Goal: Task Accomplishment & Management: Complete application form

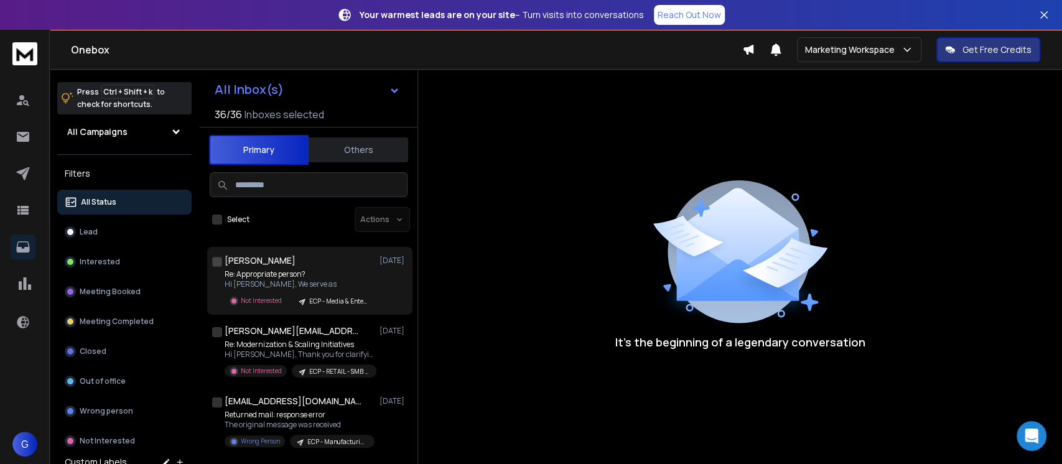
click at [315, 276] on p "Re: Appropriate person?" at bounding box center [299, 274] width 149 height 10
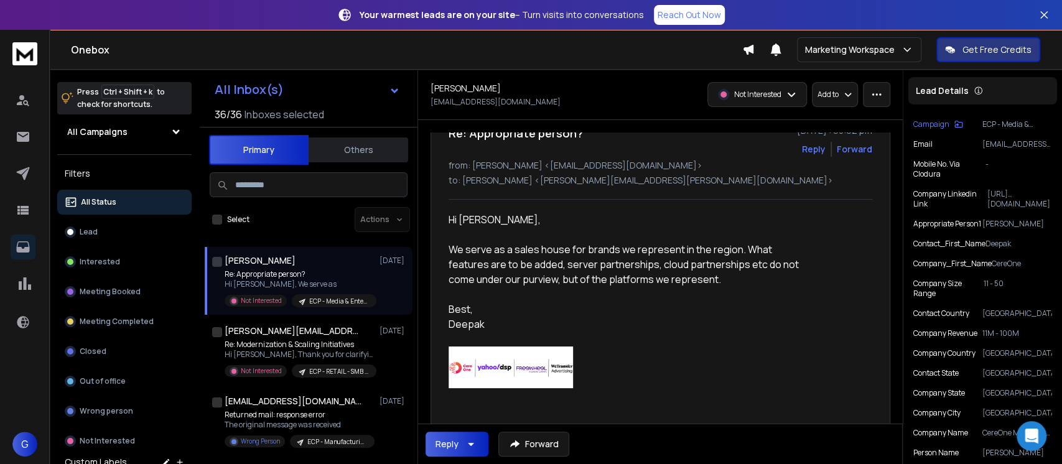
scroll to position [56, 0]
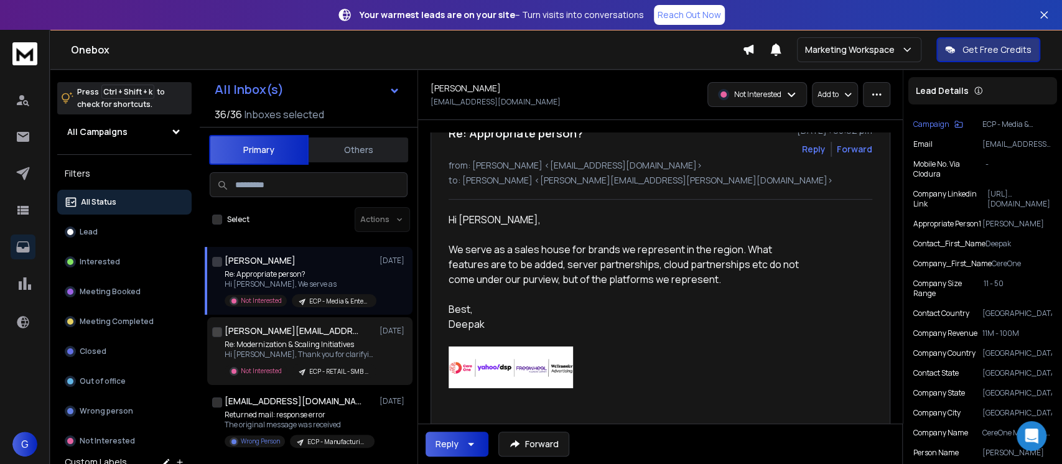
click at [284, 344] on p "Re: Modernization & Scaling Initiatives" at bounding box center [299, 345] width 149 height 10
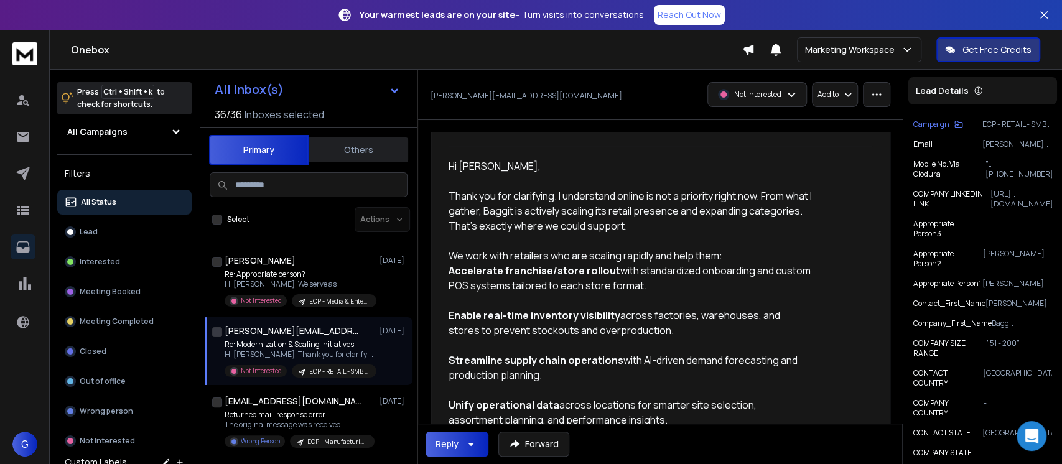
scroll to position [0, 0]
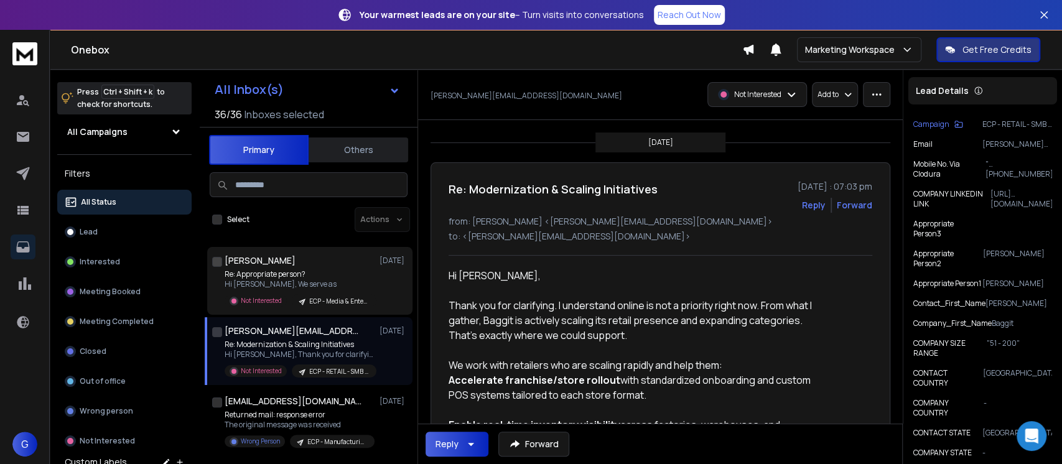
click at [344, 300] on p "ECP - Media & Entertainment SMB | [PERSON_NAME]" at bounding box center [339, 301] width 60 height 9
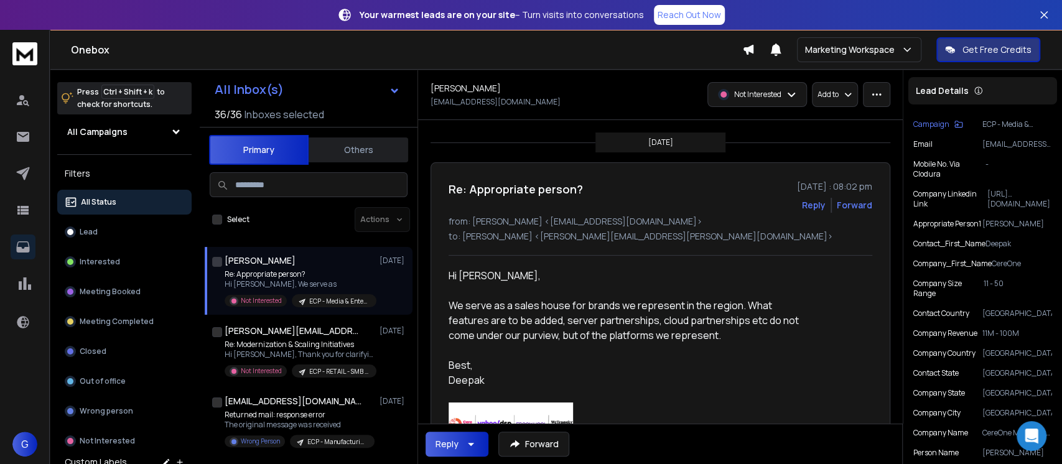
click at [998, 128] on p "ECP - Media & Entertainment SMB | [PERSON_NAME]" at bounding box center [1018, 124] width 70 height 10
click at [1007, 125] on p "ECP - Media & Entertainment SMB | [PERSON_NAME]" at bounding box center [1018, 124] width 70 height 10
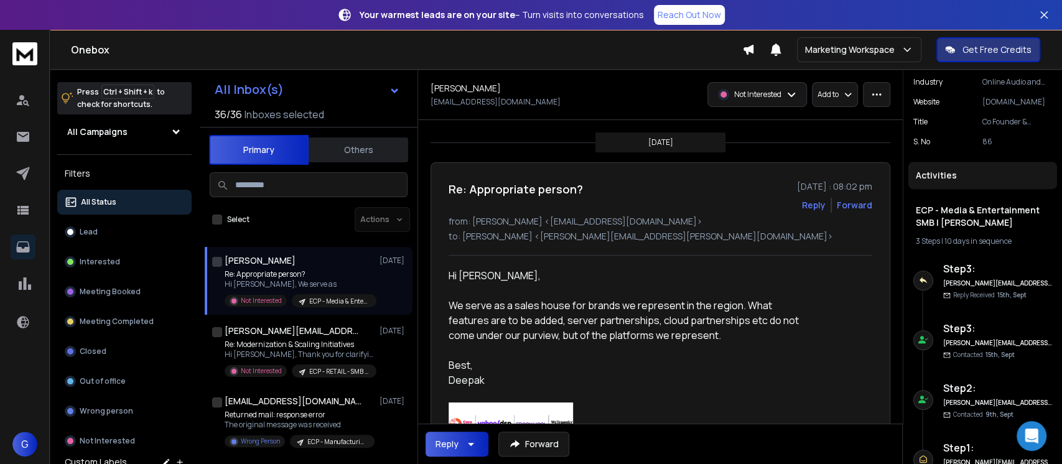
scroll to position [492, 0]
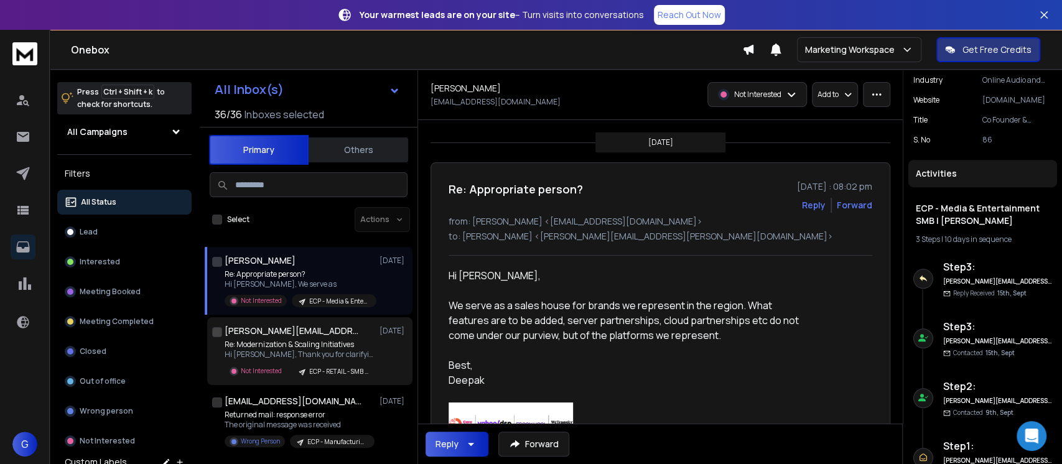
click at [279, 345] on p "Re: Modernization & Scaling Initiatives" at bounding box center [299, 345] width 149 height 10
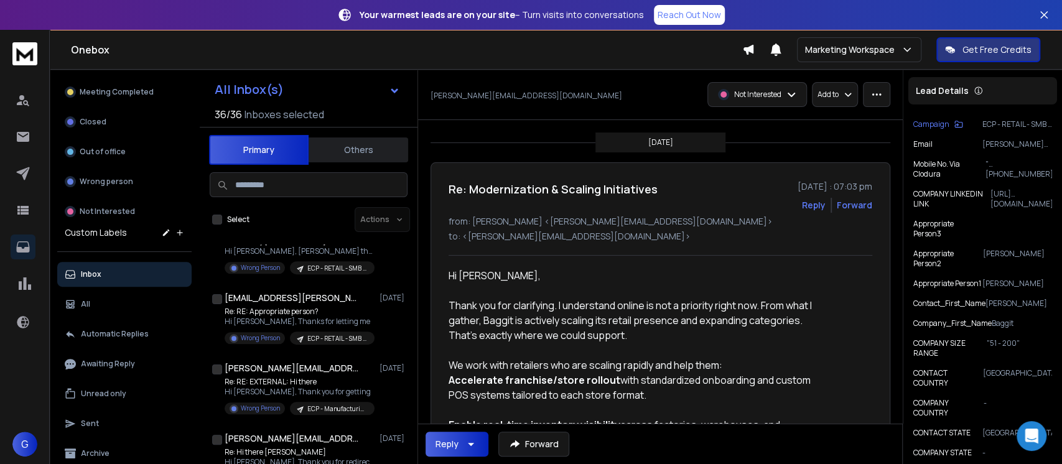
scroll to position [235, 0]
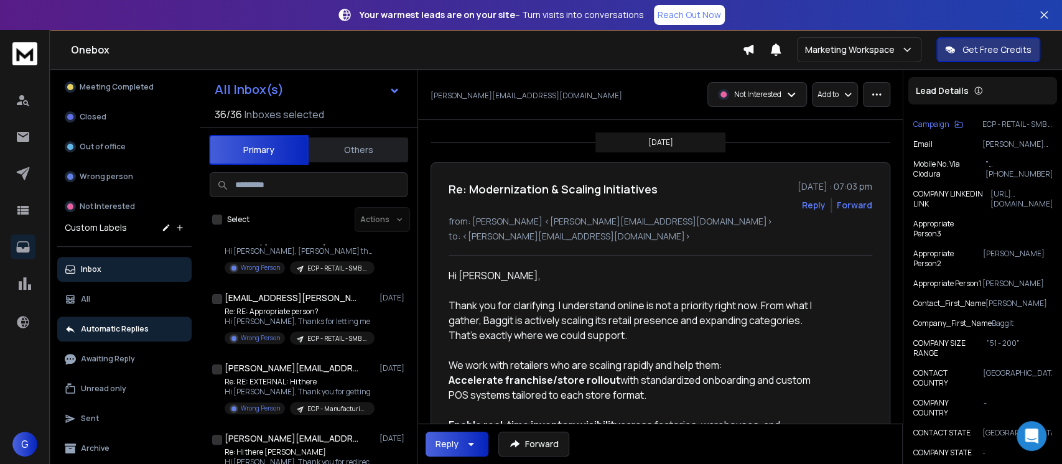
click at [95, 322] on div "Automatic Replies" at bounding box center [107, 329] width 84 height 15
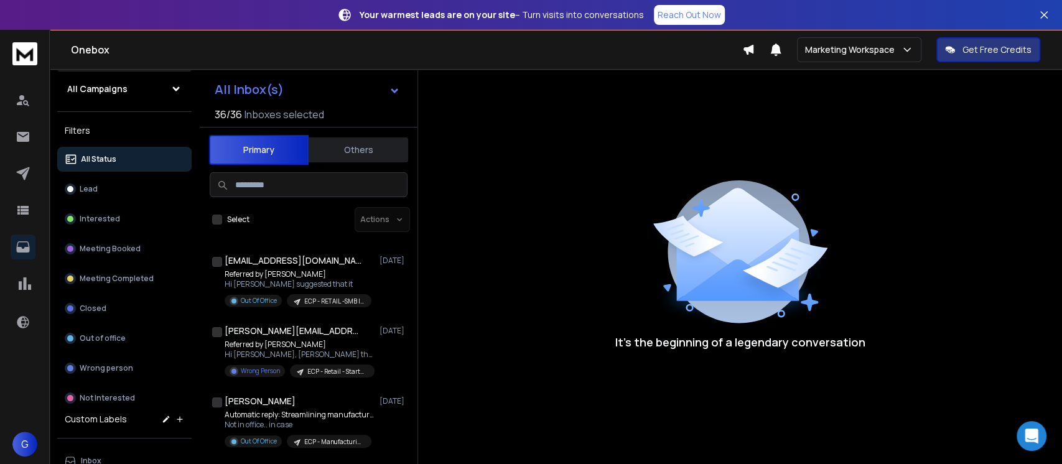
scroll to position [0, 0]
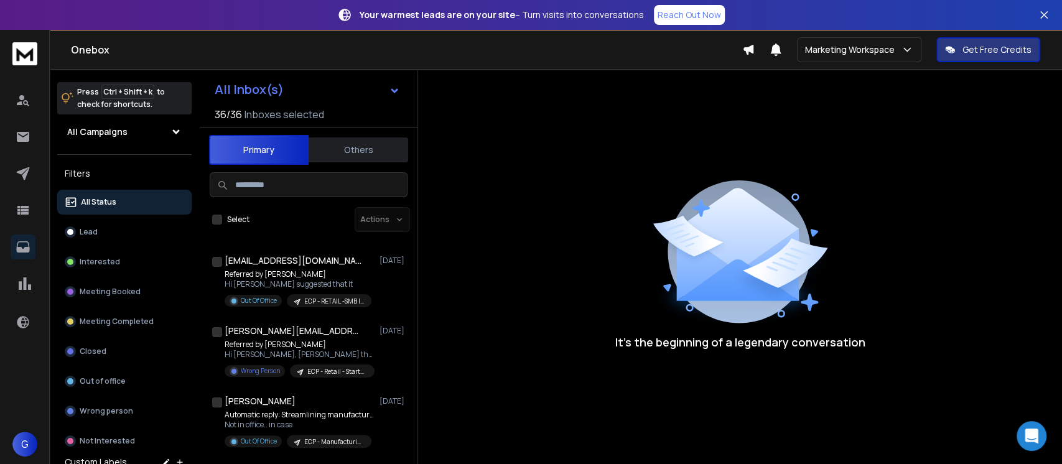
click at [92, 205] on p "All Status" at bounding box center [98, 202] width 35 height 10
click at [97, 230] on button "Lead" at bounding box center [124, 232] width 134 height 25
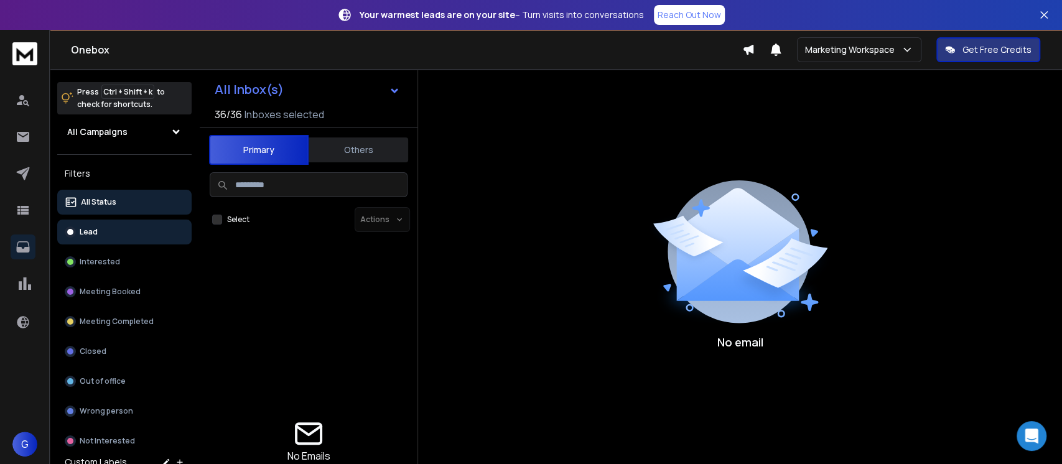
click at [97, 200] on p "All Status" at bounding box center [98, 202] width 35 height 10
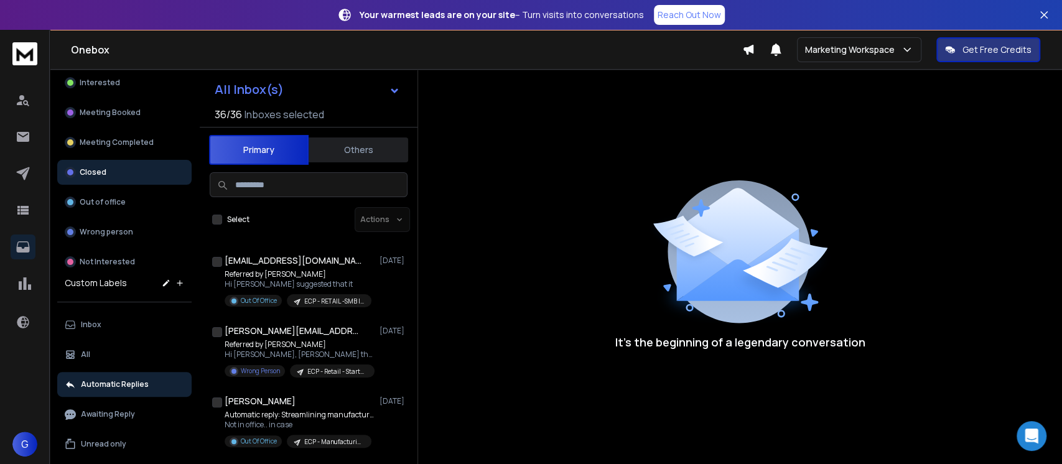
scroll to position [254, 0]
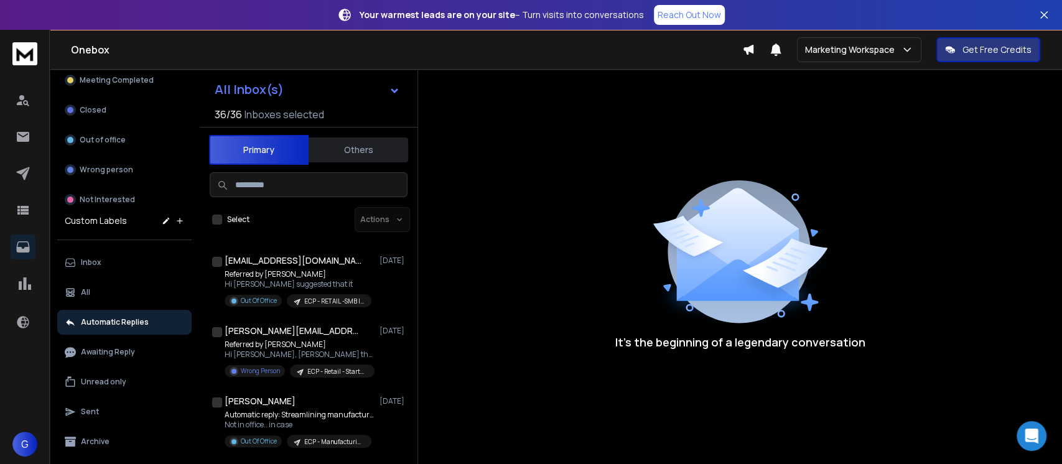
click at [107, 317] on p "Automatic Replies" at bounding box center [115, 322] width 68 height 10
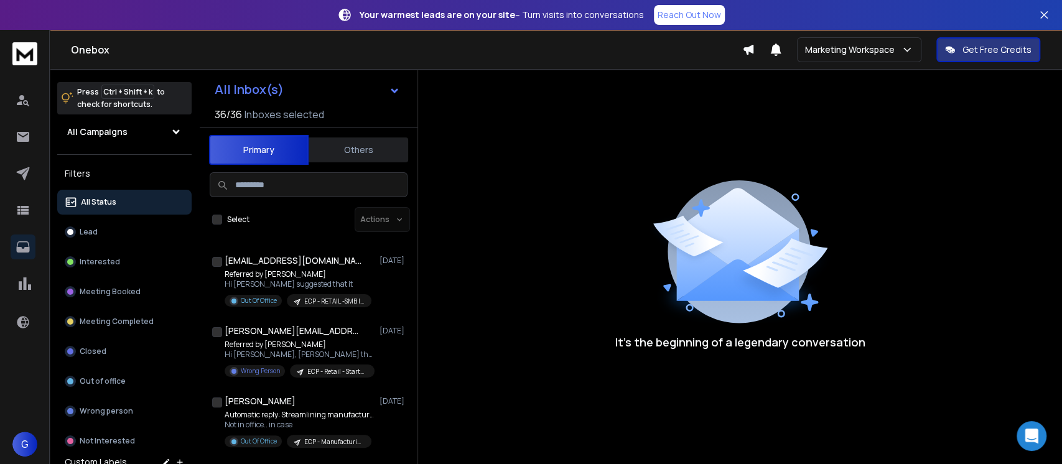
click at [83, 199] on p "All Status" at bounding box center [98, 202] width 35 height 10
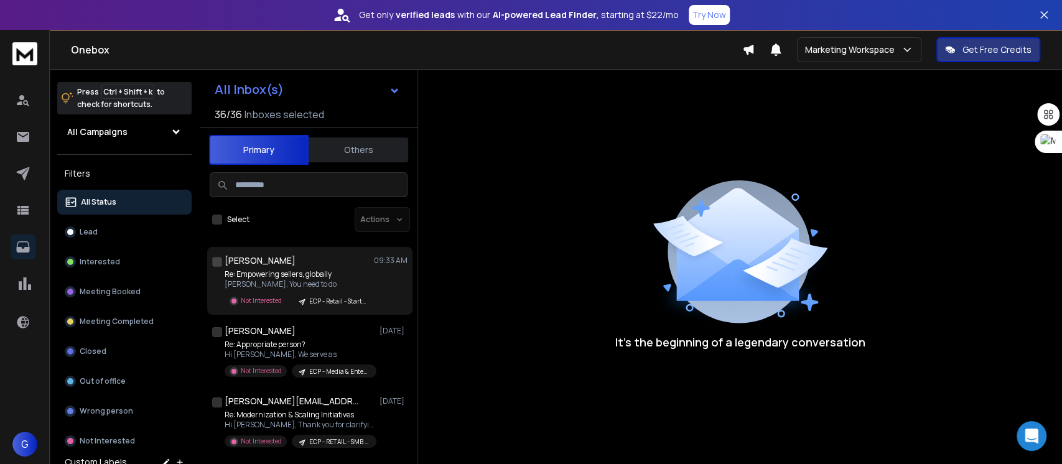
click at [313, 276] on p "Re: Empowering sellers, globally" at bounding box center [299, 274] width 149 height 10
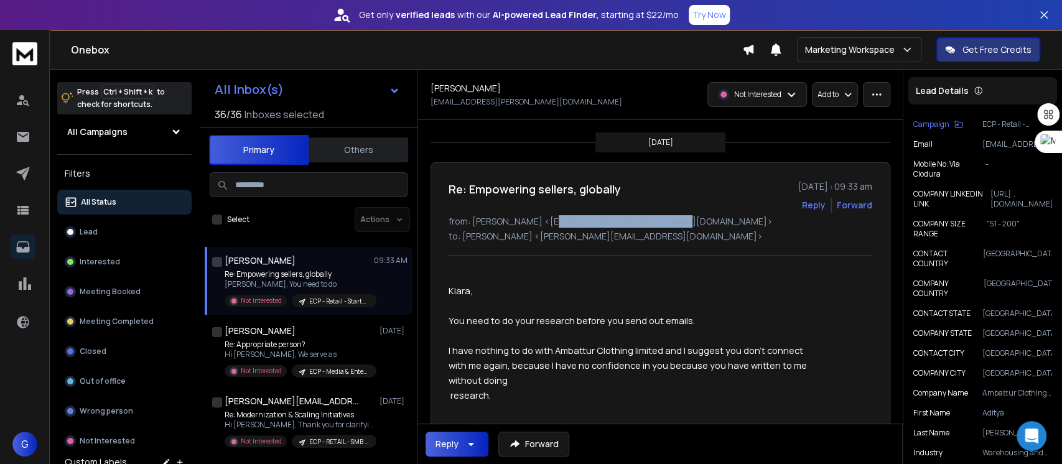
drag, startPoint x: 536, startPoint y: 222, endPoint x: 642, endPoint y: 224, distance: 105.8
click at [642, 224] on p "from: Aditya Vazirani <aditya.vazirani@myrgl.com>" at bounding box center [661, 221] width 424 height 12
copy p "aditya.vazirani@myrgl.com"
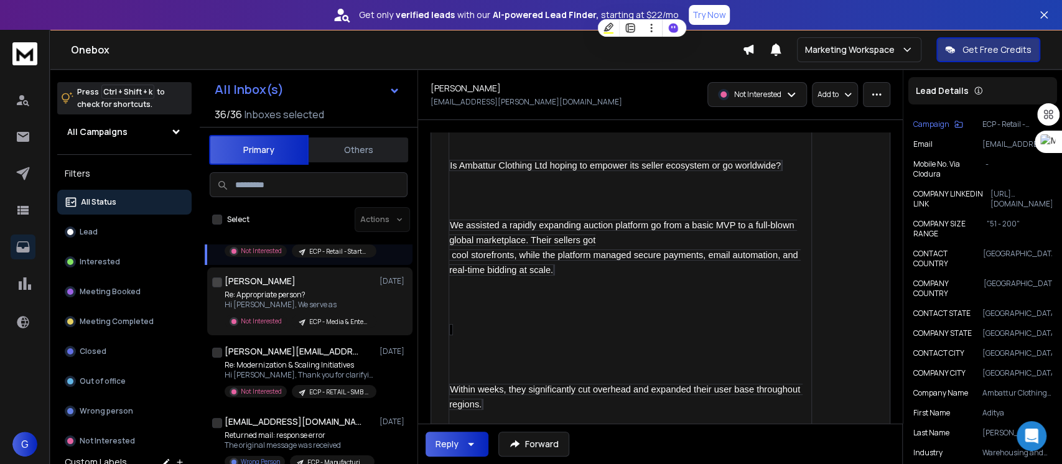
scroll to position [55, 0]
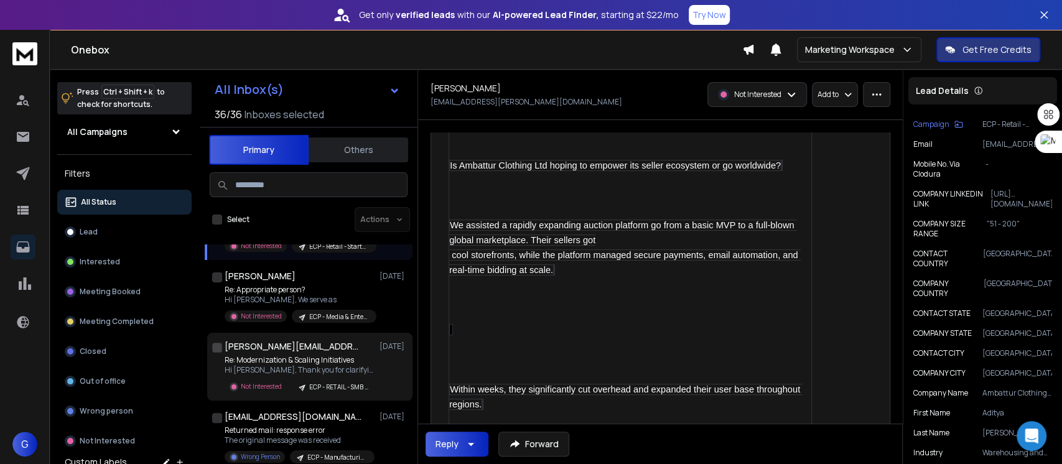
click at [301, 361] on p "Re: Modernization & Scaling Initiatives" at bounding box center [299, 360] width 149 height 10
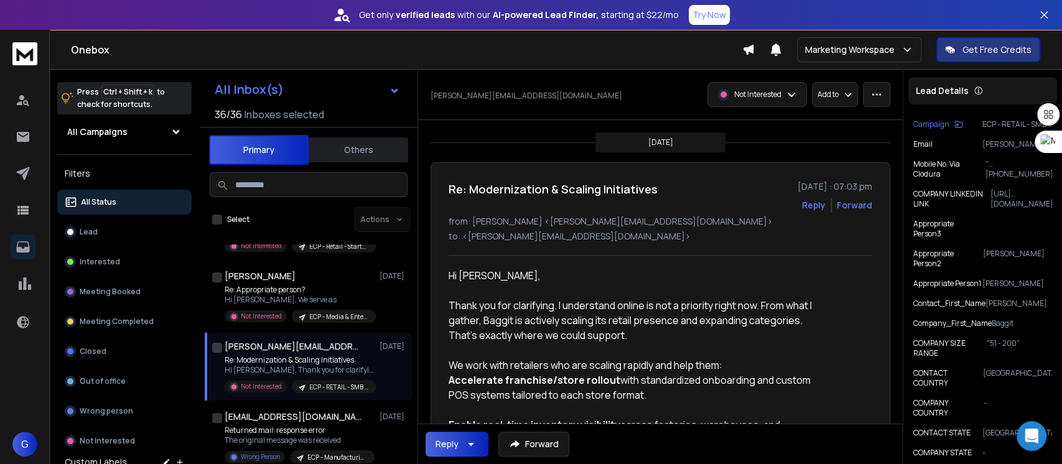
click at [301, 361] on p "Re: Modernization & Scaling Initiatives" at bounding box center [299, 360] width 149 height 10
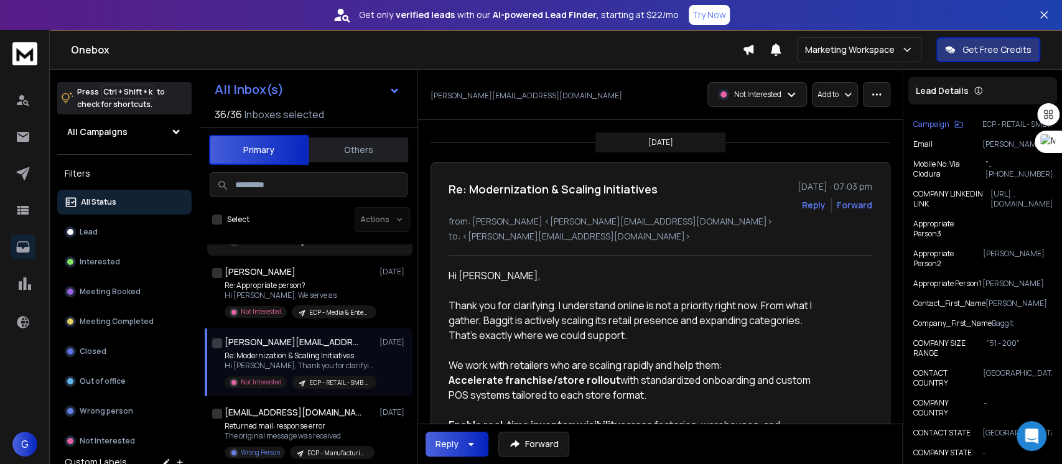
scroll to position [61, 0]
click at [284, 345] on h1 "nina@baggit.com" at bounding box center [293, 340] width 137 height 12
drag, startPoint x: 314, startPoint y: 340, endPoint x: 214, endPoint y: 345, distance: 99.7
click at [214, 345] on div "nina@baggit.com 15 Sep Re: Modernization & Scaling Initiatives Hi Nina, Thank y…" at bounding box center [309, 361] width 205 height 68
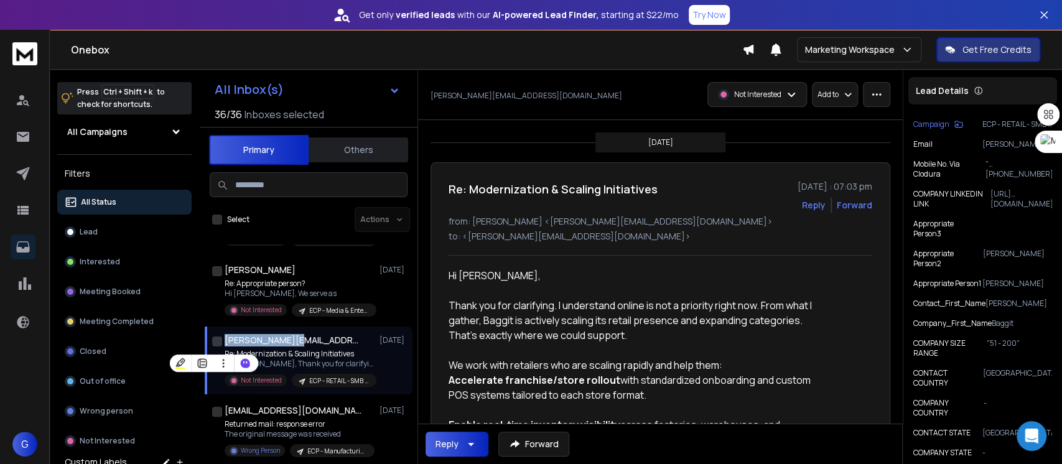
copy div "nina@baggit.com"
click at [332, 352] on p "Re: Modernization & Scaling Initiatives" at bounding box center [299, 354] width 149 height 10
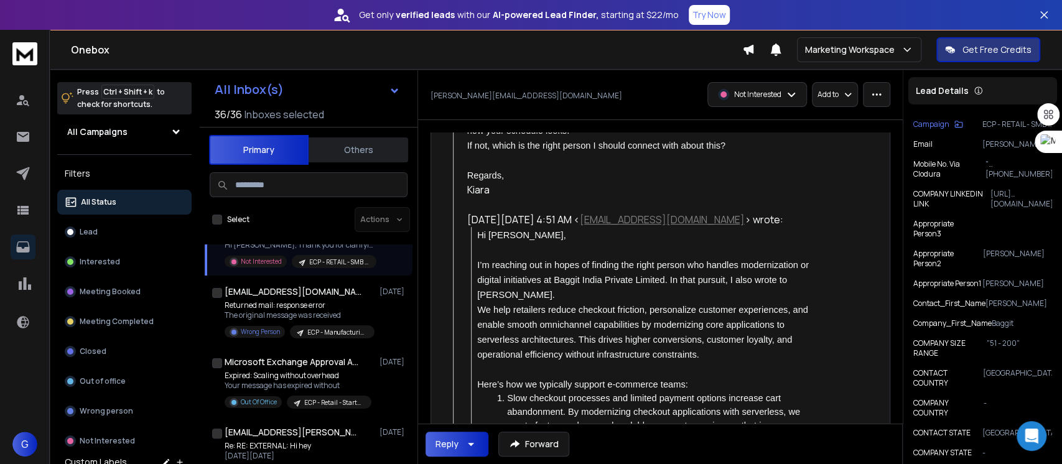
scroll to position [182, 0]
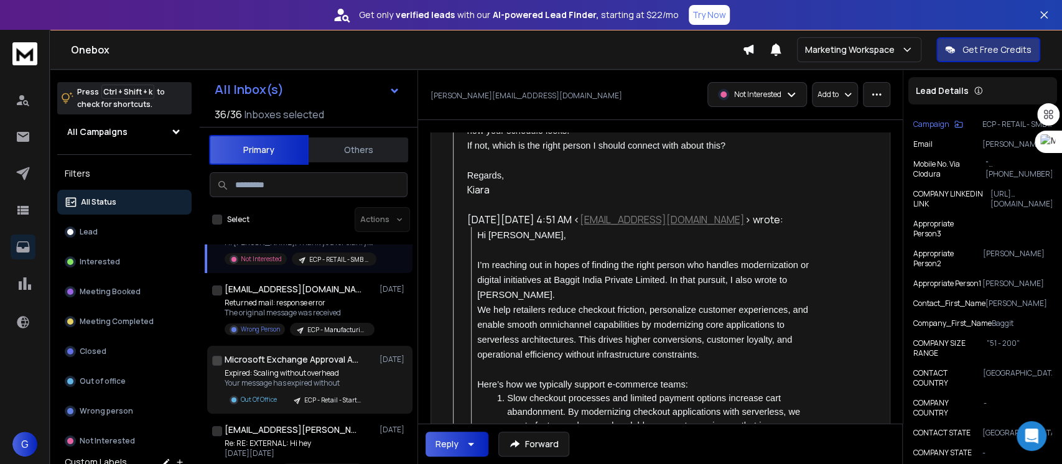
click at [301, 376] on p "Expired: Scaling without overhead" at bounding box center [298, 373] width 147 height 10
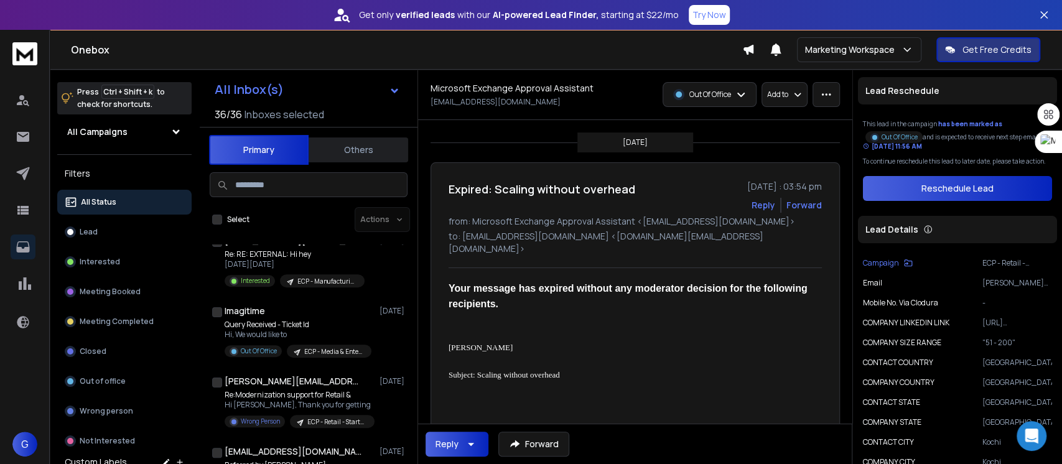
scroll to position [373, 0]
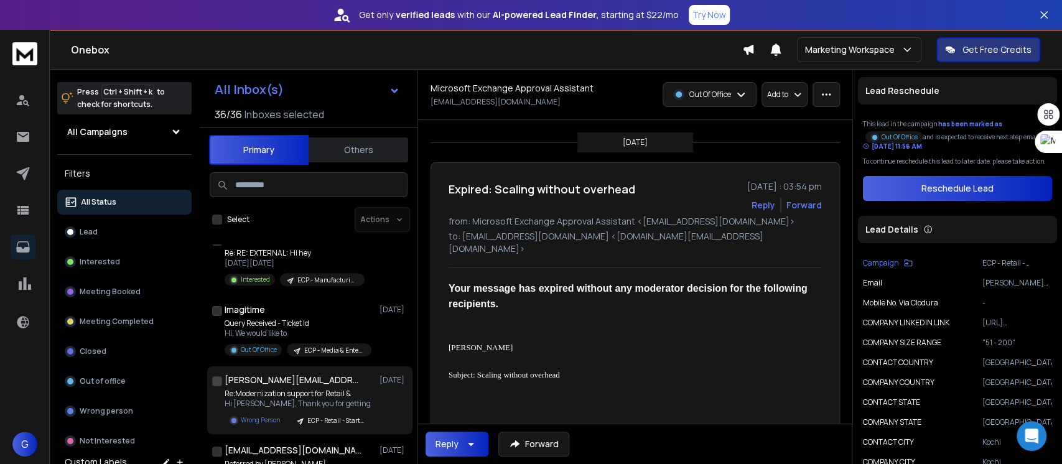
click at [320, 398] on p "Re:Modernization support for Retail &" at bounding box center [299, 394] width 149 height 10
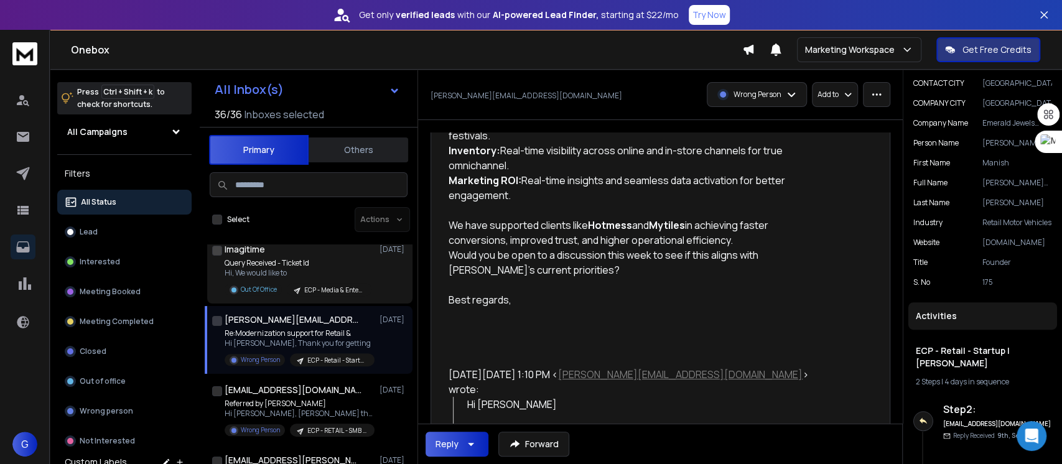
scroll to position [434, 0]
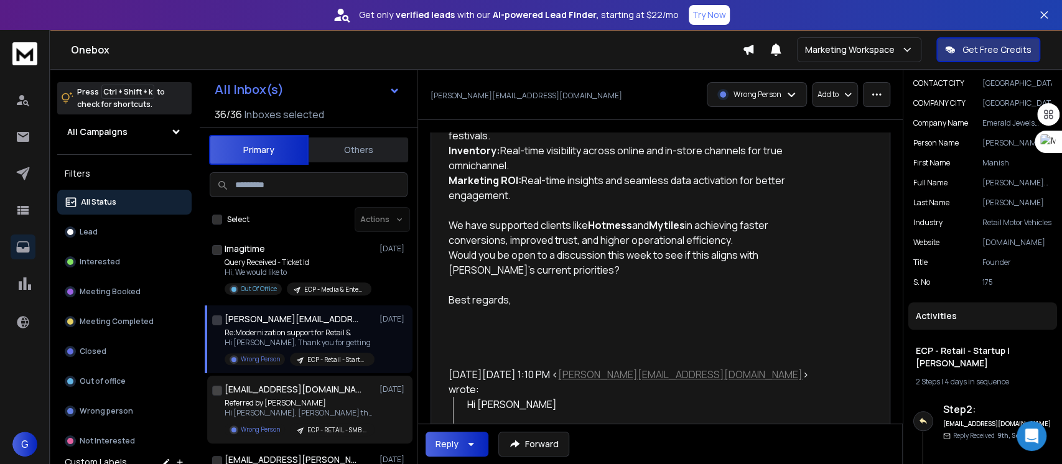
click at [293, 408] on p "Hi Rajeev Singh, Rajeev thought it" at bounding box center [299, 413] width 149 height 10
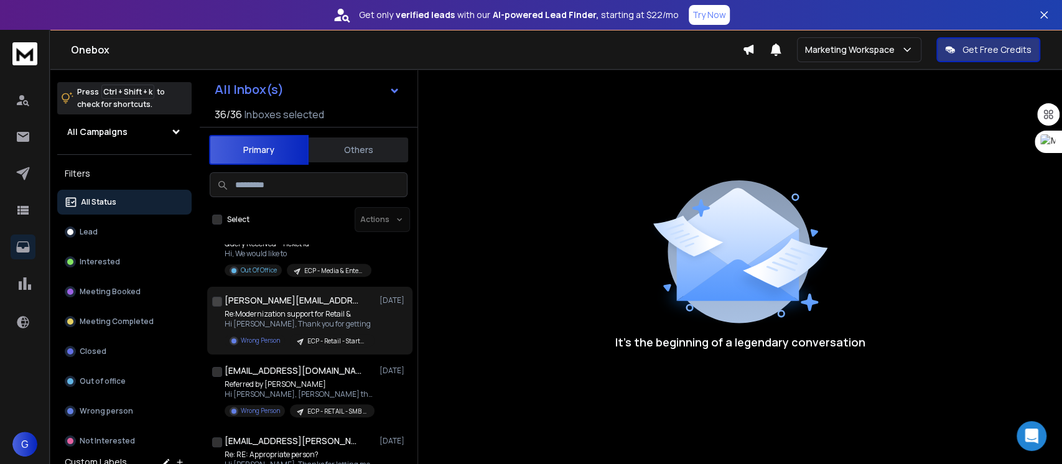
scroll to position [451, 0]
click at [278, 306] on h1 "anupam@zymo.app" at bounding box center [293, 302] width 137 height 12
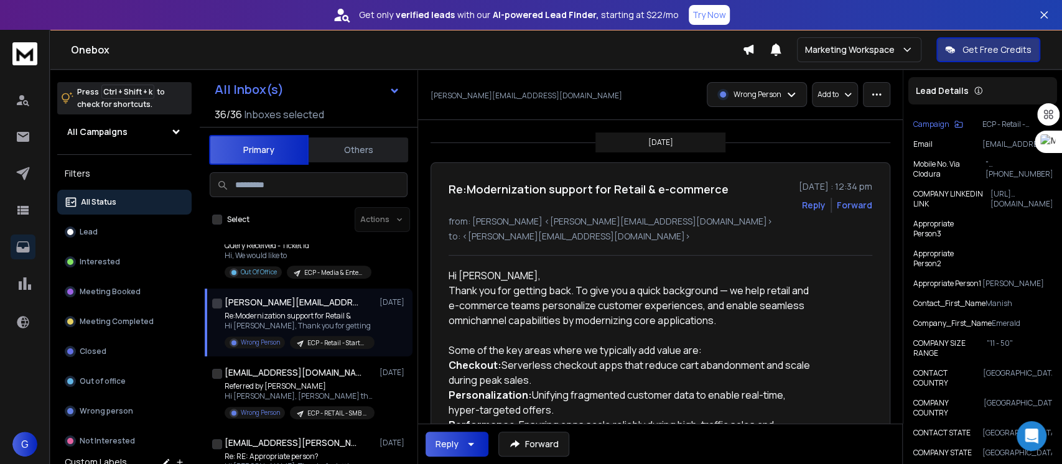
scroll to position [0, 0]
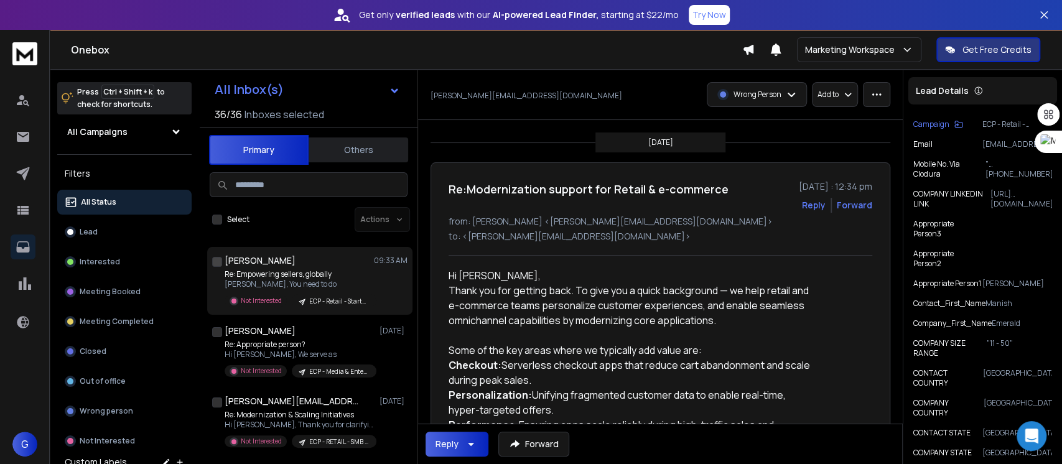
click at [301, 284] on p "Kiara, You need to do" at bounding box center [299, 284] width 149 height 10
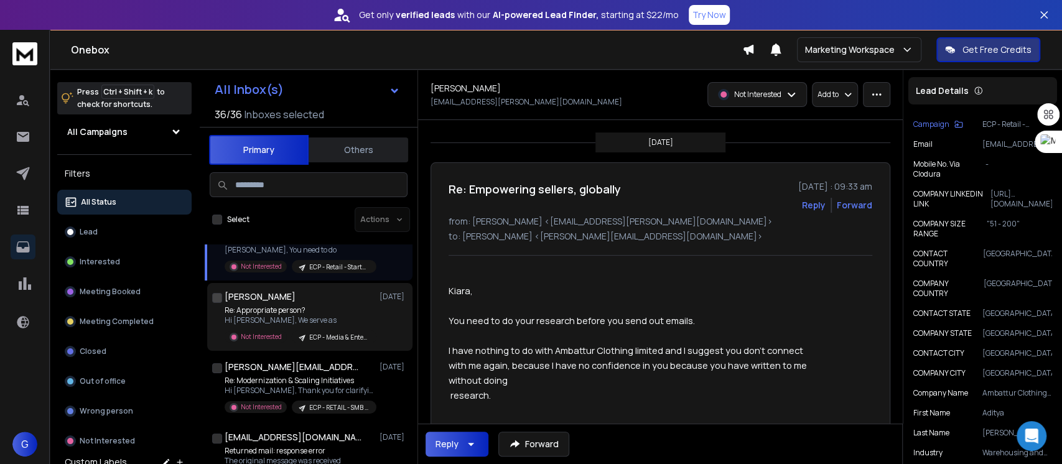
scroll to position [56, 0]
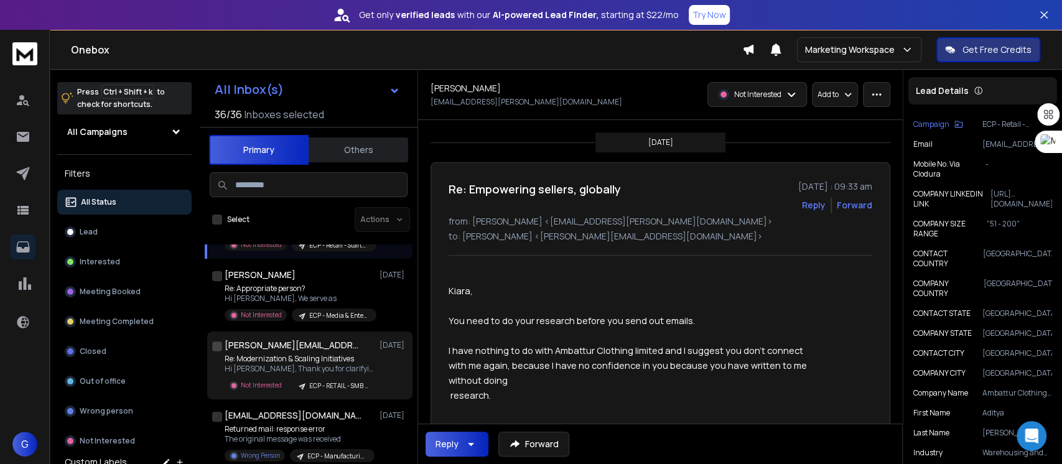
click at [304, 356] on p "Re: Modernization & Scaling Initiatives" at bounding box center [299, 359] width 149 height 10
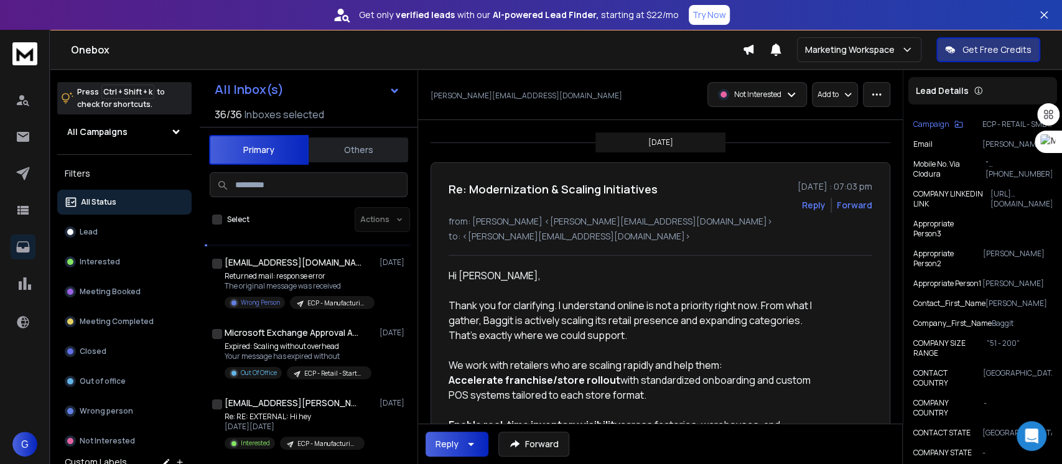
scroll to position [217, 0]
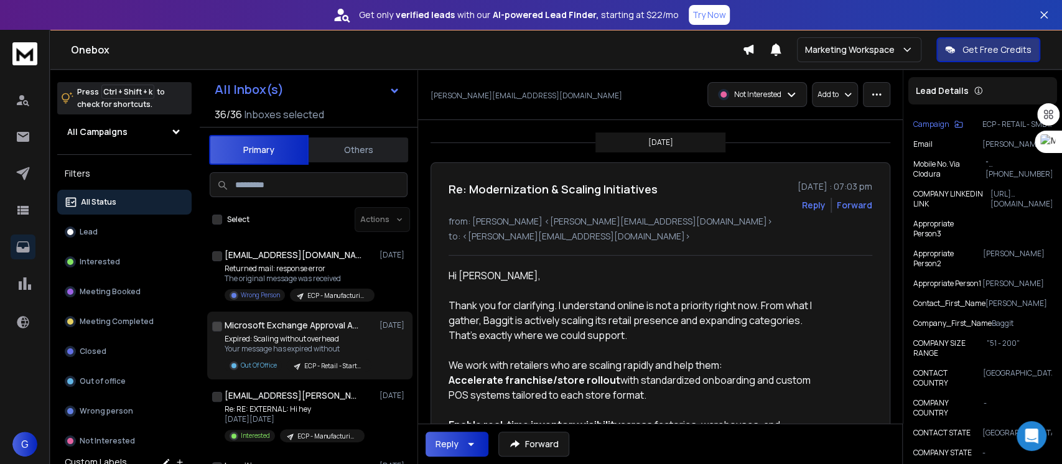
click at [296, 334] on p "Expired: Scaling without overhead" at bounding box center [298, 339] width 147 height 10
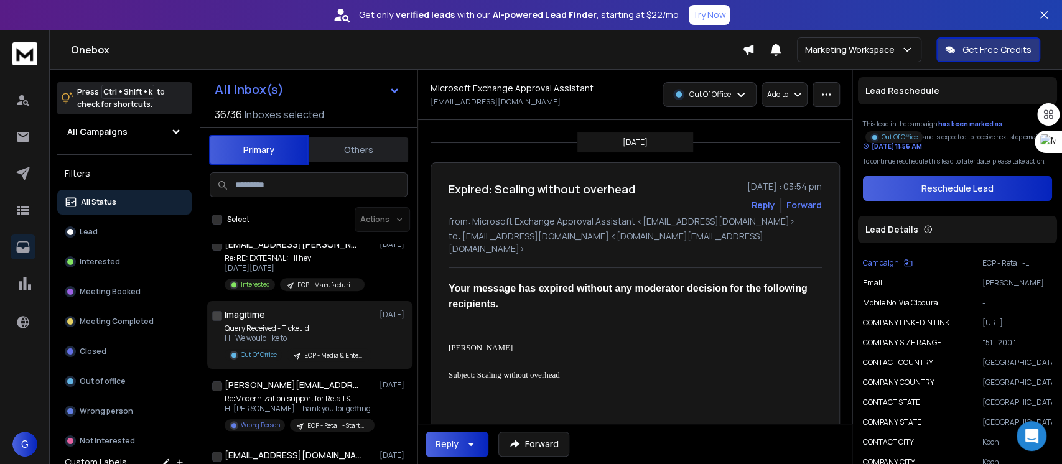
scroll to position [406, 0]
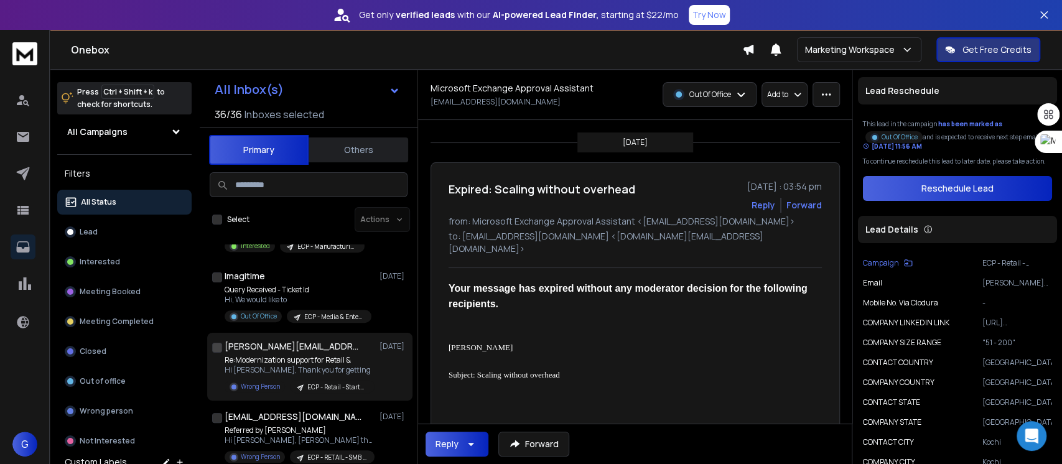
click at [296, 357] on p "Re:Modernization support for Retail &" at bounding box center [299, 360] width 149 height 10
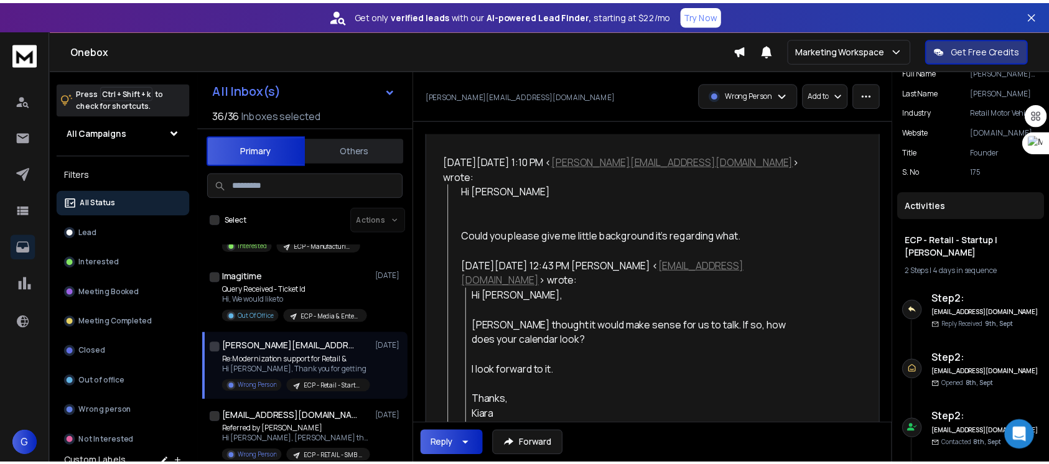
scroll to position [511, 0]
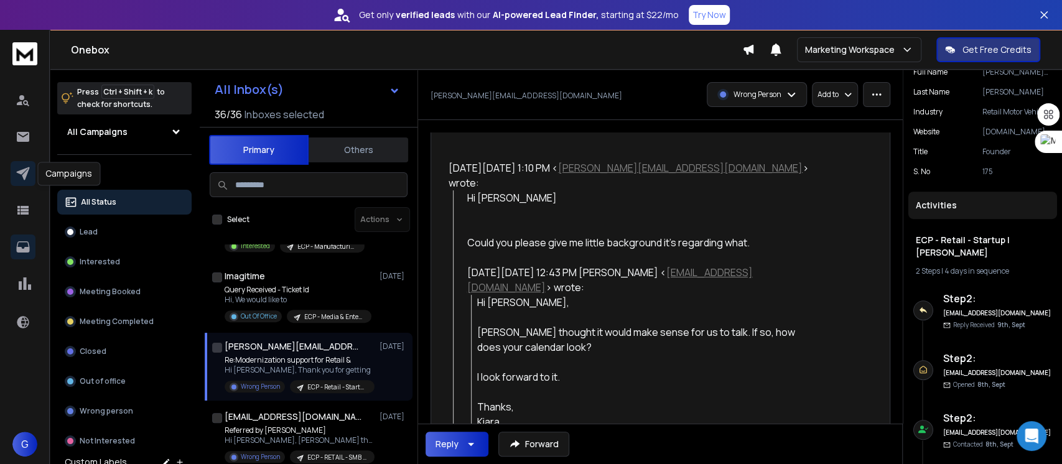
click at [23, 182] on link at bounding box center [23, 173] width 25 height 25
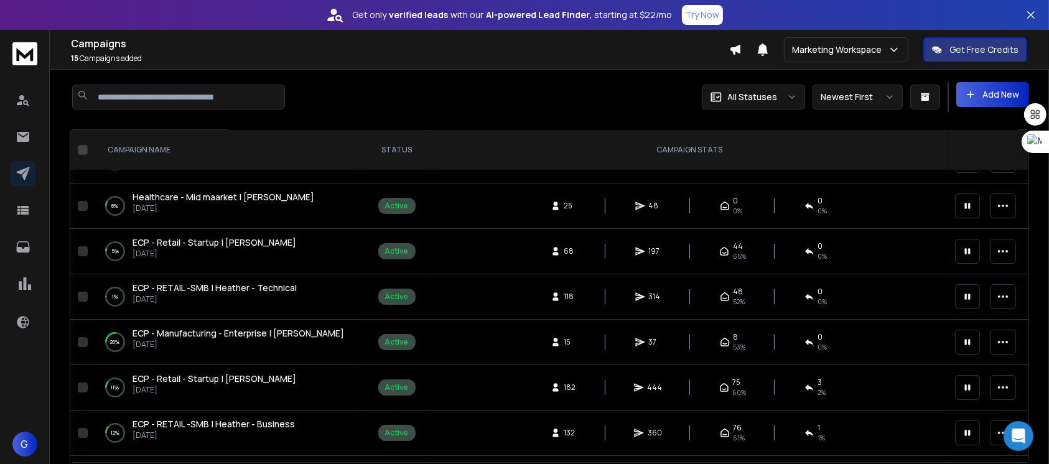
scroll to position [80, 0]
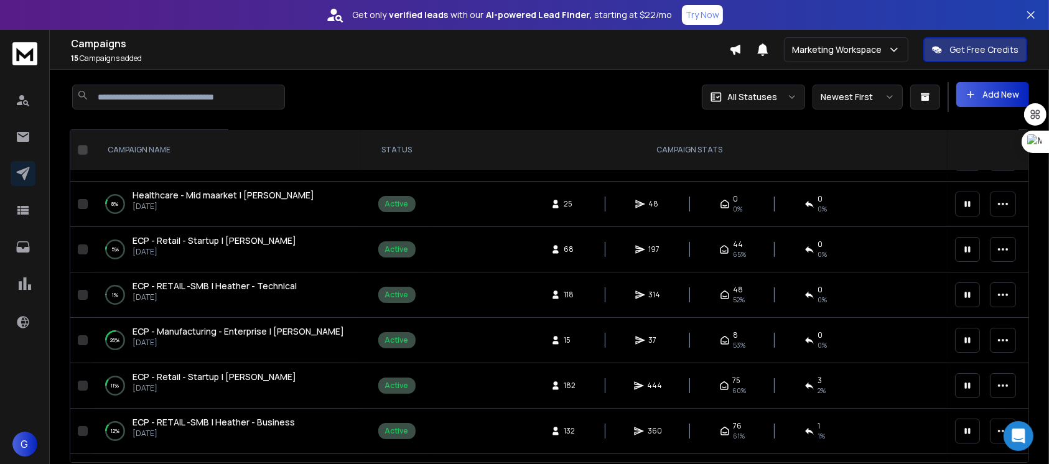
click at [962, 248] on icon at bounding box center [967, 249] width 11 height 11
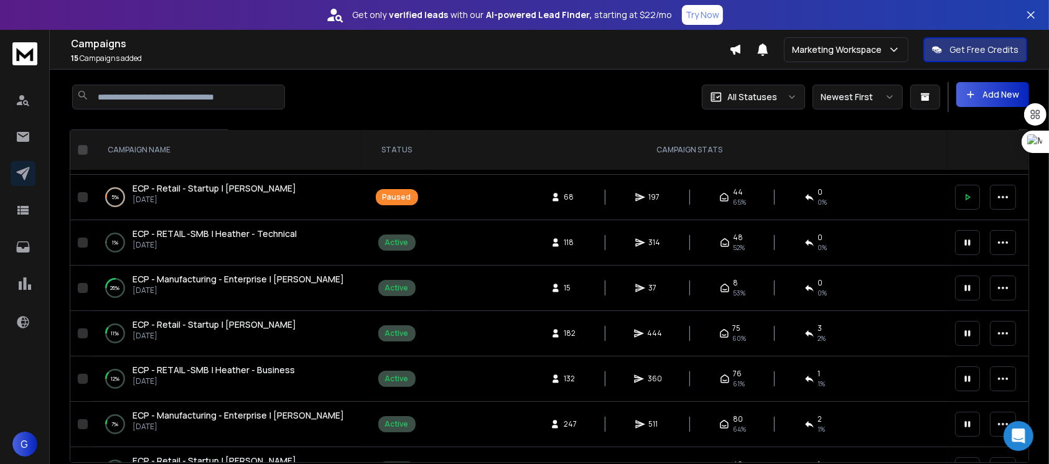
scroll to position [134, 0]
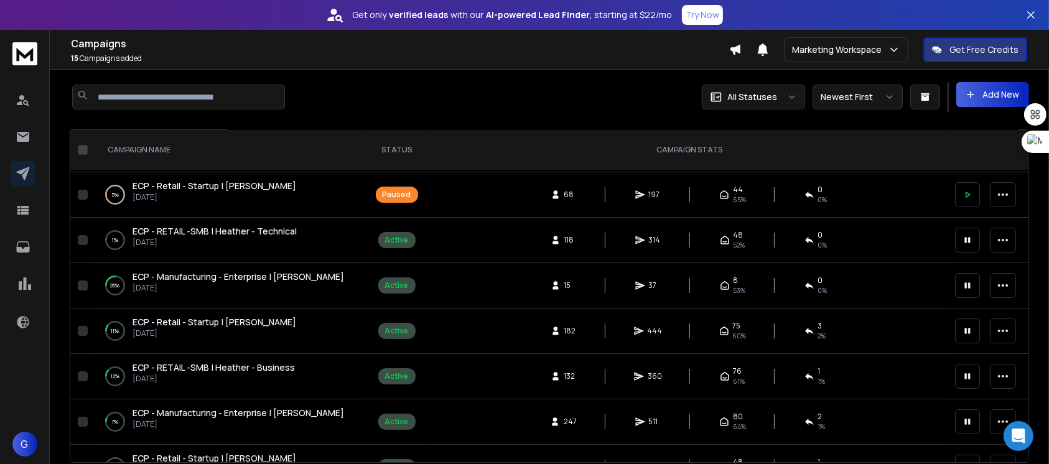
click at [962, 327] on icon at bounding box center [967, 330] width 11 height 11
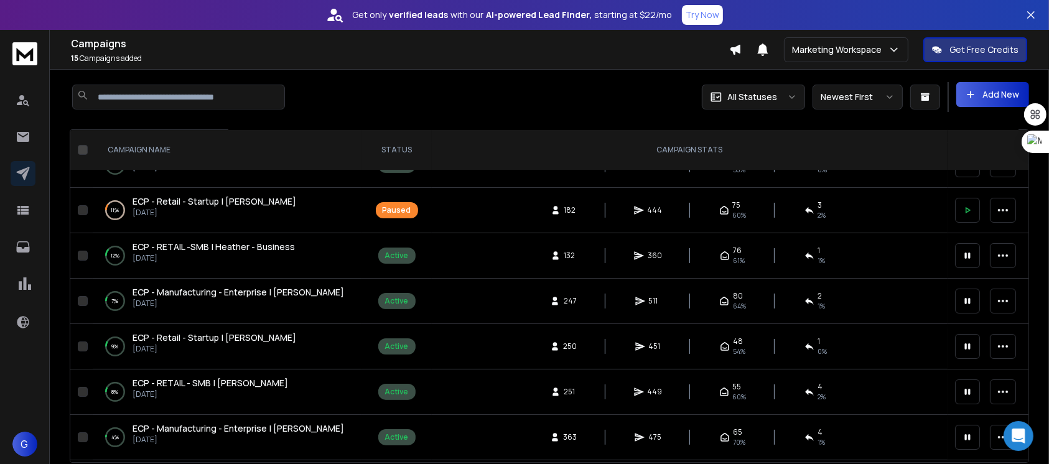
scroll to position [262, 0]
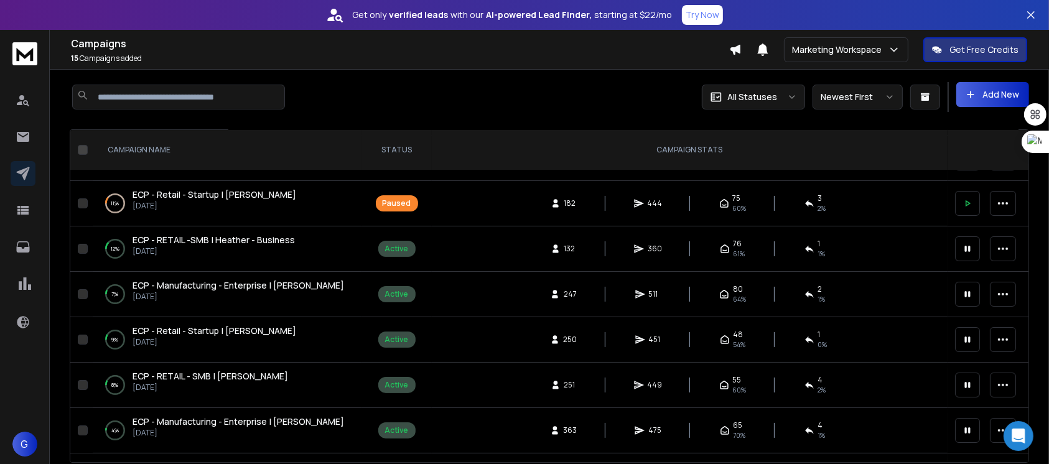
click at [962, 337] on icon at bounding box center [967, 339] width 11 height 11
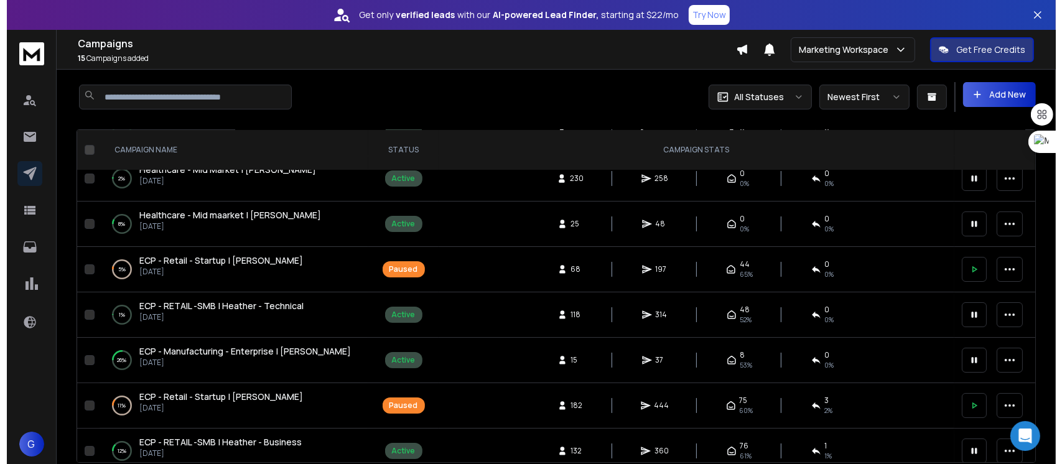
scroll to position [0, 0]
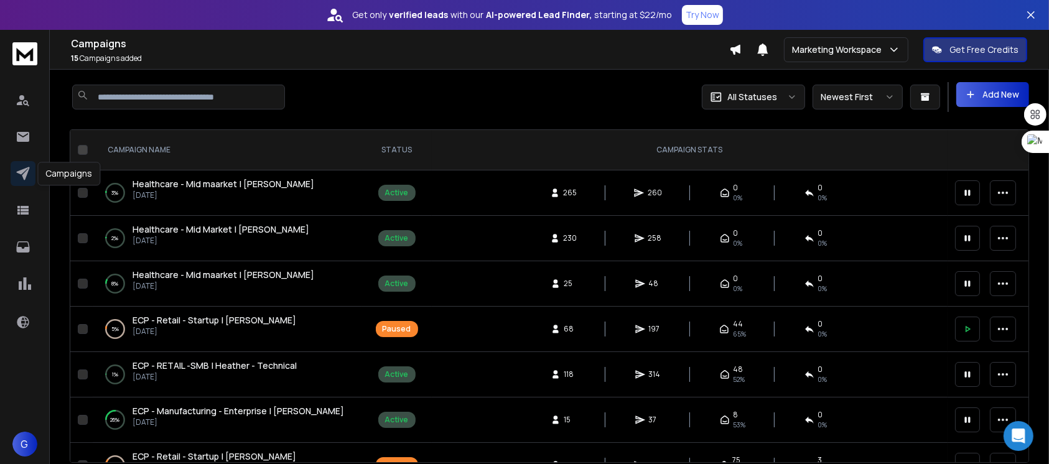
click at [26, 181] on icon at bounding box center [23, 173] width 15 height 15
click at [24, 239] on link at bounding box center [23, 247] width 25 height 25
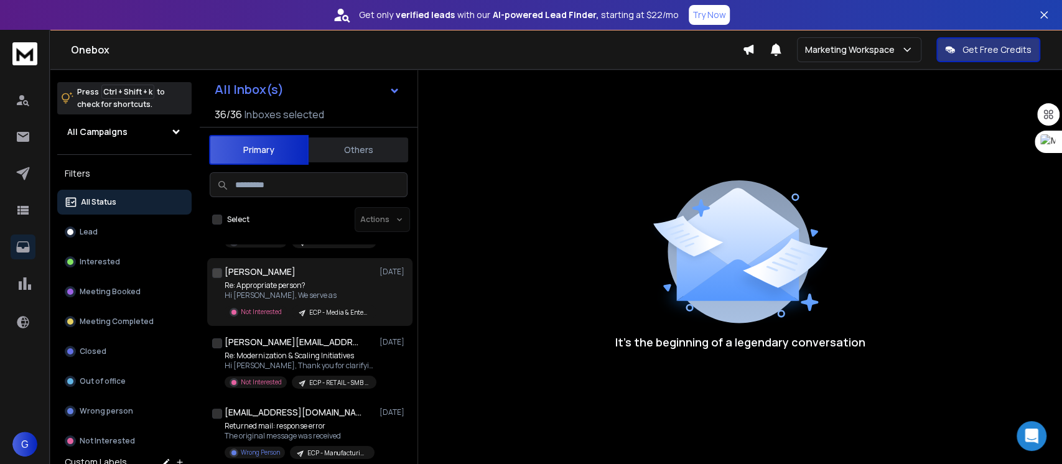
scroll to position [65, 0]
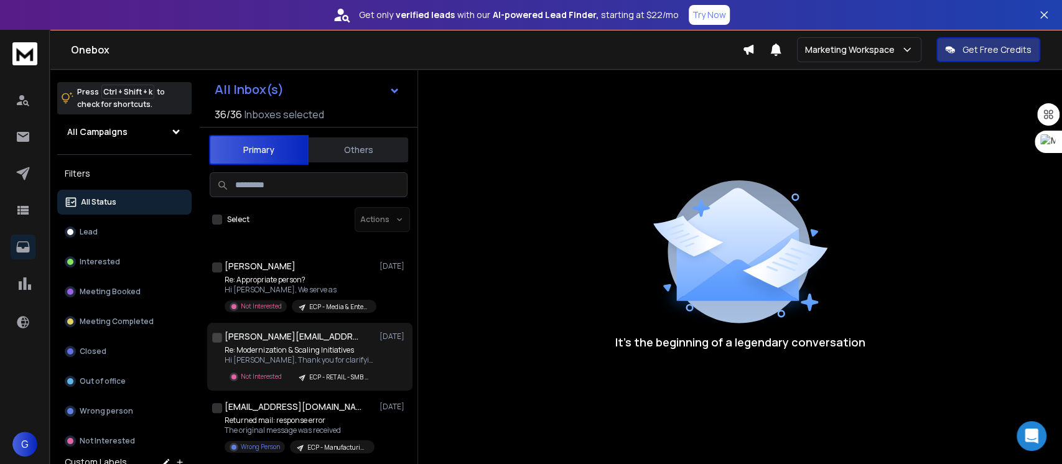
click at [268, 341] on h1 "nina@baggit.com" at bounding box center [293, 336] width 137 height 12
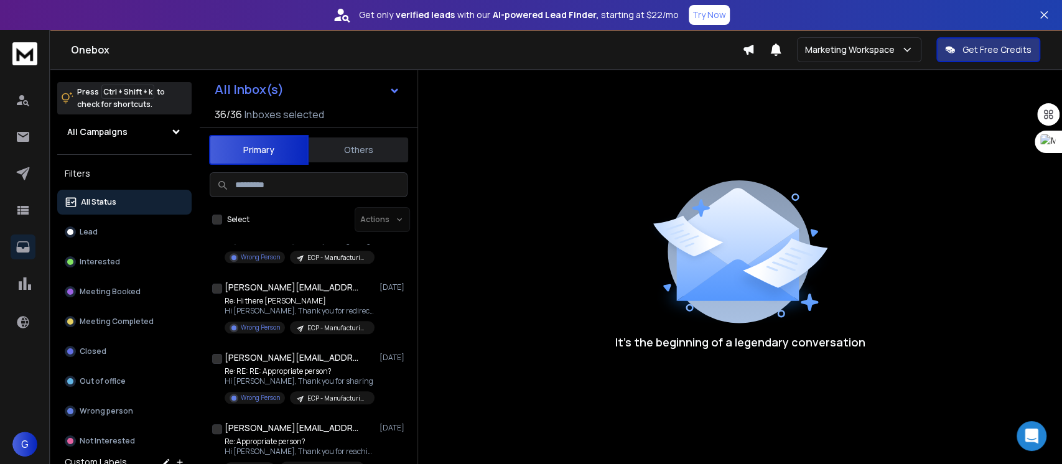
scroll to position [772, 0]
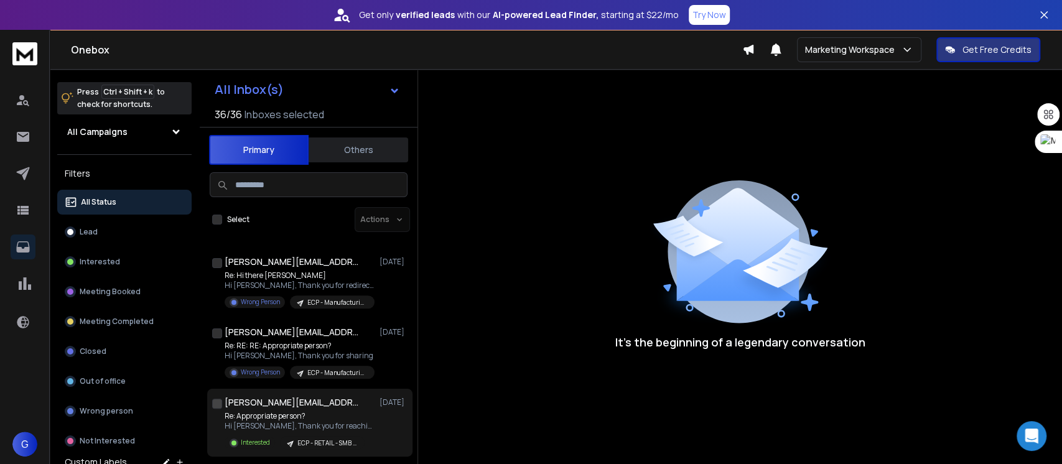
click at [325, 412] on p "Re: Appropriate person?" at bounding box center [299, 416] width 149 height 10
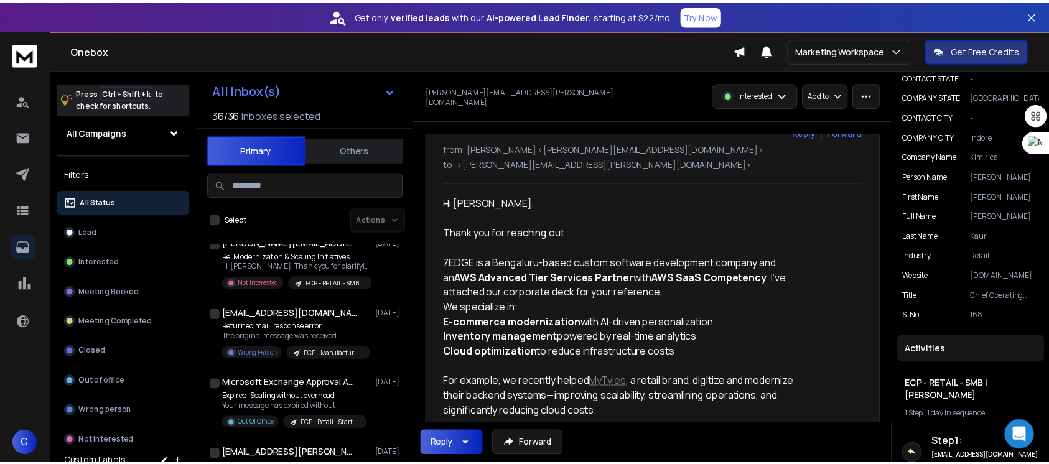
scroll to position [0, 0]
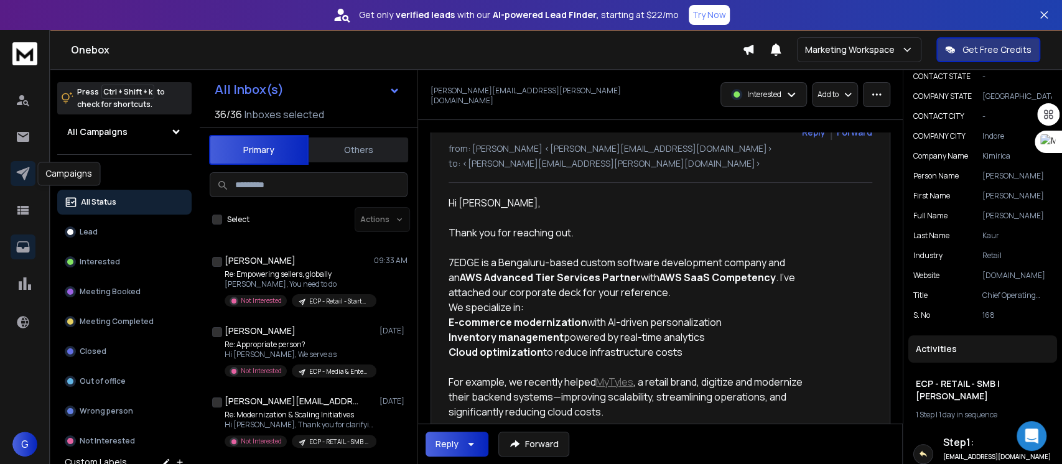
click at [18, 172] on icon at bounding box center [22, 173] width 13 height 13
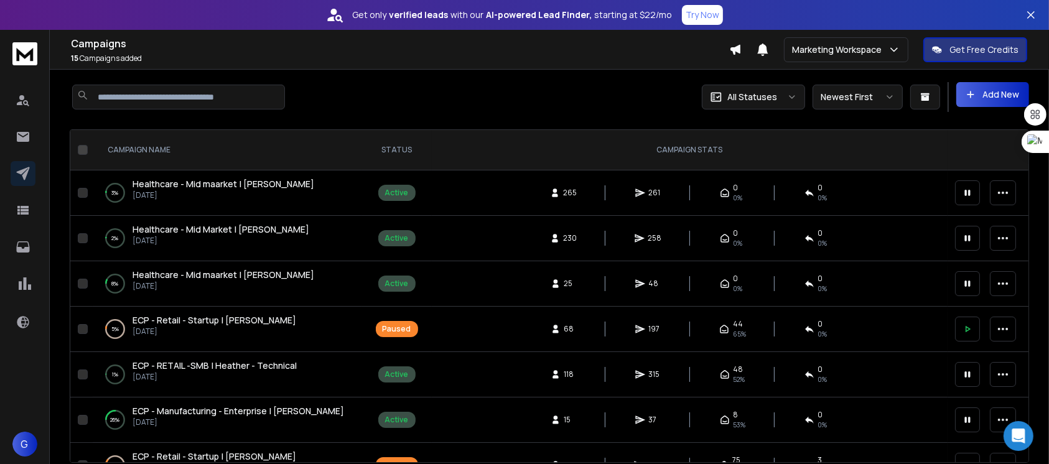
click at [219, 322] on span "ECP - Retail - Startup | [PERSON_NAME]" at bounding box center [215, 320] width 164 height 12
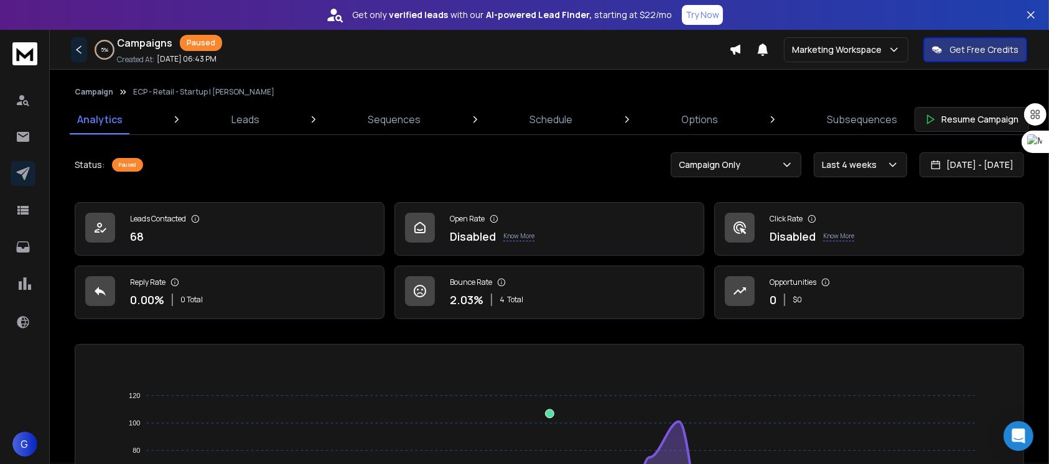
click at [80, 49] on icon at bounding box center [78, 49] width 11 height 11
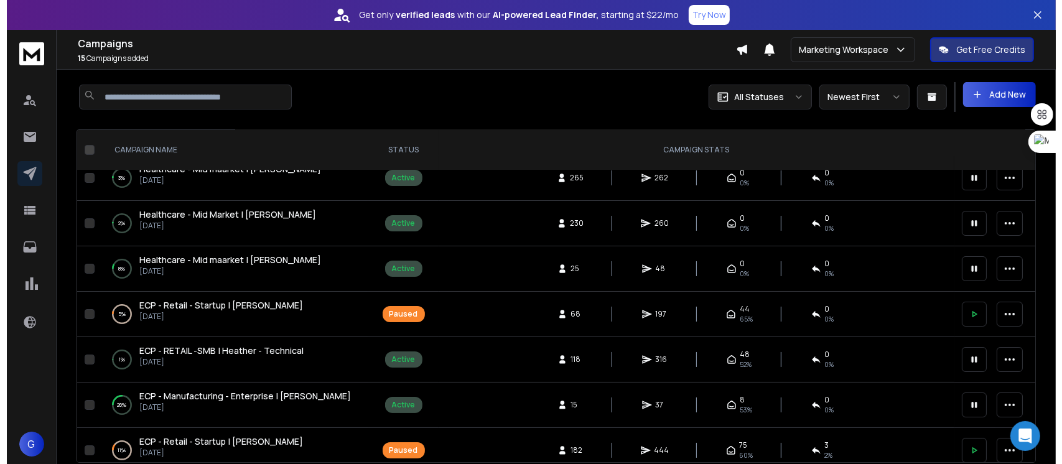
scroll to position [14, 0]
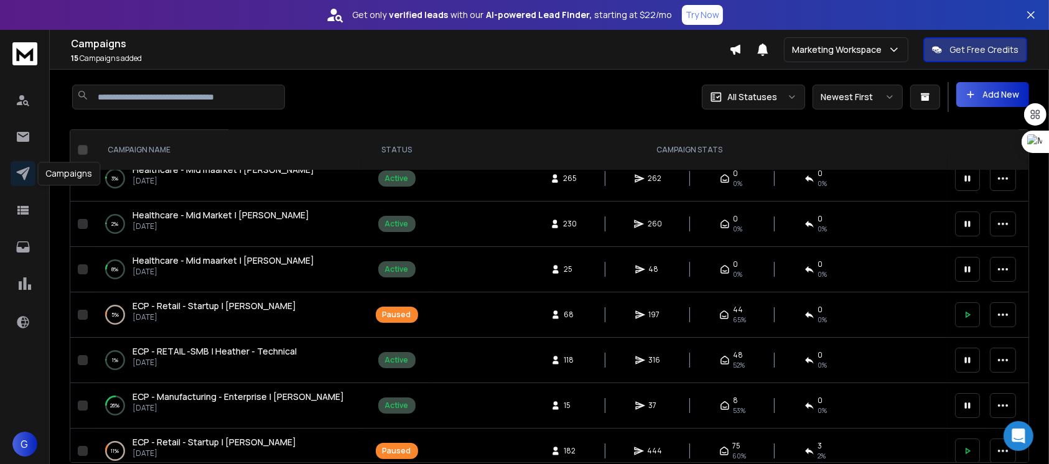
click at [18, 174] on icon at bounding box center [23, 173] width 15 height 15
click at [16, 247] on icon at bounding box center [22, 246] width 13 height 11
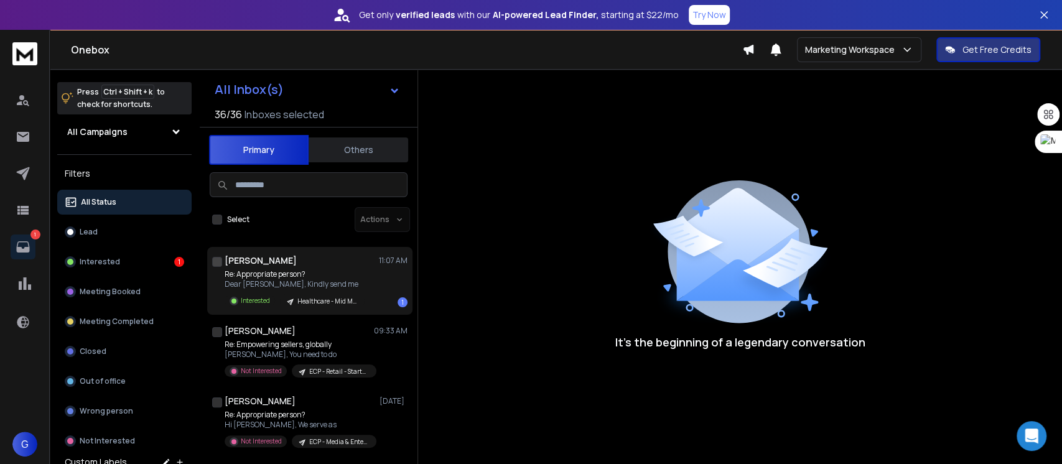
click at [274, 278] on p "Re: Appropriate person?" at bounding box center [295, 274] width 140 height 10
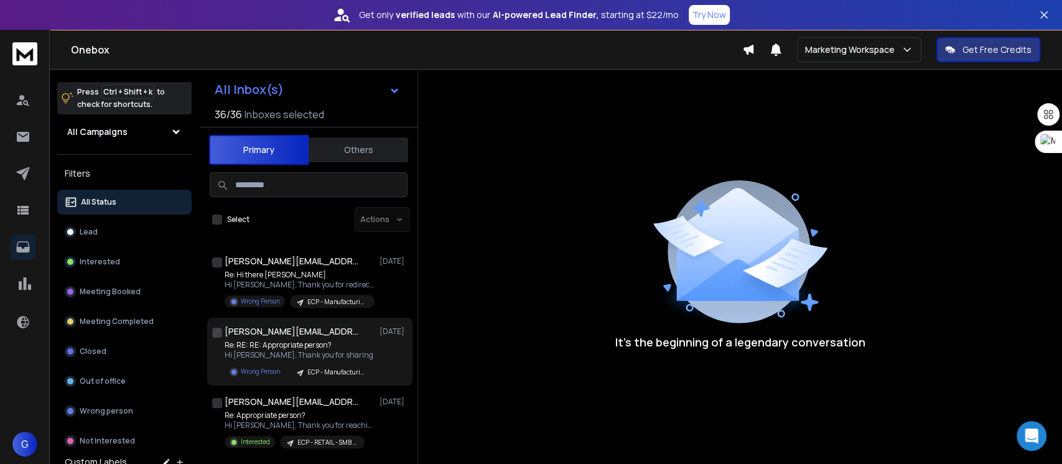
scroll to position [843, 0]
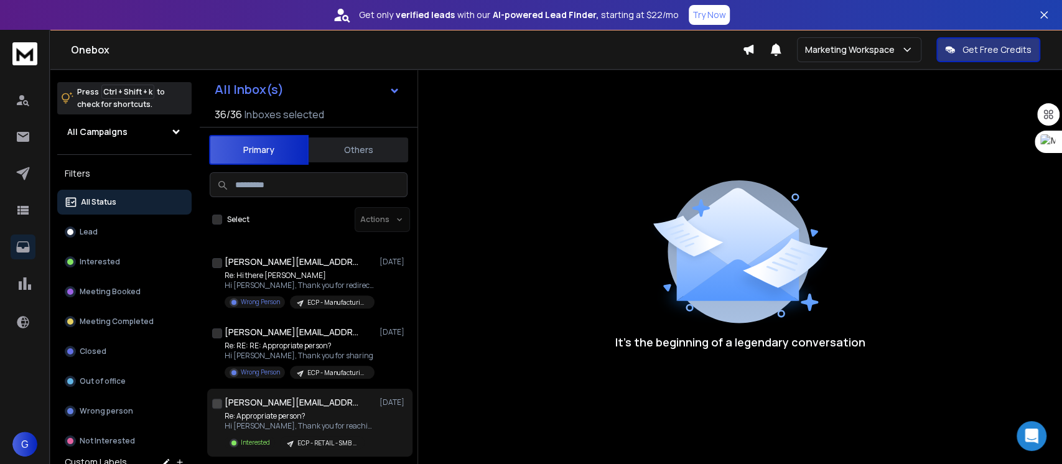
click at [299, 418] on p "Re: Appropriate person?" at bounding box center [299, 416] width 149 height 10
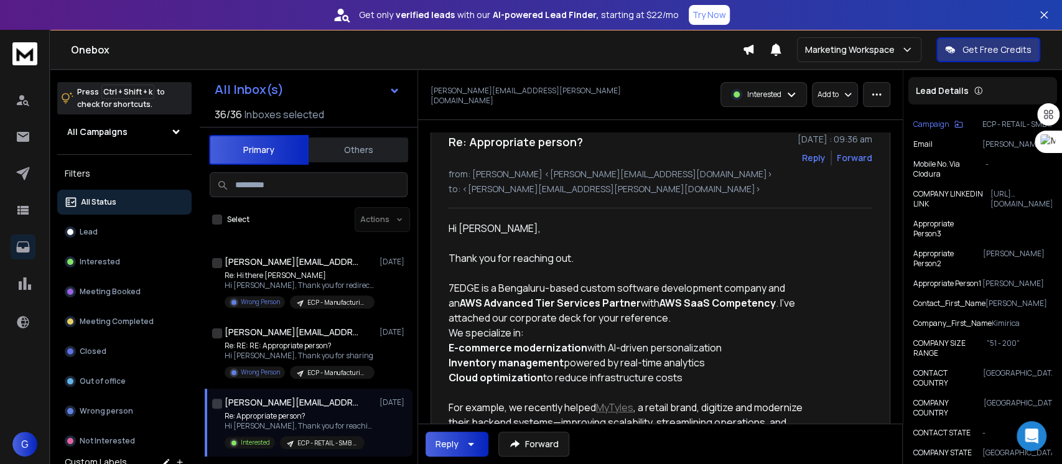
scroll to position [0, 0]
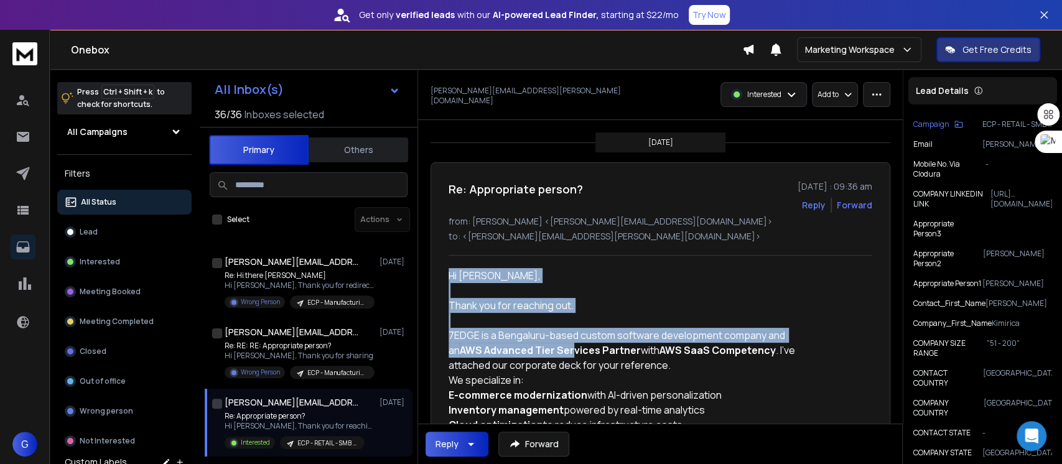
drag, startPoint x: 451, startPoint y: 271, endPoint x: 558, endPoint y: 352, distance: 134.5
click at [670, 324] on div "7EDGE is a Bengaluru-based custom software development company and an AWS Advan…" at bounding box center [630, 343] width 363 height 60
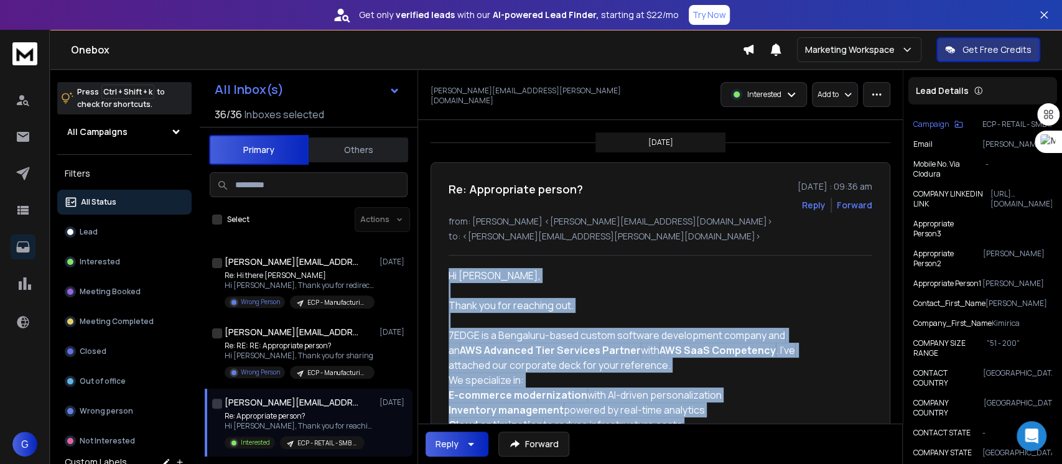
drag, startPoint x: 514, startPoint y: 335, endPoint x: 442, endPoint y: 269, distance: 97.3
copy div "Hi Gurleen, Thank you for reaching out. 7EDGE is a Bengaluru-based custom softw…"
click at [688, 279] on div "Hi Gurleen," at bounding box center [630, 275] width 363 height 15
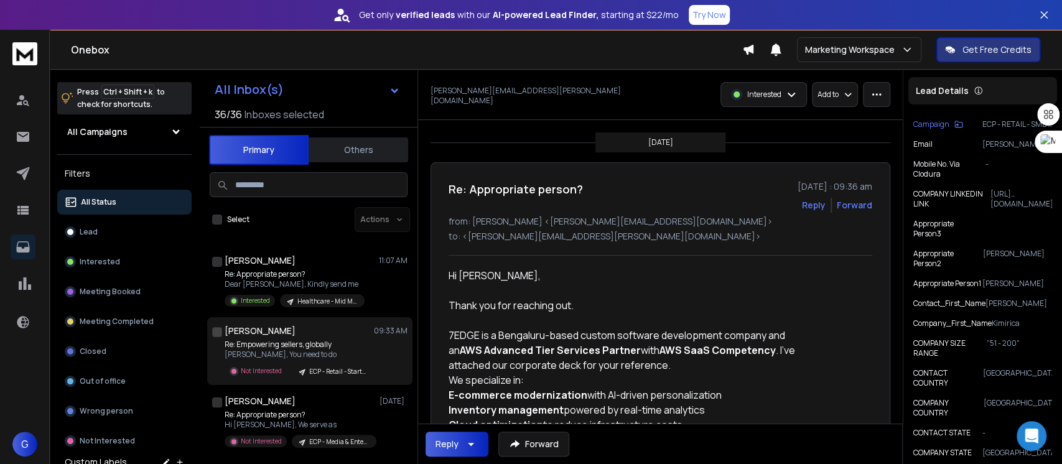
click at [296, 347] on p "Re: Empowering sellers, globally" at bounding box center [299, 345] width 149 height 10
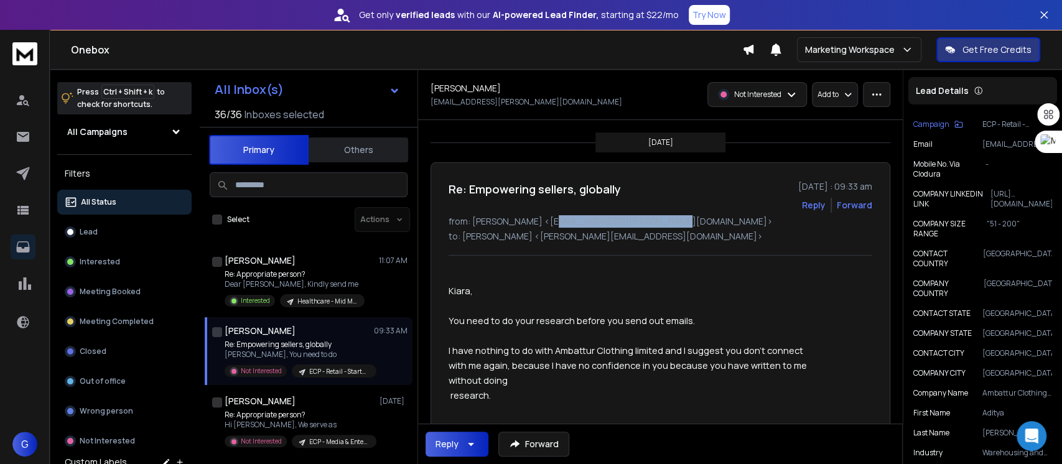
drag, startPoint x: 538, startPoint y: 222, endPoint x: 646, endPoint y: 221, distance: 108.3
click at [646, 221] on p "from: Aditya Vazirani <aditya.vazirani@myrgl.com>" at bounding box center [661, 221] width 424 height 12
copy p "aditya.vazirani@myrgl.com"
click at [757, 326] on p "You need to do your research before you send out emails." at bounding box center [630, 320] width 363 height 15
drag, startPoint x: 469, startPoint y: 223, endPoint x: 532, endPoint y: 221, distance: 62.9
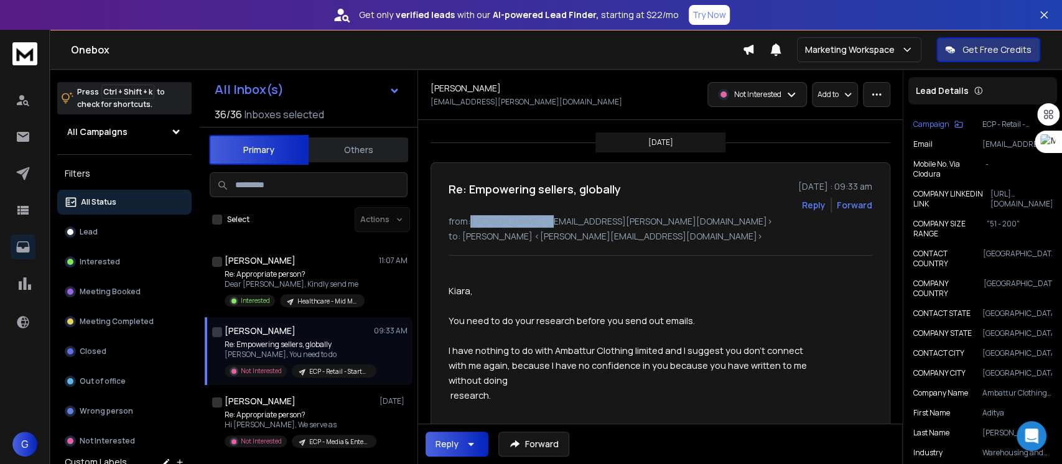
click at [532, 221] on p "from: Aditya Vazirani <aditya.vazirani@myrgl.com>" at bounding box center [661, 221] width 424 height 12
copy p "Aditya Vazirani"
click at [584, 284] on p "Kiara," at bounding box center [630, 290] width 363 height 15
click at [513, 223] on p "from: Aditya Vazirani <aditya.vazirani@myrgl.com>" at bounding box center [661, 221] width 424 height 12
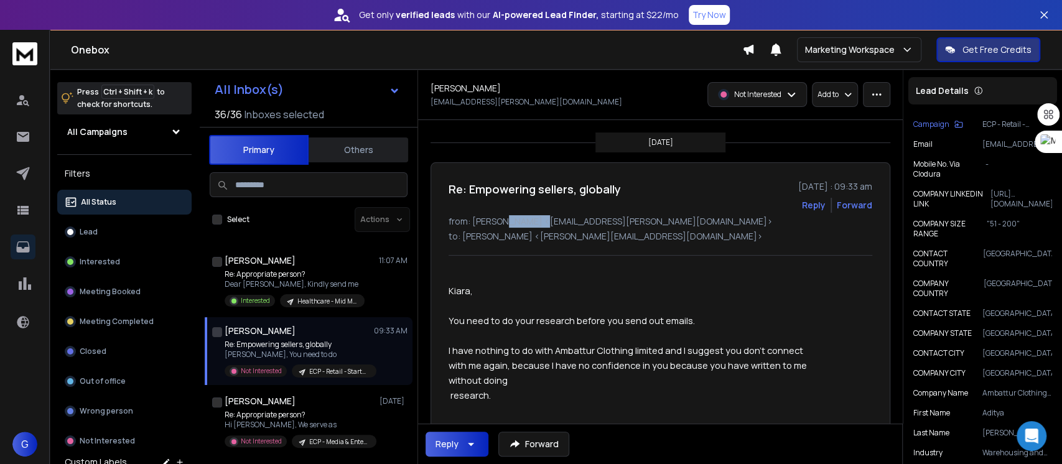
copy p "Vazirani"
click at [542, 294] on p "Kiara," at bounding box center [630, 290] width 363 height 15
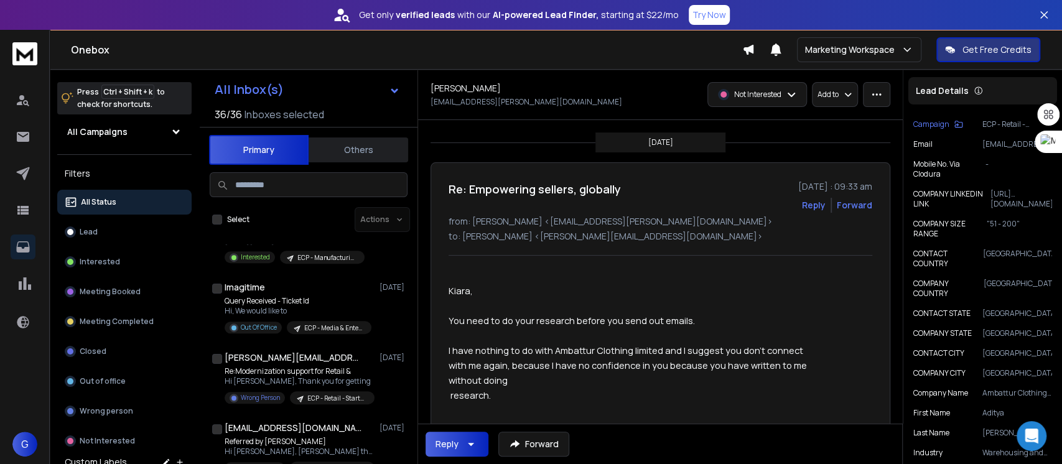
scroll to position [465, 0]
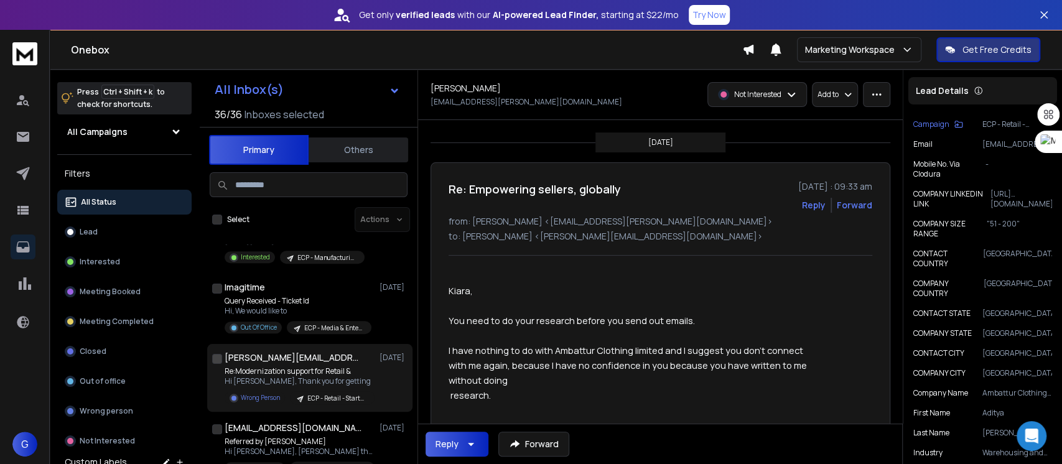
click at [319, 380] on p "Hi Anupam, Thank you for getting" at bounding box center [299, 382] width 149 height 10
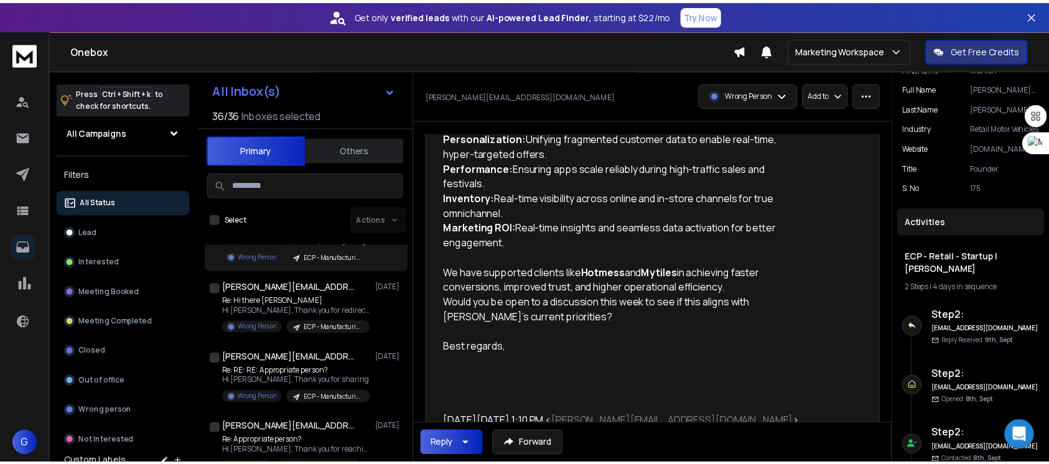
scroll to position [843, 0]
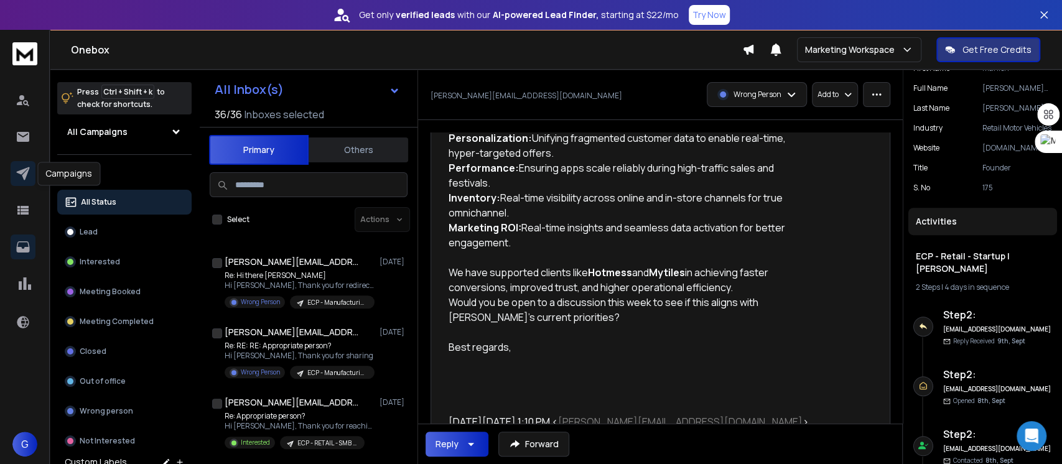
click at [17, 169] on icon at bounding box center [23, 173] width 15 height 15
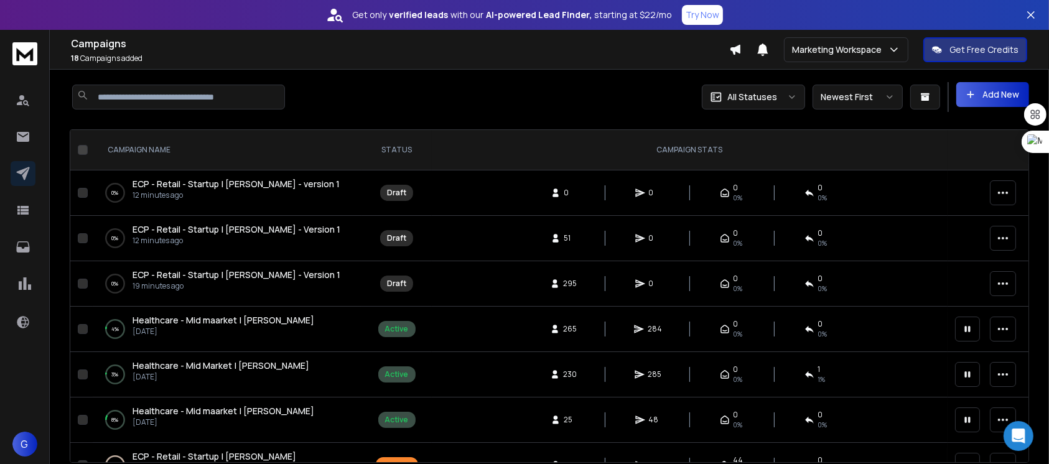
click at [211, 194] on p "12 minutes ago" at bounding box center [236, 195] width 207 height 10
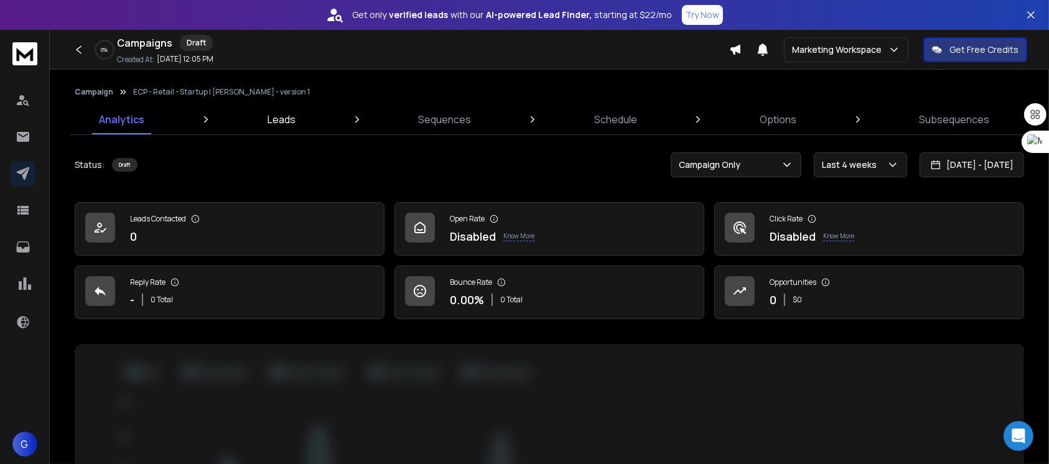
click at [268, 121] on p "Leads" at bounding box center [282, 119] width 28 height 15
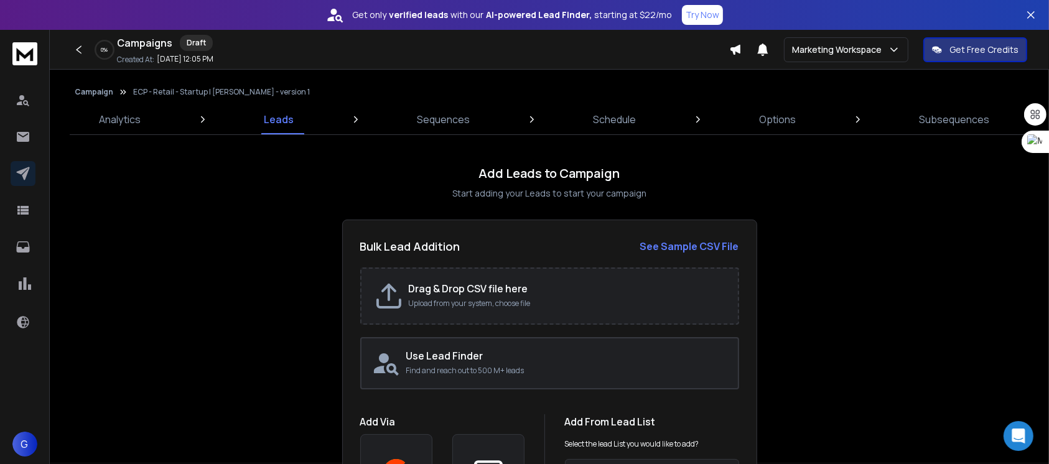
click at [461, 291] on h2 "Drag & Drop CSV file here" at bounding box center [567, 288] width 317 height 15
type input "**********"
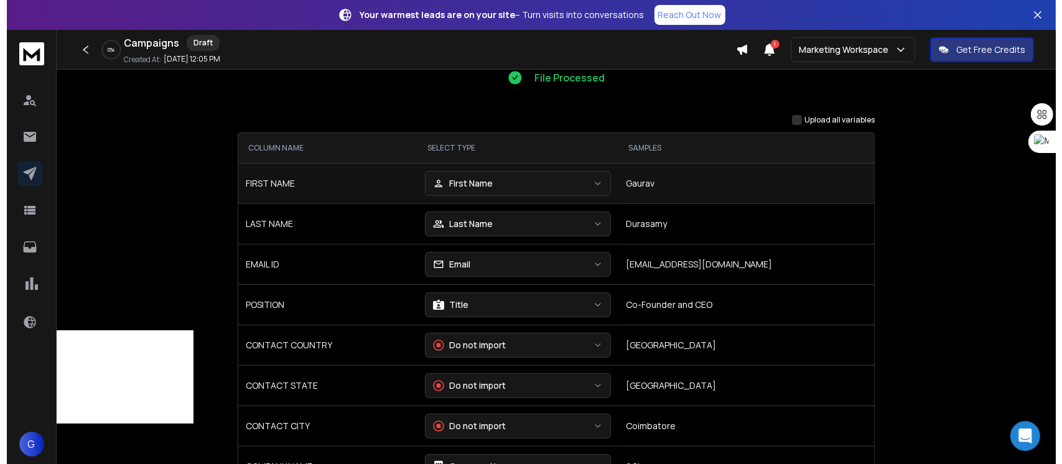
scroll to position [137, 0]
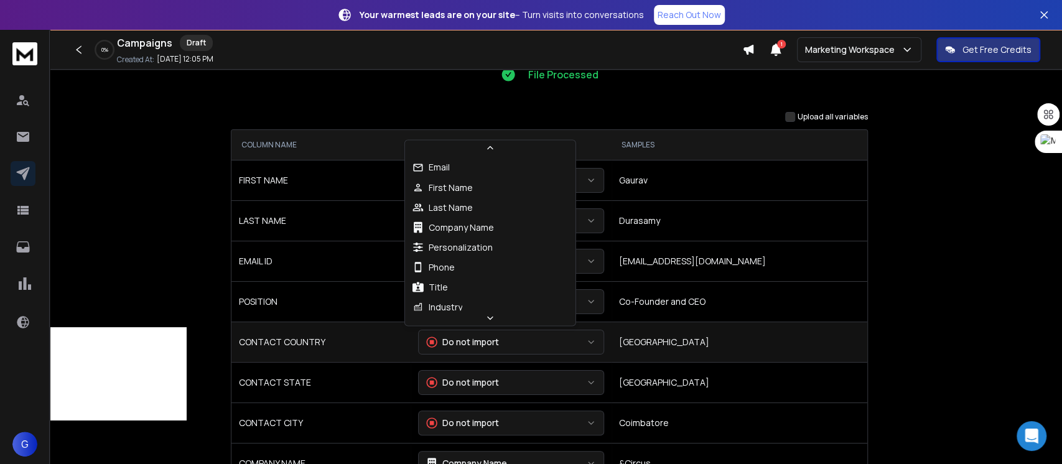
click at [546, 342] on button "Do not import" at bounding box center [511, 342] width 186 height 25
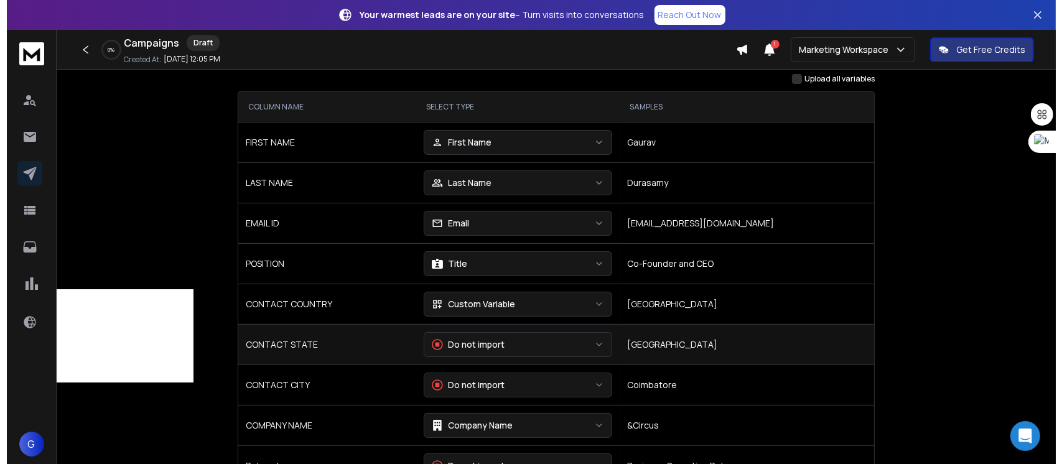
scroll to position [177, 0]
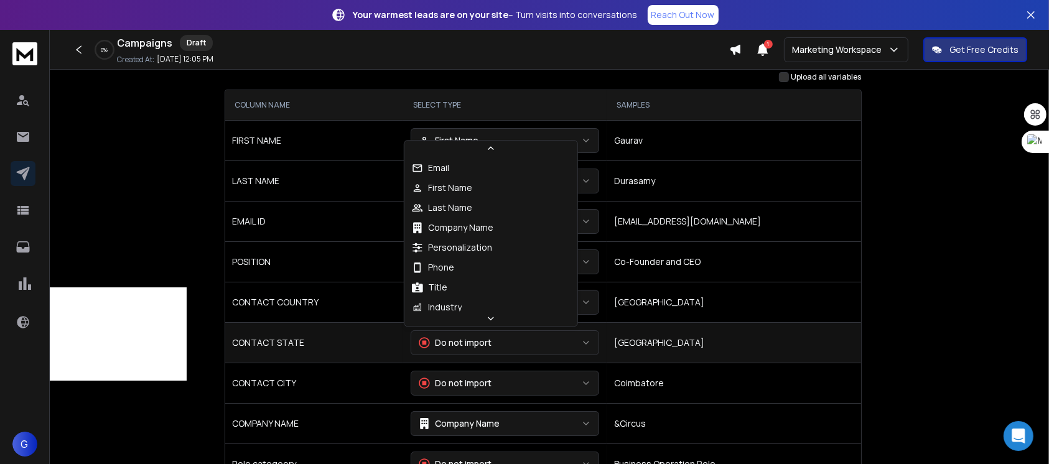
click at [454, 343] on div "Do not import" at bounding box center [455, 343] width 73 height 12
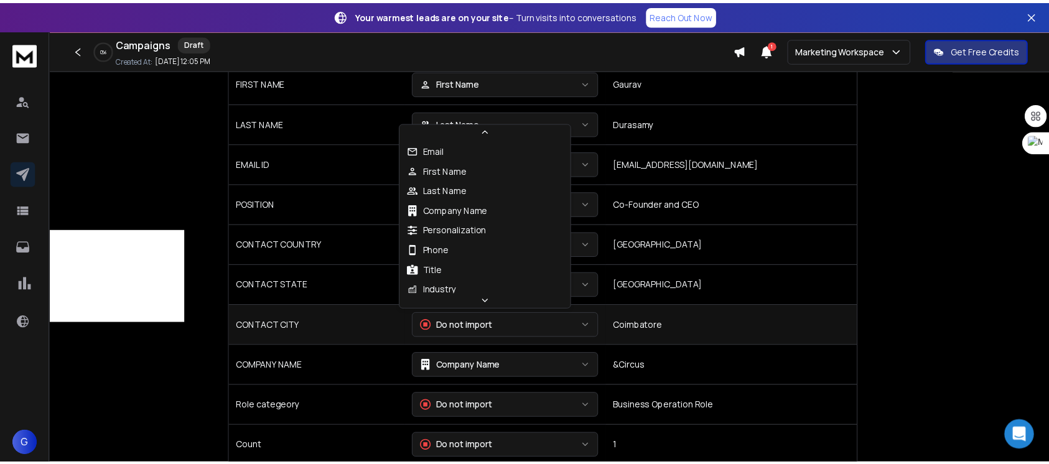
scroll to position [125, 0]
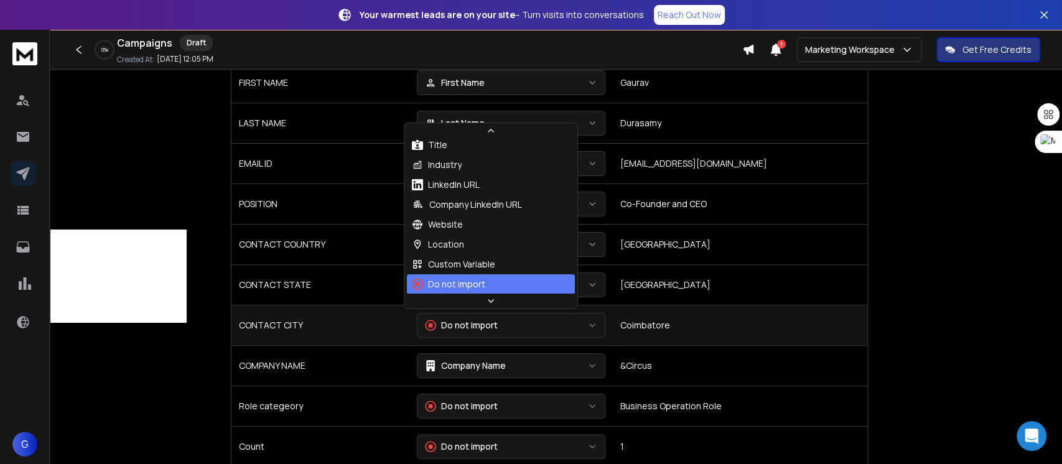
click at [447, 324] on div "Do not import" at bounding box center [461, 325] width 73 height 12
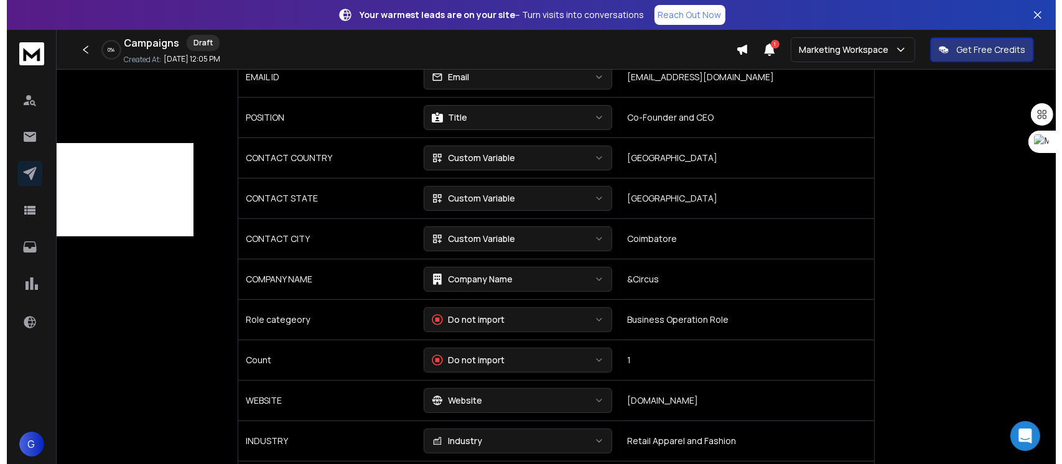
scroll to position [322, 0]
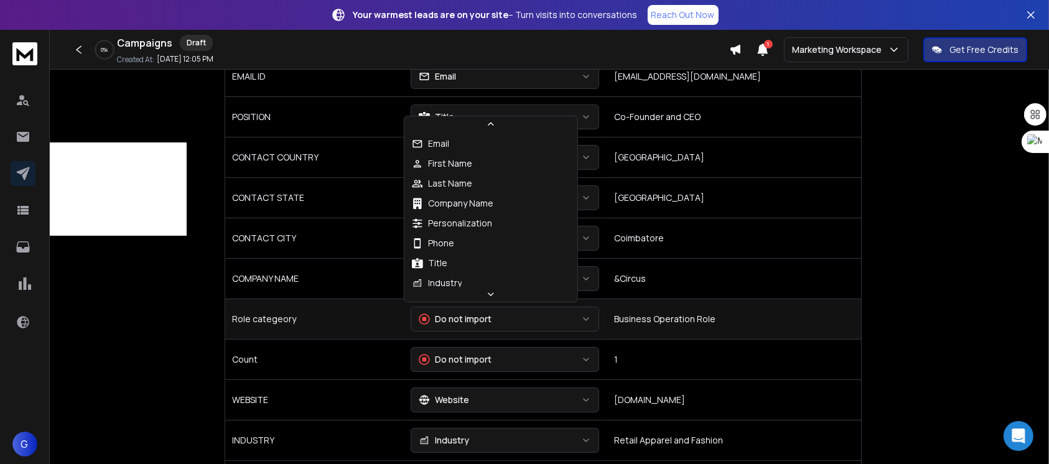
click at [465, 320] on div "Do not import" at bounding box center [455, 319] width 73 height 12
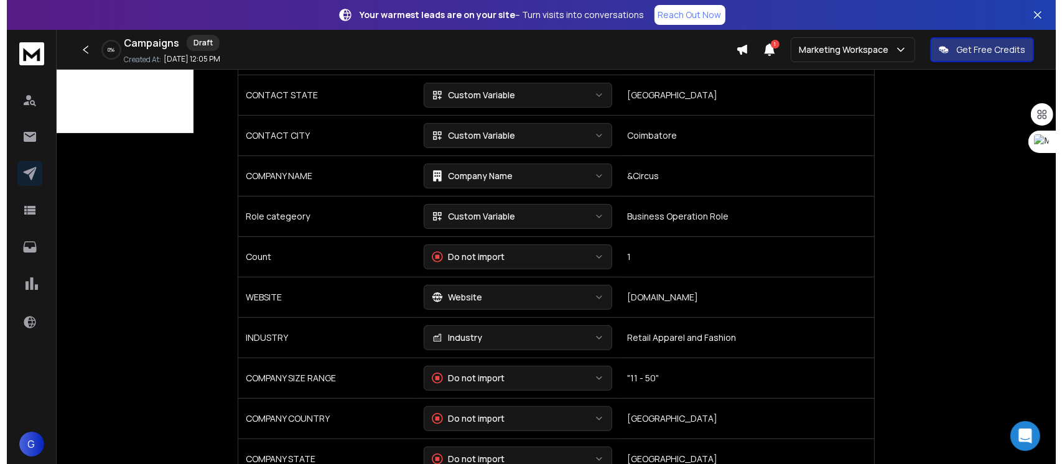
scroll to position [431, 0]
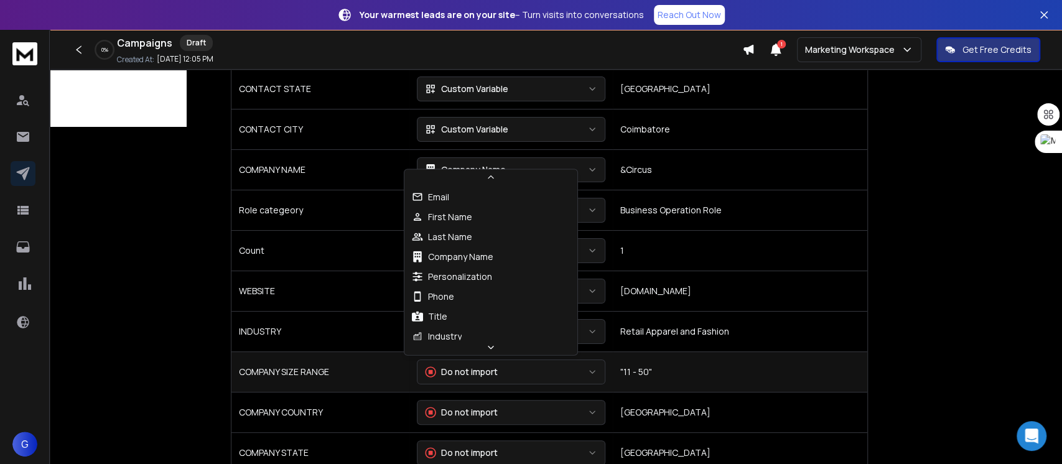
click at [450, 371] on div "Do not import" at bounding box center [461, 372] width 73 height 12
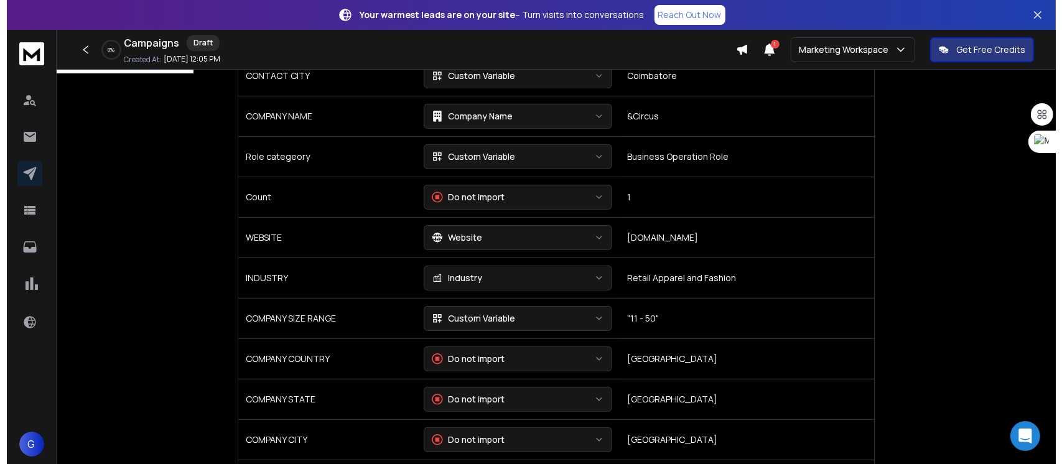
scroll to position [489, 0]
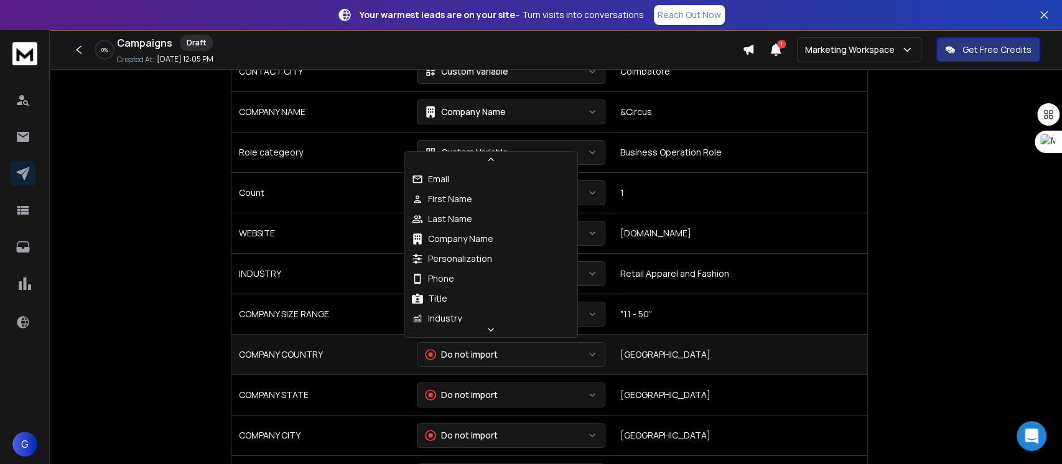
click at [456, 351] on div "Do not import" at bounding box center [461, 354] width 73 height 12
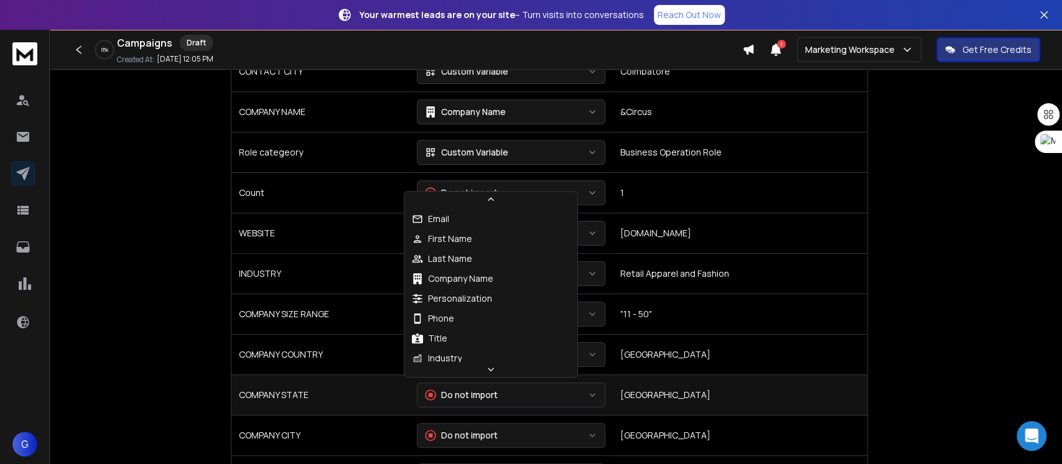
click at [473, 391] on div "Do not import" at bounding box center [461, 395] width 73 height 12
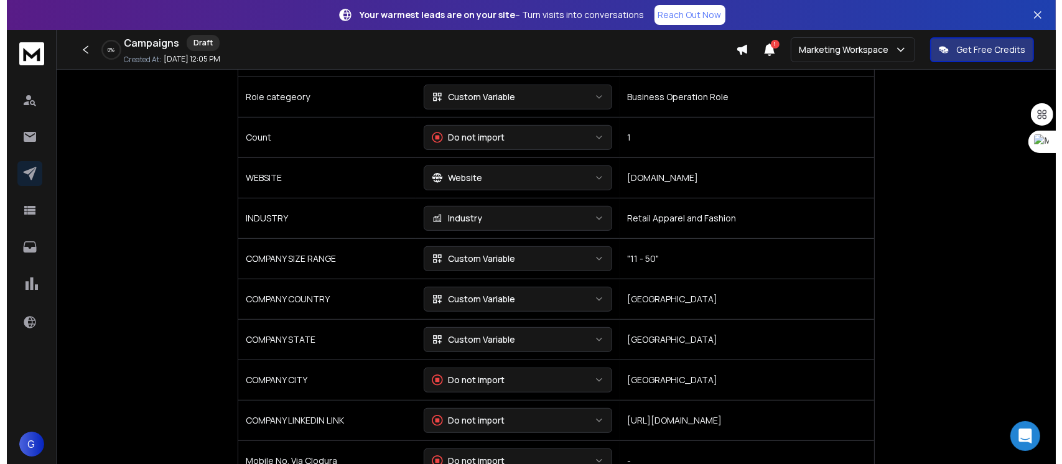
scroll to position [549, 0]
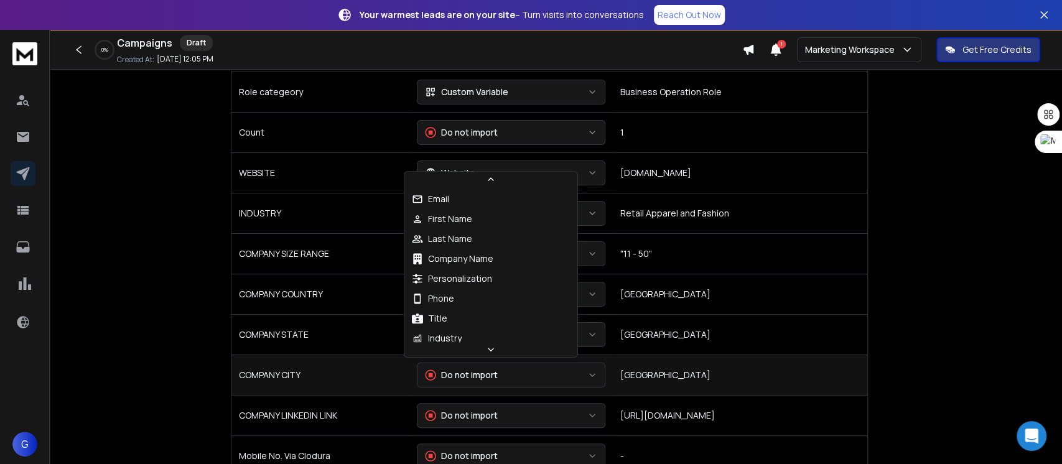
click at [450, 371] on div "Do not import" at bounding box center [461, 375] width 73 height 12
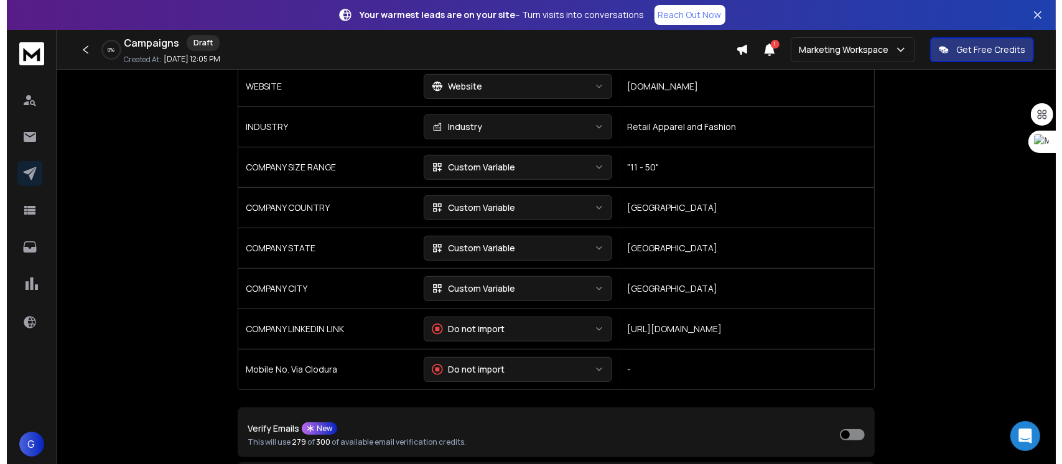
scroll to position [637, 0]
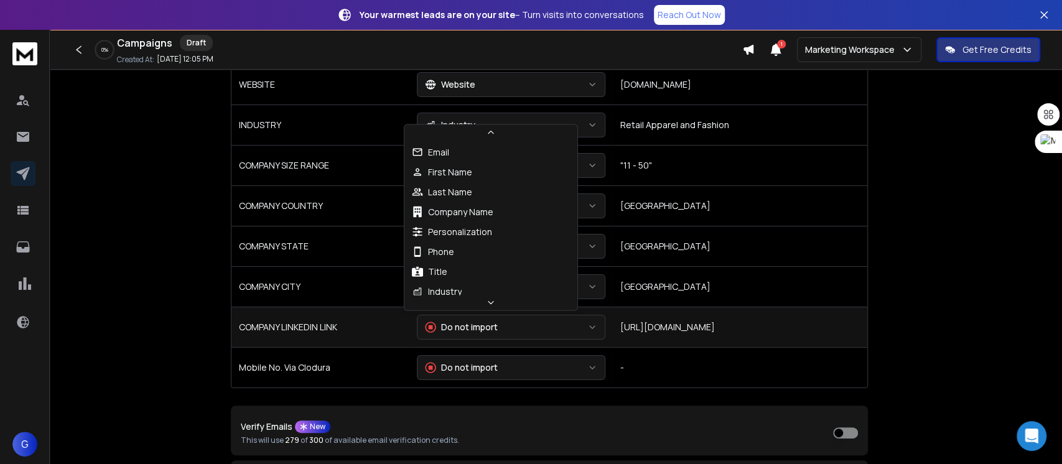
click at [439, 327] on div "Do not import" at bounding box center [461, 327] width 73 height 12
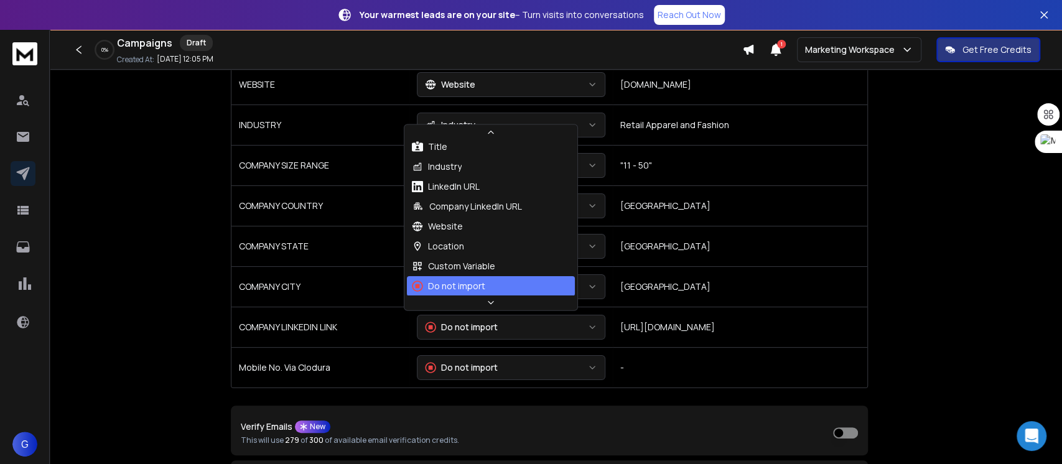
scroll to position [113, 0]
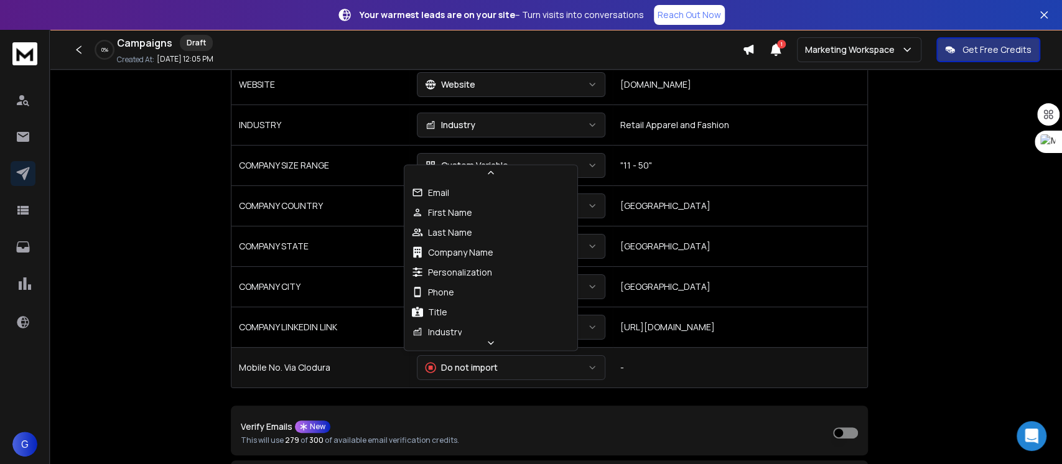
click at [457, 365] on div "Do not import" at bounding box center [461, 368] width 73 height 12
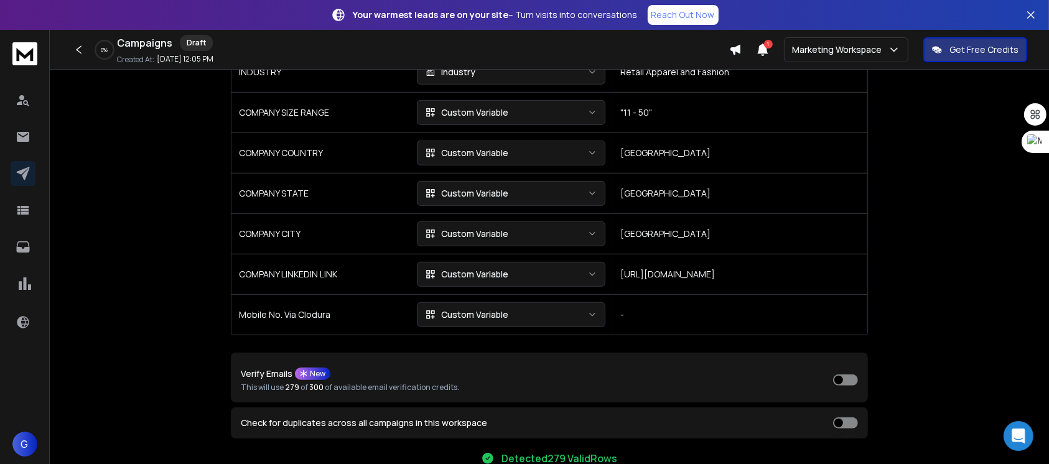
scroll to position [747, 0]
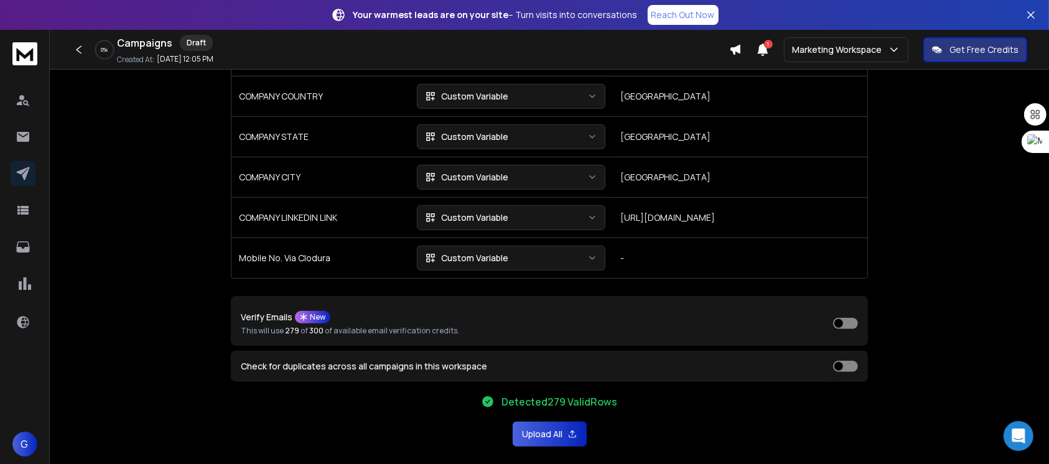
click at [534, 431] on button "Upload All" at bounding box center [550, 434] width 74 height 25
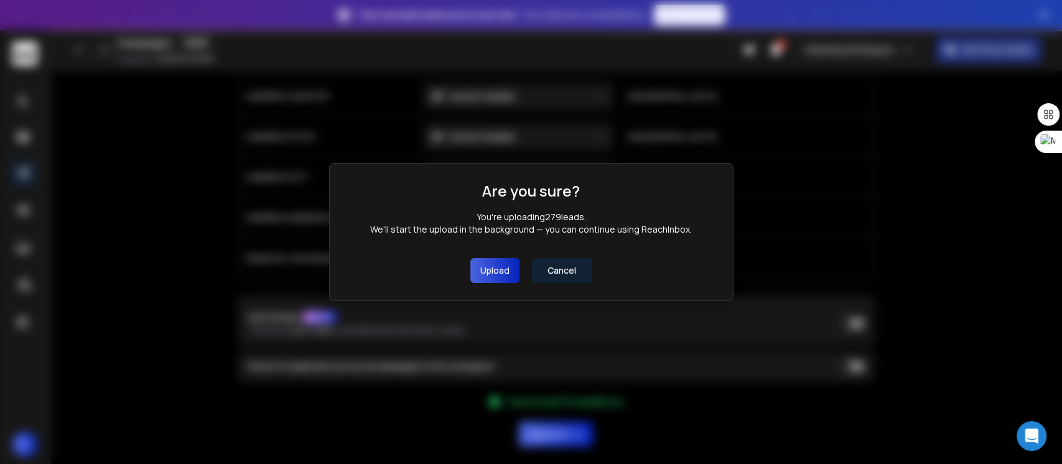
click at [493, 274] on button "Upload" at bounding box center [494, 270] width 49 height 25
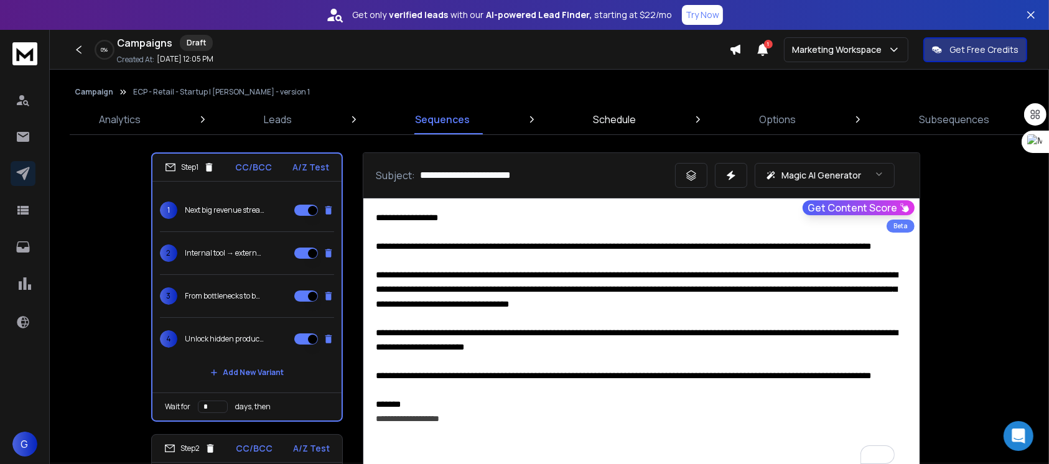
click at [619, 114] on p "Schedule" at bounding box center [615, 119] width 43 height 15
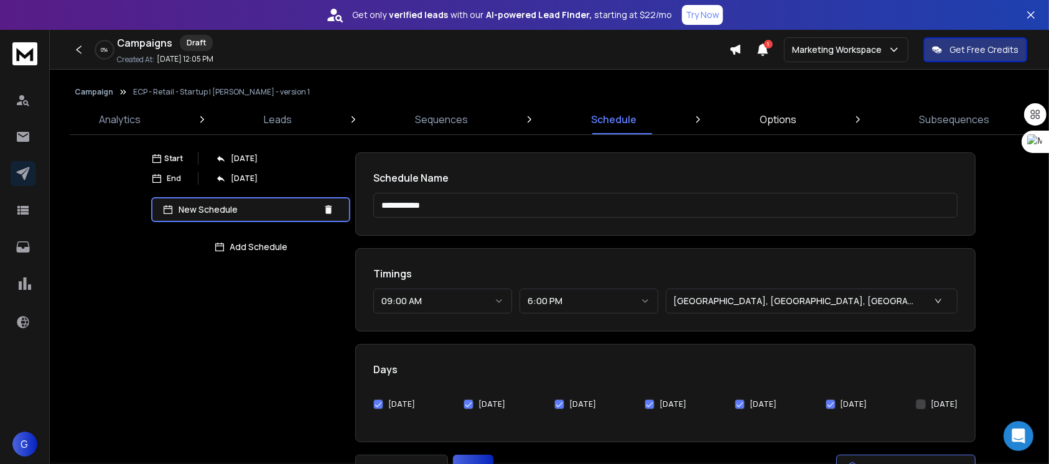
click at [767, 119] on p "Options" at bounding box center [778, 119] width 37 height 15
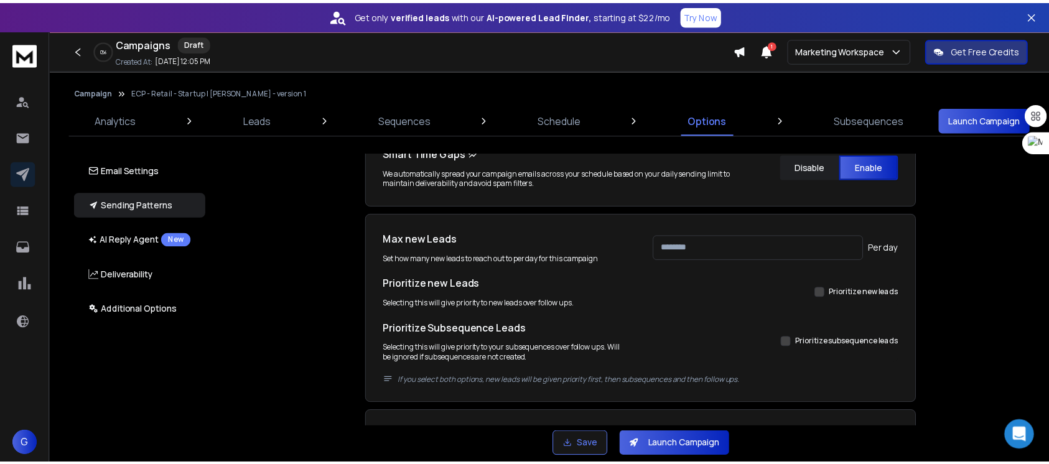
scroll to position [119, 0]
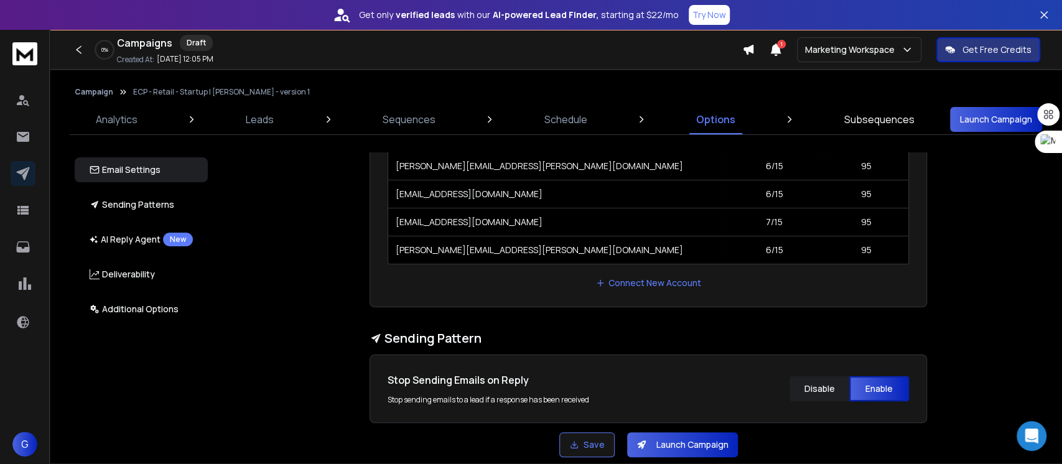
click at [858, 122] on p "Subsequences" at bounding box center [879, 119] width 70 height 15
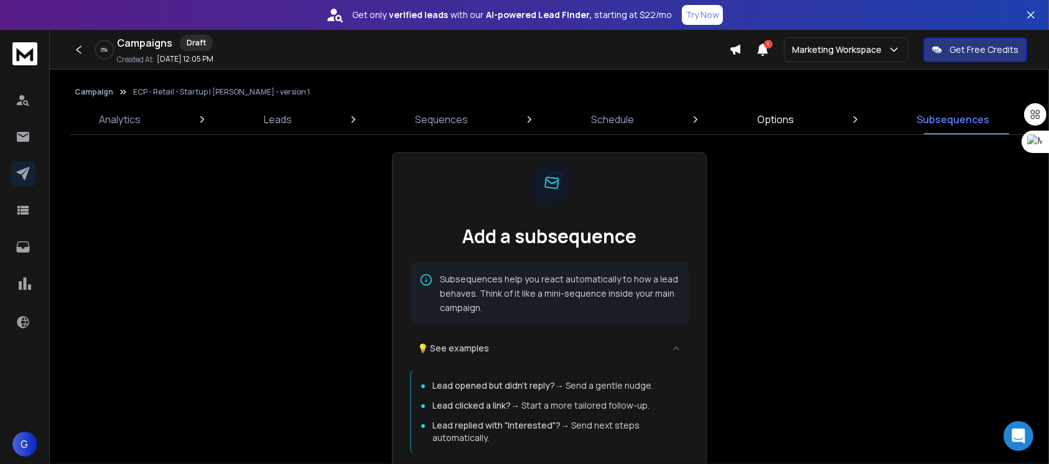
click at [759, 114] on p "Options" at bounding box center [775, 119] width 37 height 15
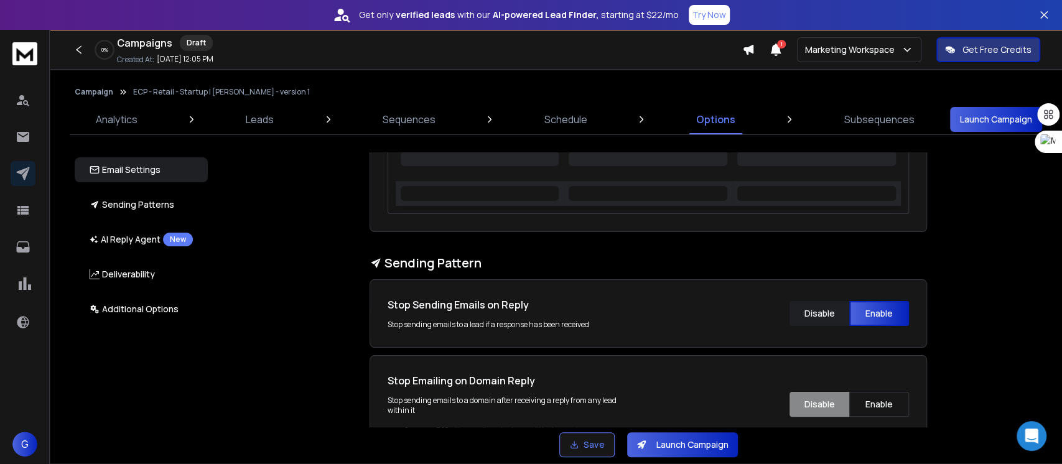
scroll to position [113, 0]
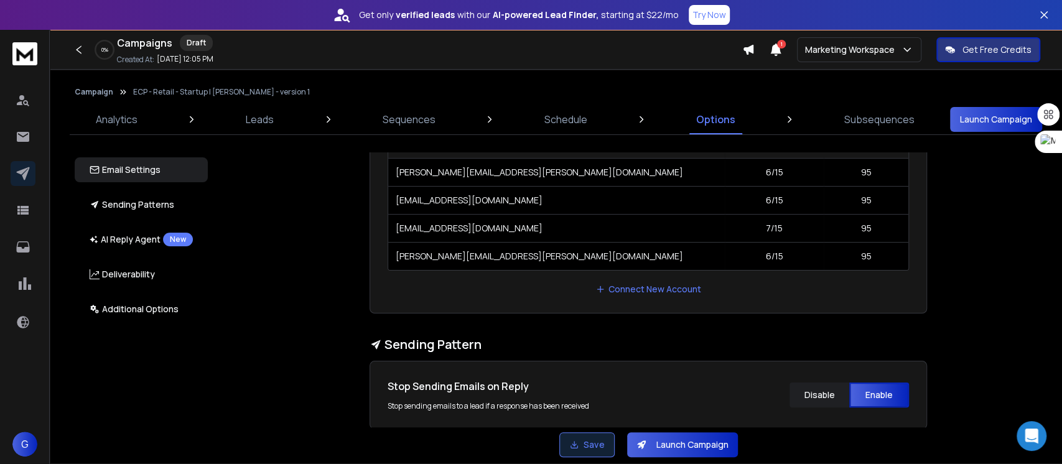
click at [568, 441] on button "Save" at bounding box center [586, 445] width 55 height 25
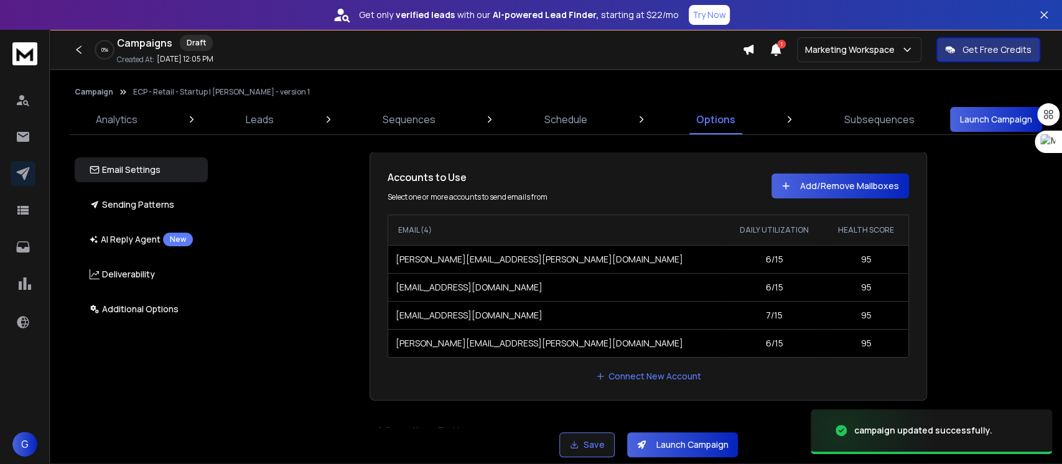
scroll to position [0, 0]
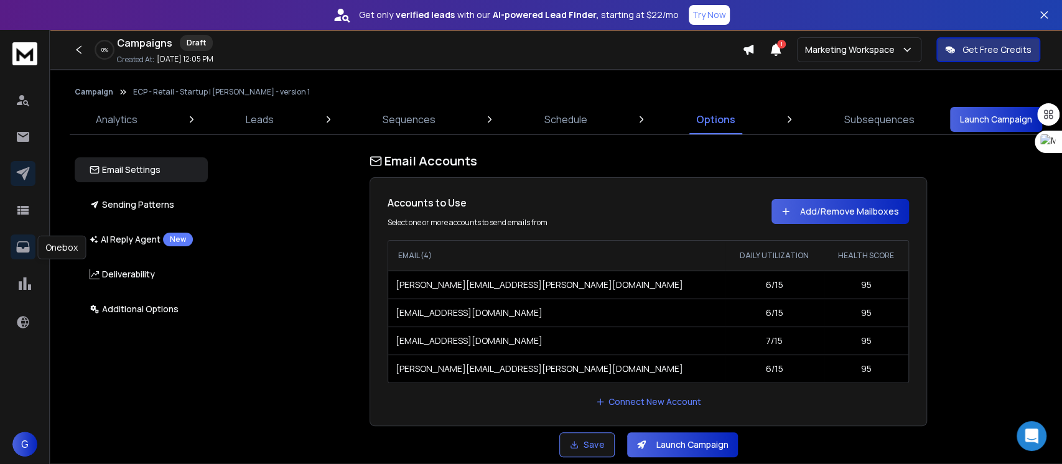
click at [27, 250] on icon at bounding box center [22, 246] width 13 height 11
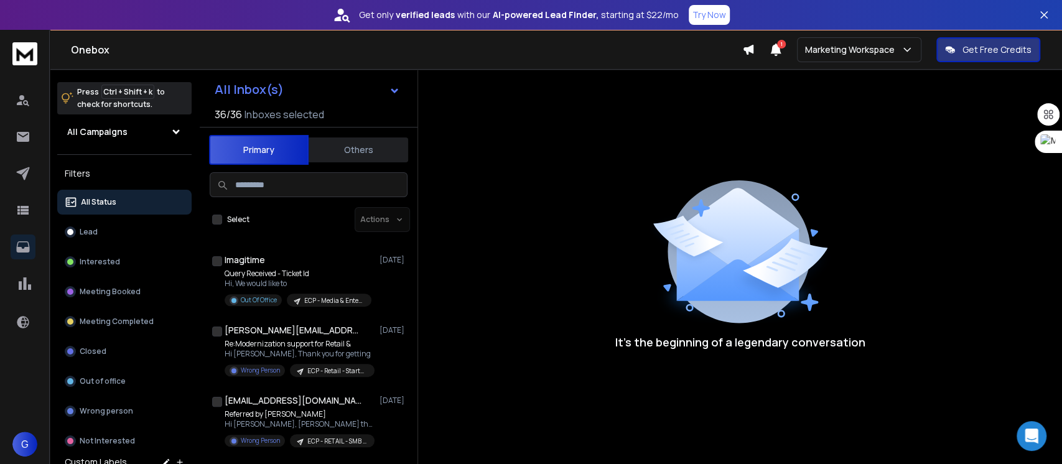
scroll to position [494, 0]
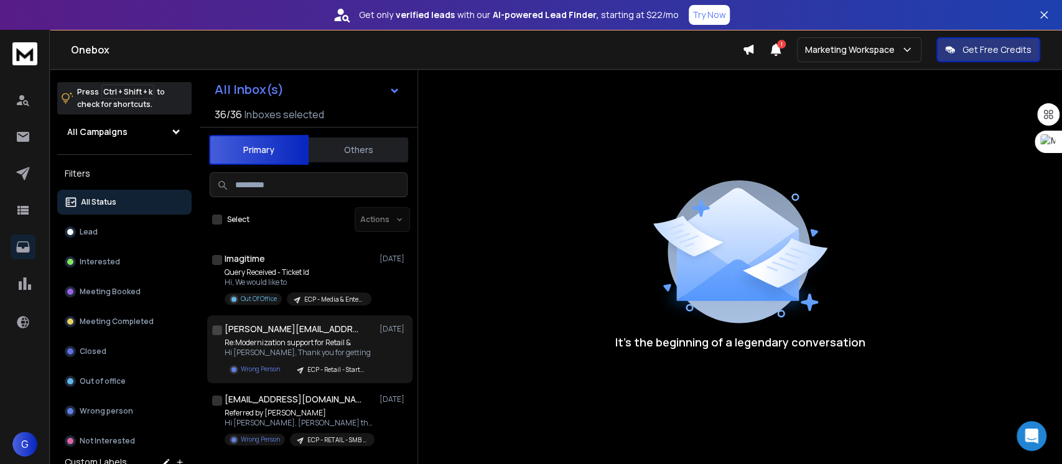
click at [309, 353] on p "Hi Anupam, Thank you for getting" at bounding box center [299, 353] width 149 height 10
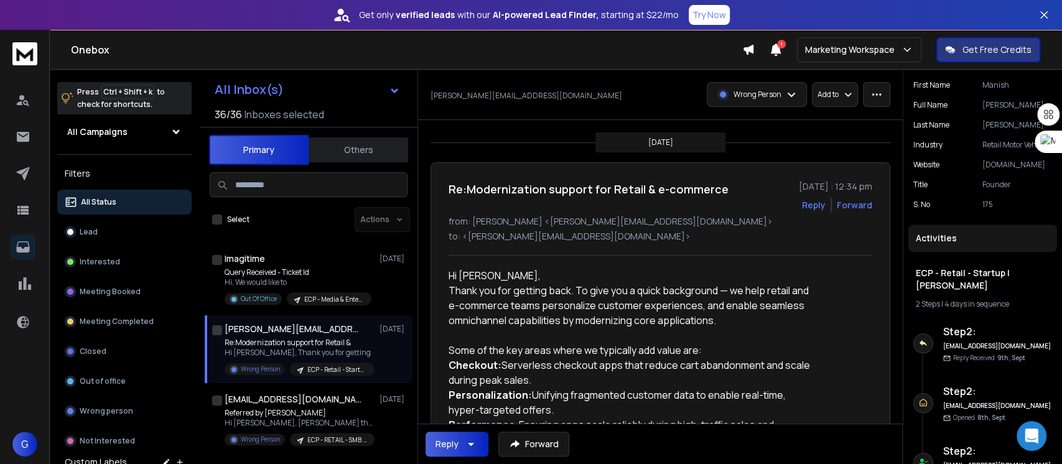
scroll to position [467, 0]
drag, startPoint x: 465, startPoint y: 239, endPoint x: 548, endPoint y: 238, distance: 82.2
click at [548, 238] on p "to: <anupam@zymo.app>" at bounding box center [661, 236] width 424 height 12
copy p "anupam@zymo.app"
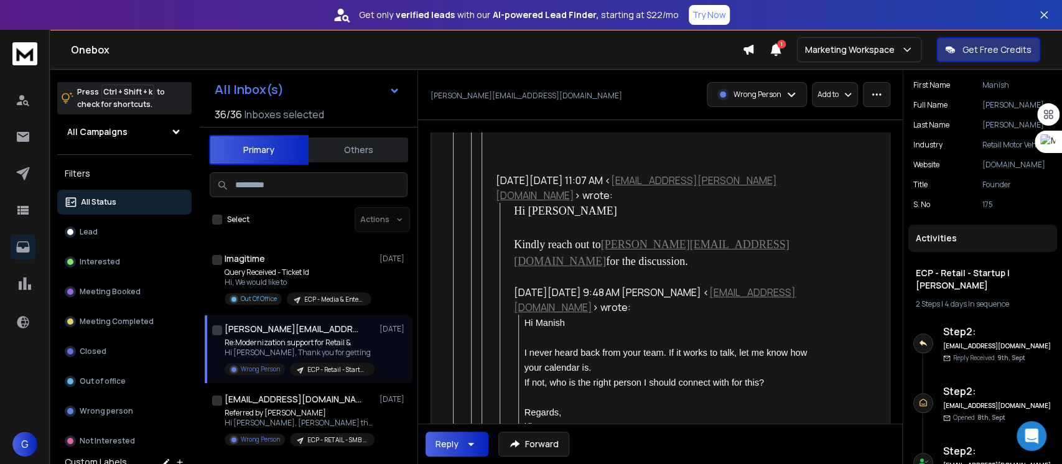
scroll to position [977, 0]
drag, startPoint x: 663, startPoint y: 179, endPoint x: 779, endPoint y: 174, distance: 116.5
click at [779, 174] on div "On Monday, Sep 8, 2025 at 11:07 AM < manish.pratik@zymo.app > wrote:" at bounding box center [654, 187] width 316 height 30
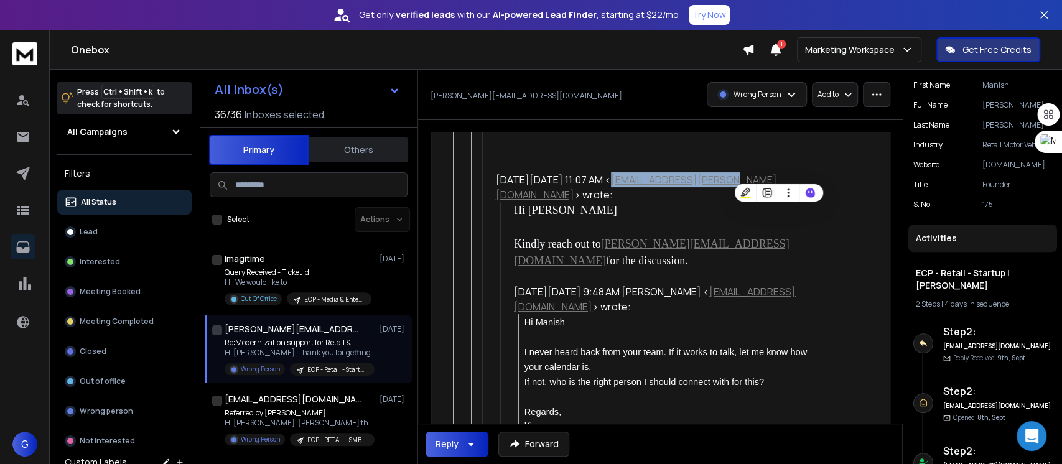
copy link "manish.pratik@zymo.app"
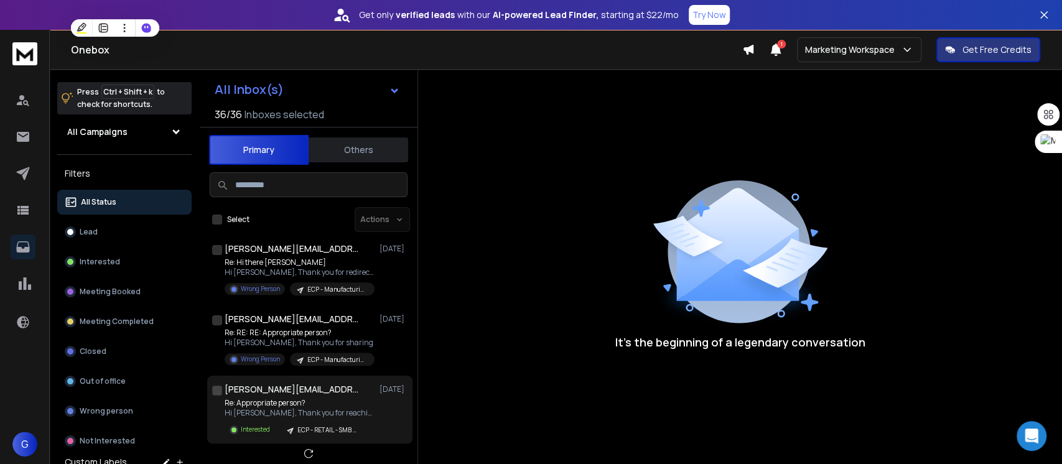
scroll to position [843, 0]
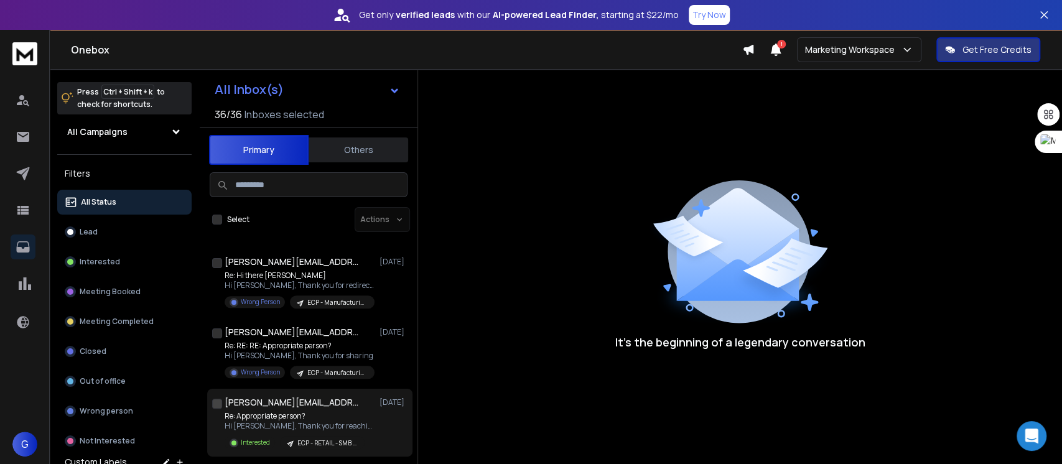
click at [317, 408] on div "gurleen.kaur@kimirica.shop 08 Sep Re: Appropriate person? Hi Gurleen, Thank you…" at bounding box center [316, 422] width 183 height 53
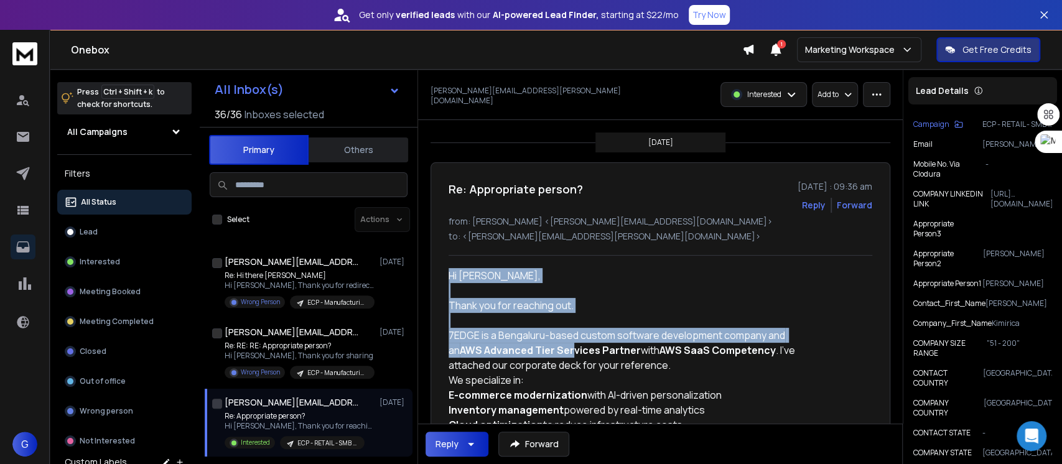
drag, startPoint x: 444, startPoint y: 269, endPoint x: 559, endPoint y: 357, distance: 144.8
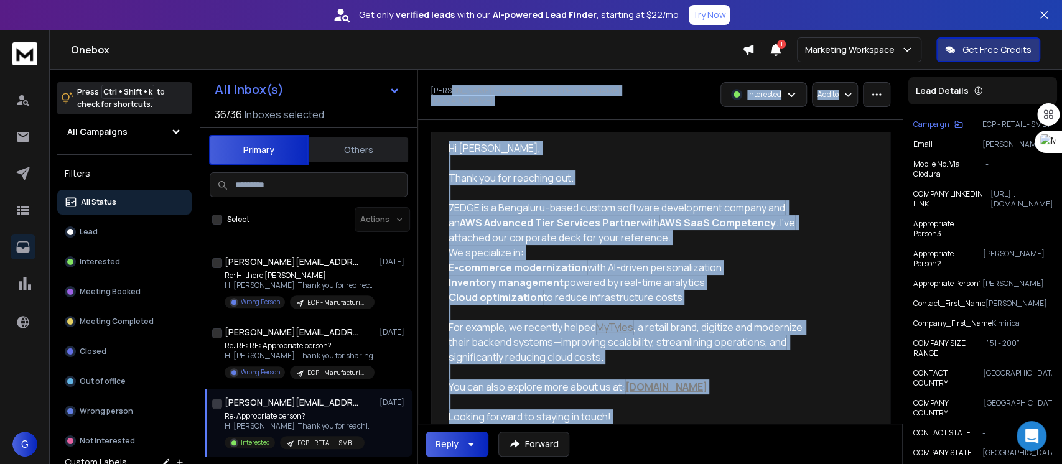
scroll to position [0, 0]
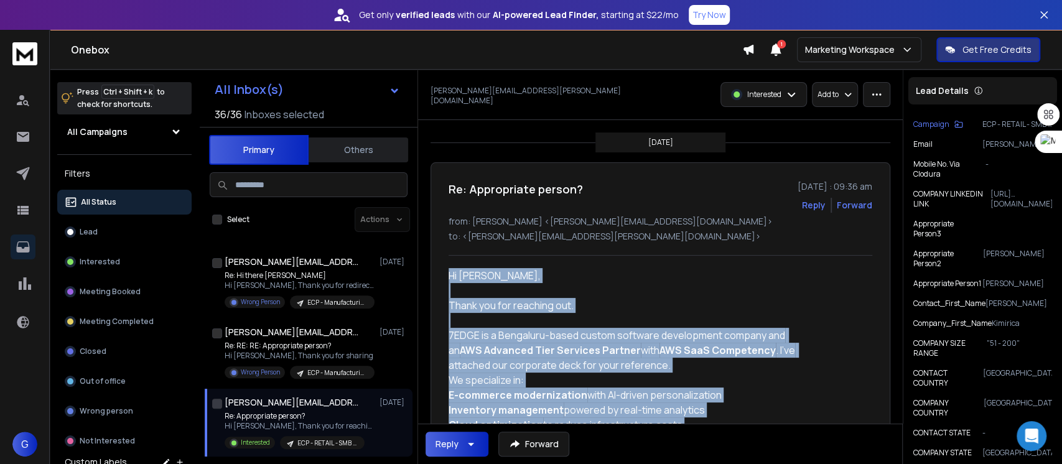
drag, startPoint x: 528, startPoint y: 297, endPoint x: 444, endPoint y: 274, distance: 87.1
copy div "Hi Gurleen, Thank you for reaching out. 7EDGE is a Bengaluru-based custom softw…"
click at [617, 291] on div "Thank you for reaching out." at bounding box center [630, 298] width 363 height 30
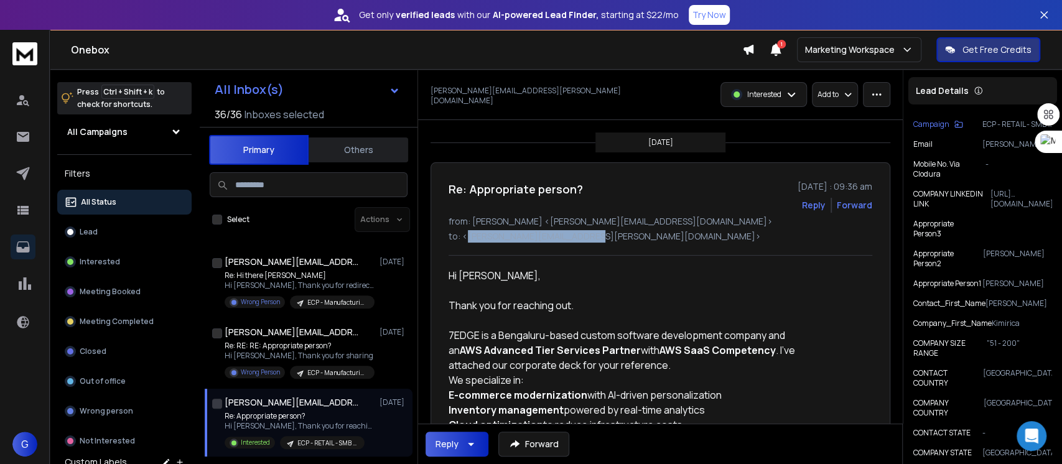
drag, startPoint x: 467, startPoint y: 238, endPoint x: 578, endPoint y: 236, distance: 110.2
click at [578, 236] on p "to: <gurleen.kaur@kimirica.shop>" at bounding box center [661, 236] width 424 height 12
click at [765, 297] on div "Thank you for reaching out." at bounding box center [630, 298] width 363 height 30
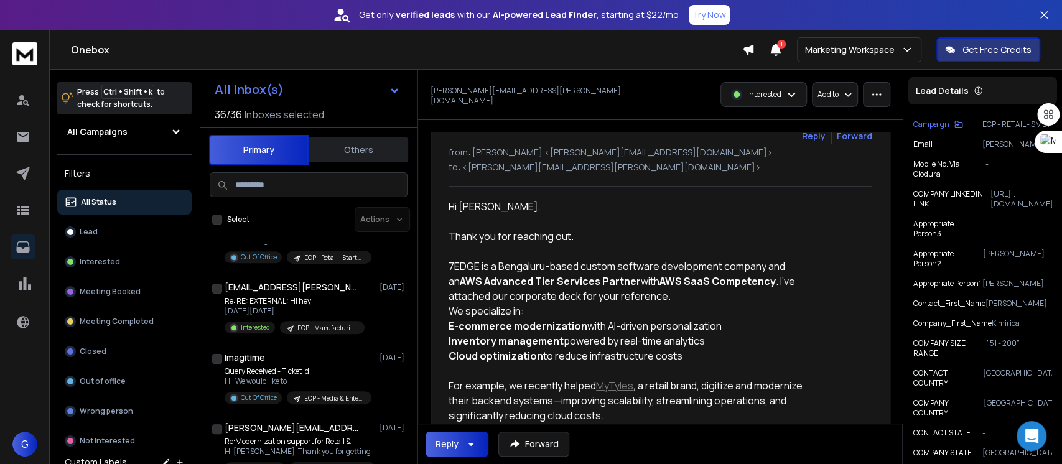
scroll to position [395, 0]
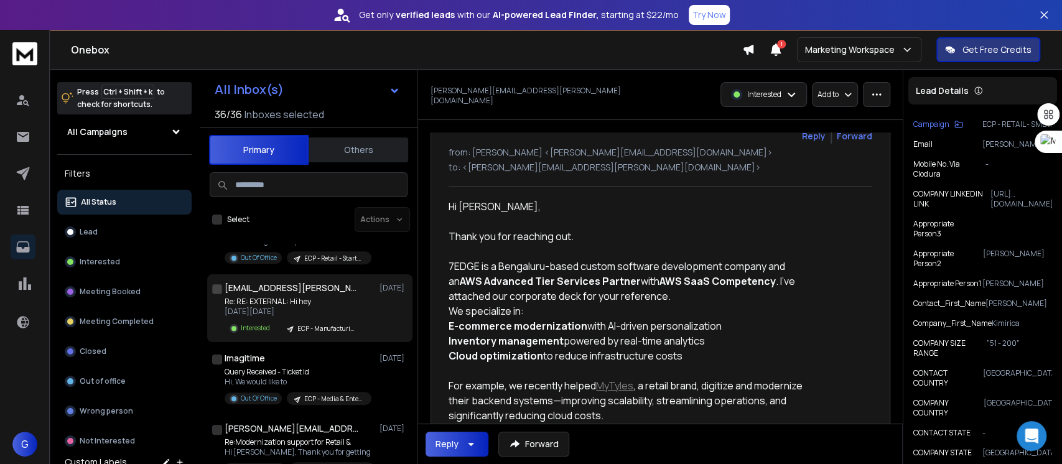
click at [337, 308] on p "On Thursday, Sep 11, 2025" at bounding box center [295, 312] width 140 height 10
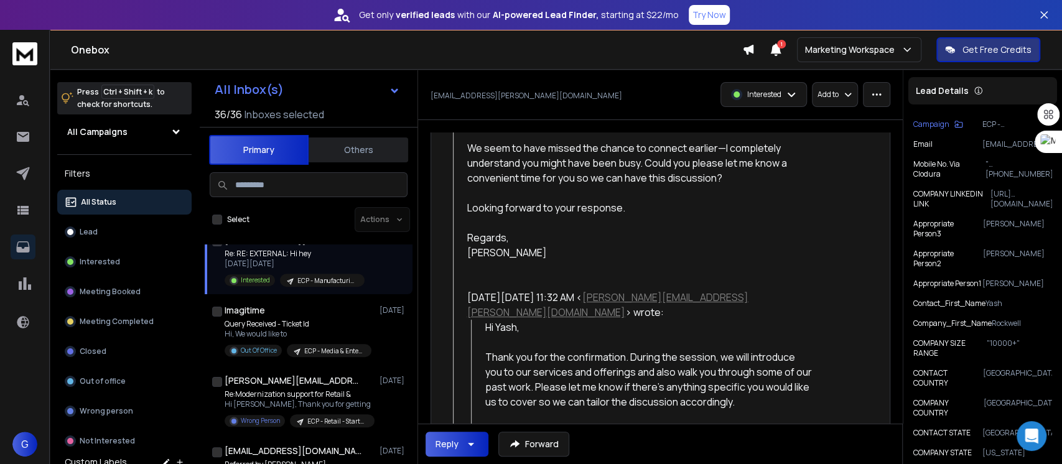
scroll to position [441, 0]
click at [274, 263] on p "On Thursday, Sep 11, 2025" at bounding box center [295, 265] width 140 height 10
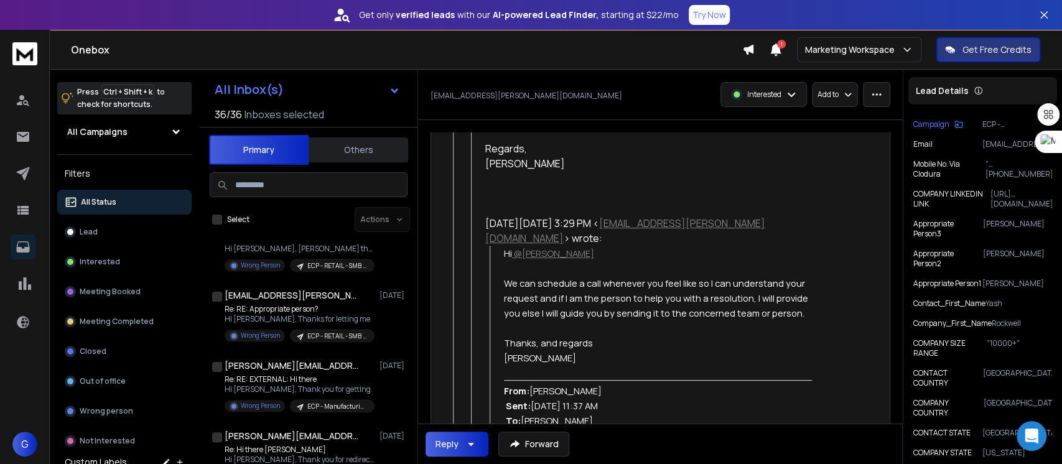
scroll to position [843, 0]
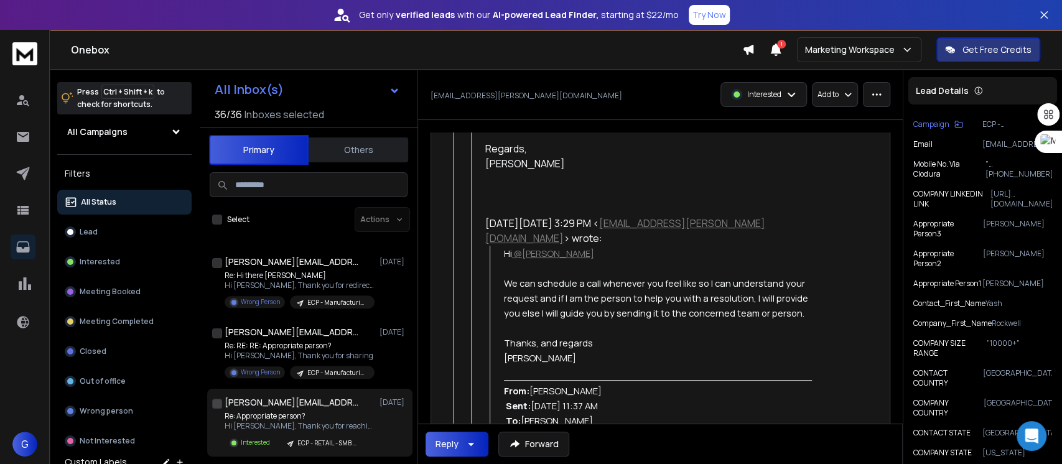
click at [269, 414] on p "Re: Appropriate person?" at bounding box center [299, 416] width 149 height 10
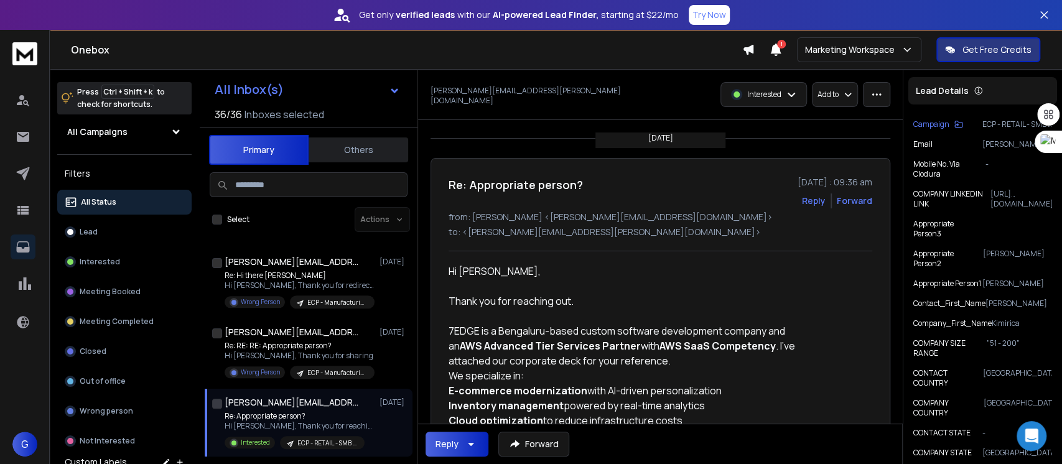
scroll to position [0, 0]
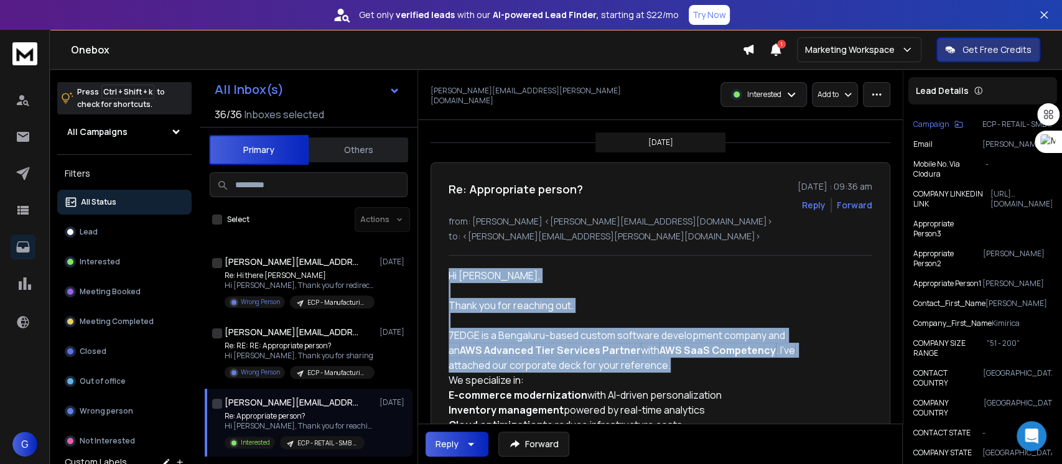
drag, startPoint x: 449, startPoint y: 278, endPoint x: 701, endPoint y: 367, distance: 267.3
click at [626, 320] on div "7EDGE is a Bengaluru-based custom software development company and an AWS Advan…" at bounding box center [630, 343] width 363 height 60
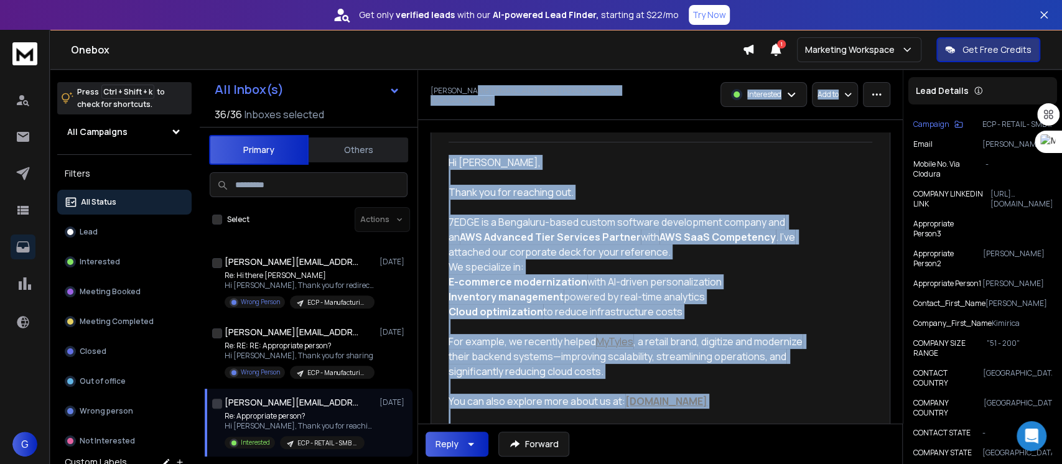
scroll to position [25, 0]
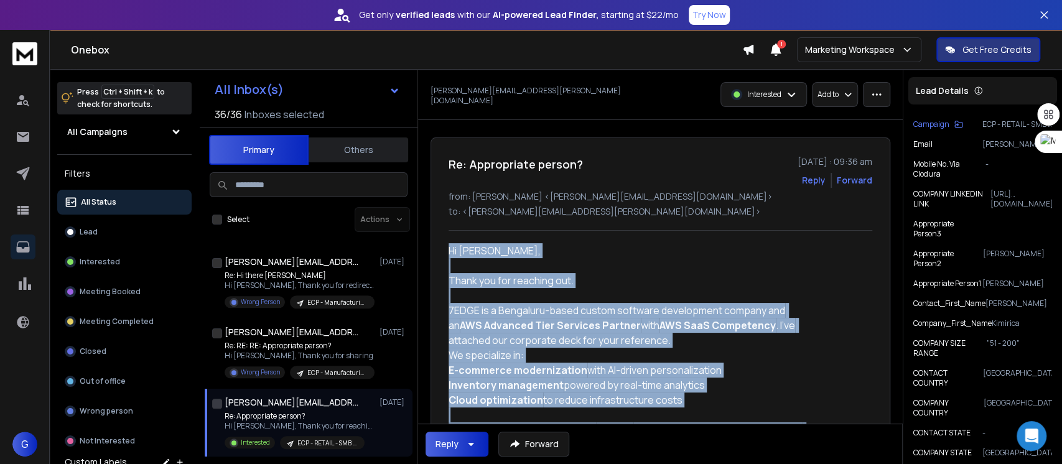
drag, startPoint x: 510, startPoint y: 362, endPoint x: 442, endPoint y: 244, distance: 136.3
click at [651, 273] on div "Thank you for reaching out." at bounding box center [630, 273] width 363 height 30
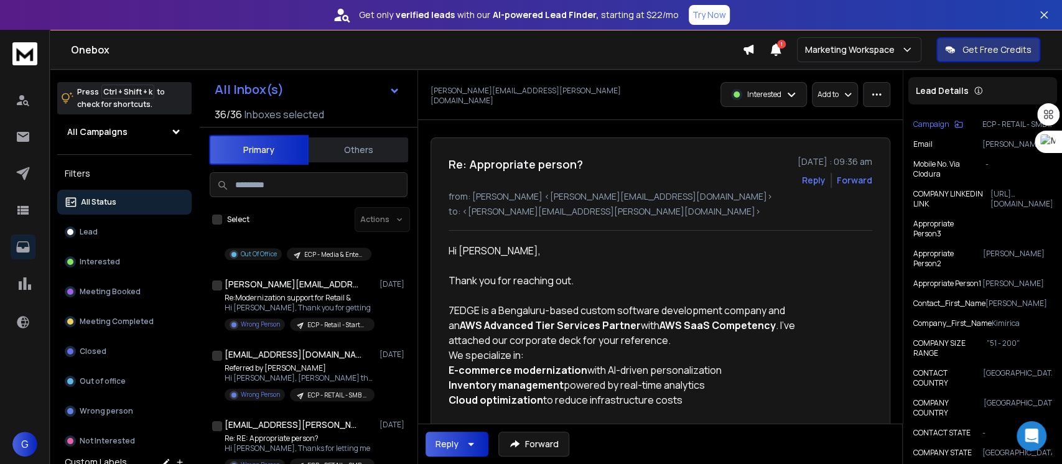
scroll to position [536, 0]
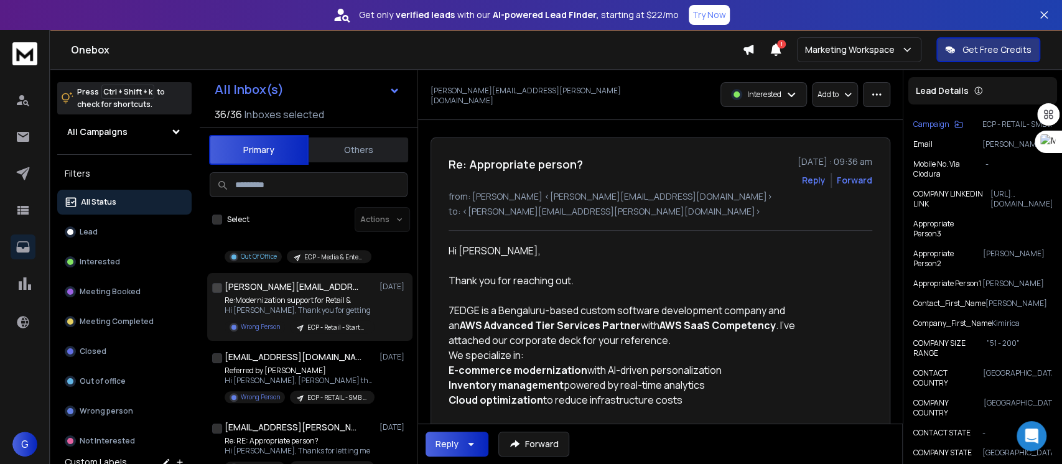
click at [278, 307] on p "Hi Anupam, Thank you for getting" at bounding box center [299, 311] width 149 height 10
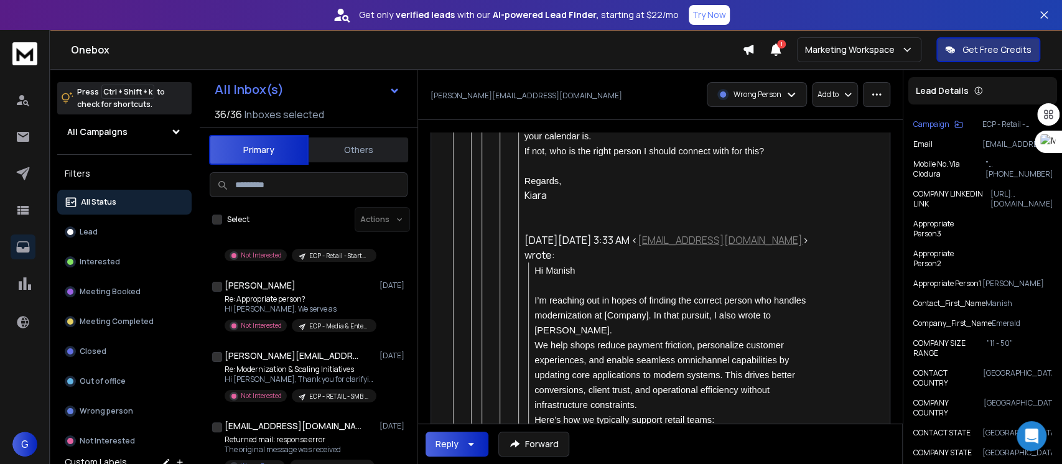
scroll to position [78, 0]
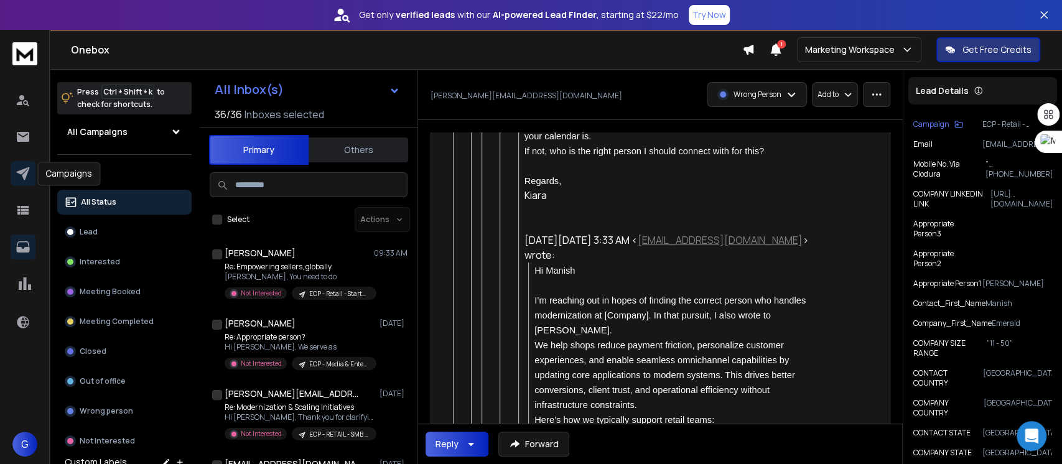
click at [20, 177] on icon at bounding box center [23, 173] width 15 height 15
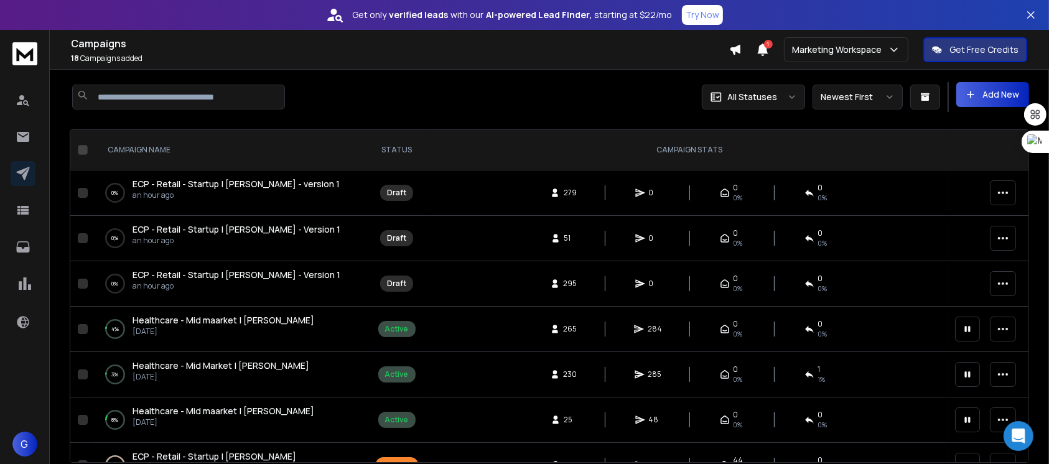
click at [294, 189] on span "ECP - Retail - Startup | [PERSON_NAME] - version 1" at bounding box center [236, 184] width 207 height 12
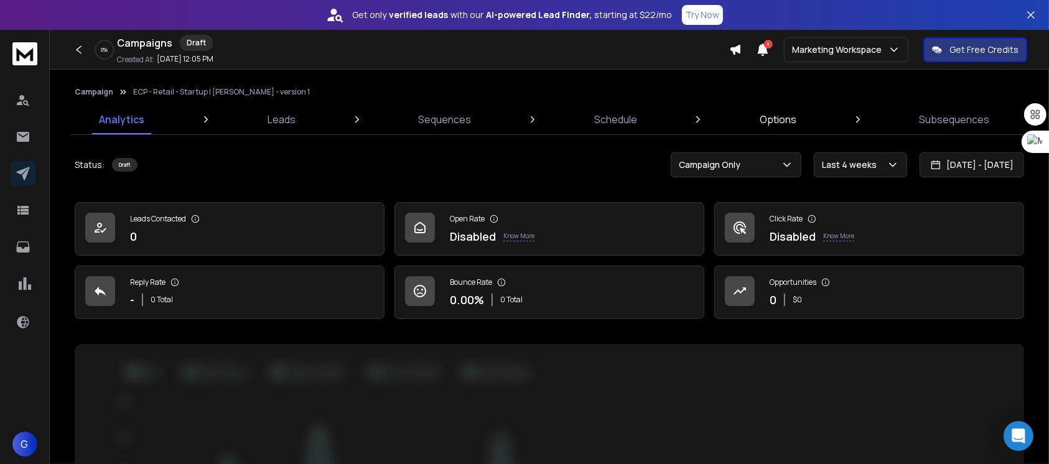
click at [796, 127] on link "Options" at bounding box center [778, 120] width 52 height 30
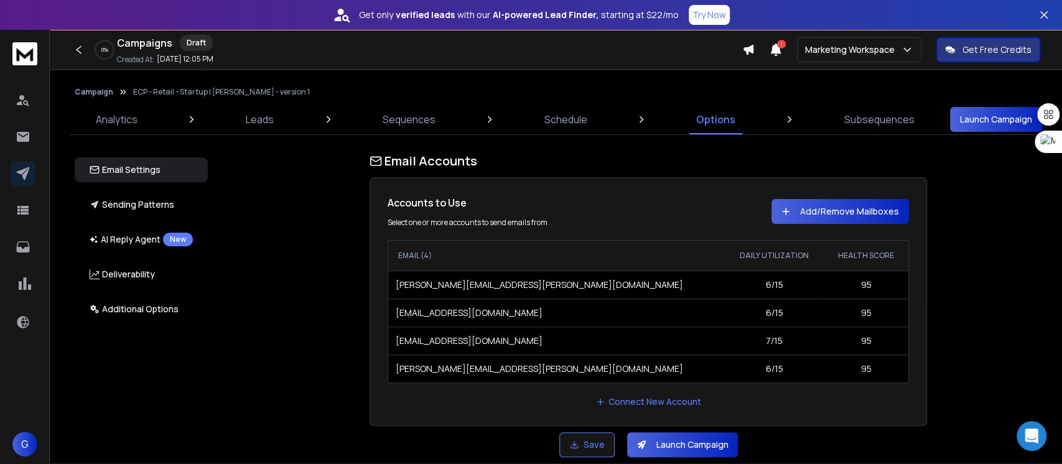
click at [672, 445] on button "Launch Campaign" at bounding box center [682, 445] width 111 height 25
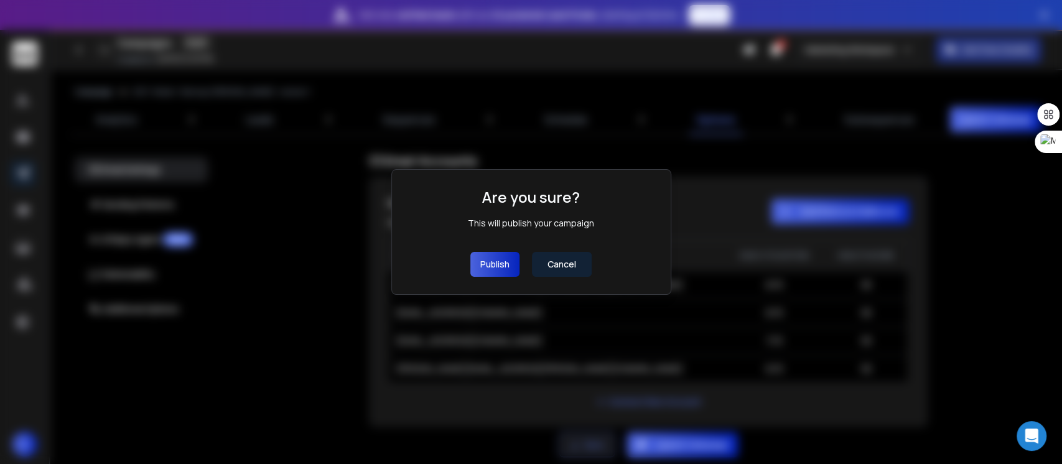
click at [492, 268] on button "Publish" at bounding box center [494, 264] width 49 height 25
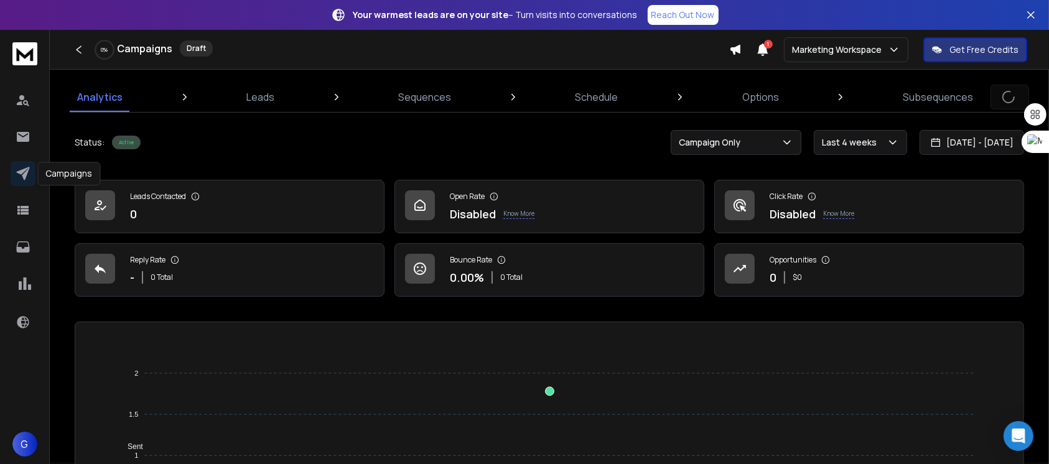
click at [24, 172] on icon at bounding box center [22, 173] width 13 height 13
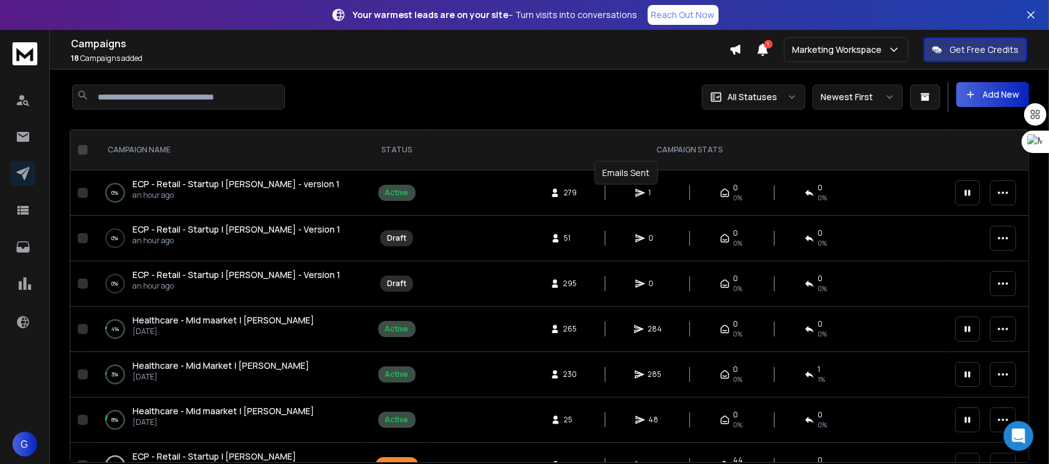
click at [635, 187] on icon at bounding box center [640, 192] width 11 height 11
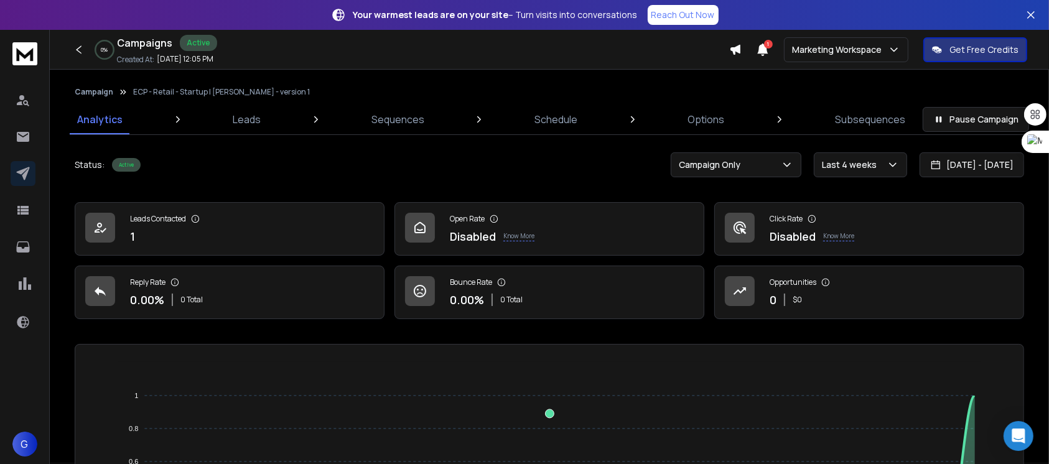
click at [284, 247] on link "Leads Contacted 1" at bounding box center [230, 229] width 310 height 54
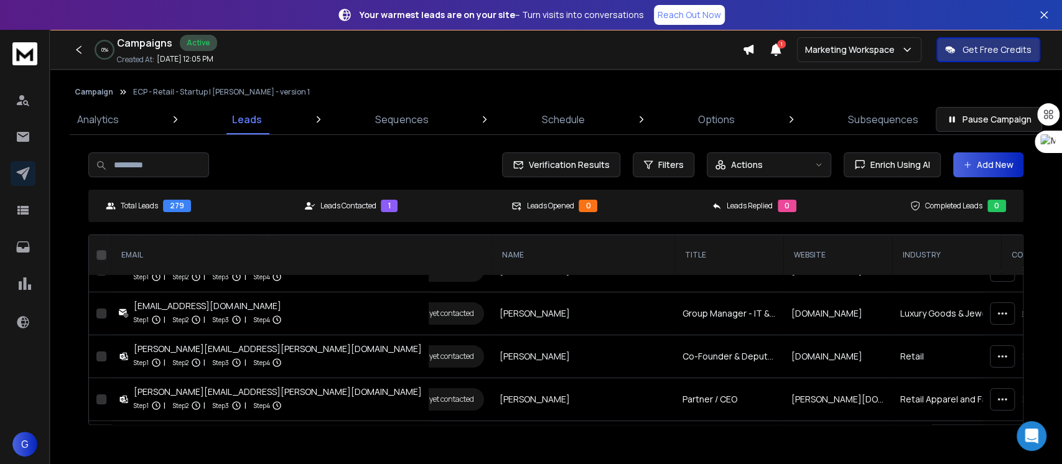
scroll to position [69, 107]
click at [349, 207] on p "Leads Contacted" at bounding box center [348, 206] width 56 height 10
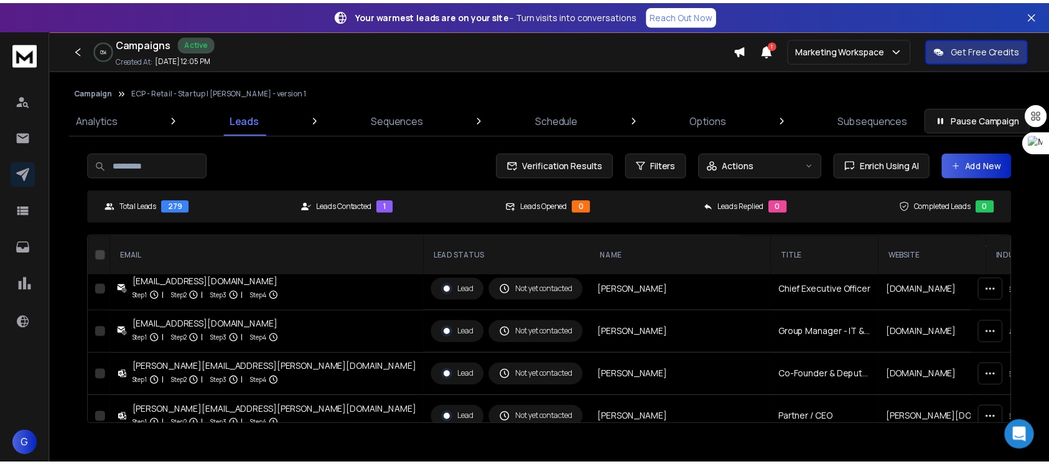
scroll to position [0, 0]
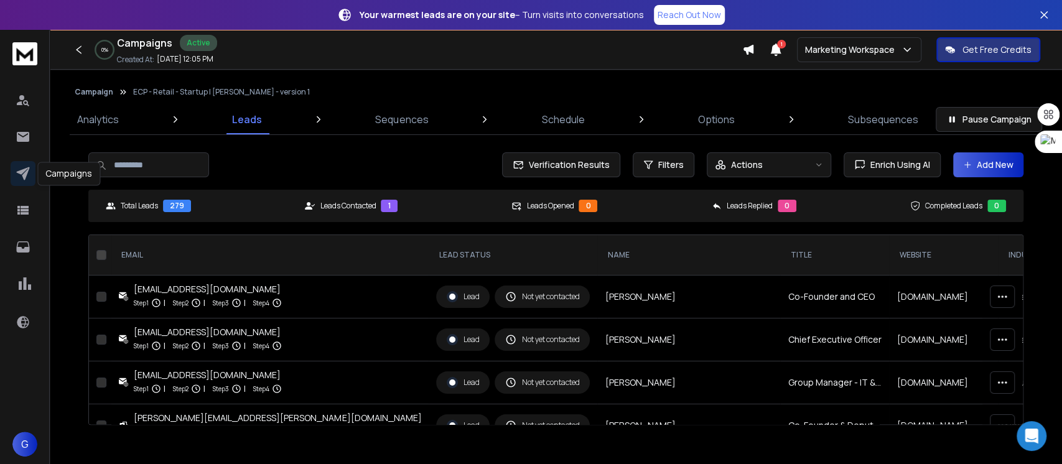
click at [29, 172] on icon at bounding box center [23, 173] width 15 height 15
